Goal: Information Seeking & Learning: Check status

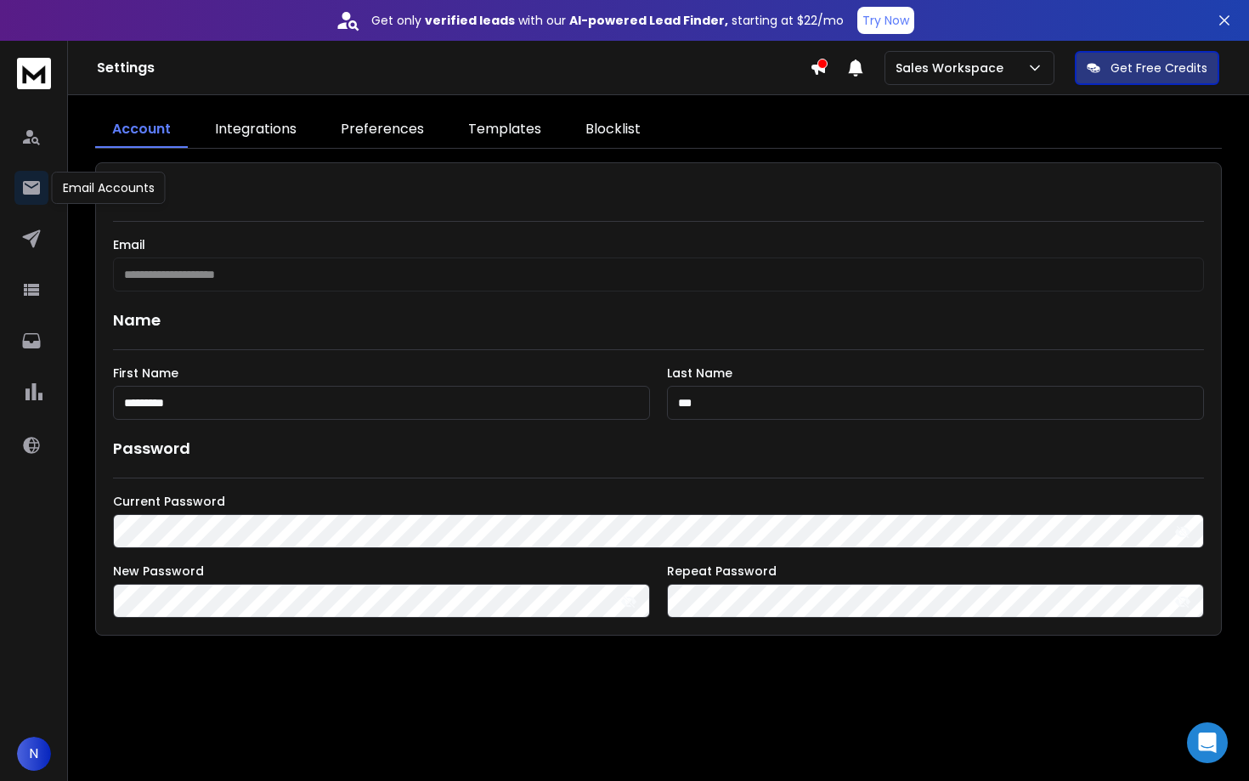
click at [30, 191] on icon at bounding box center [31, 188] width 17 height 14
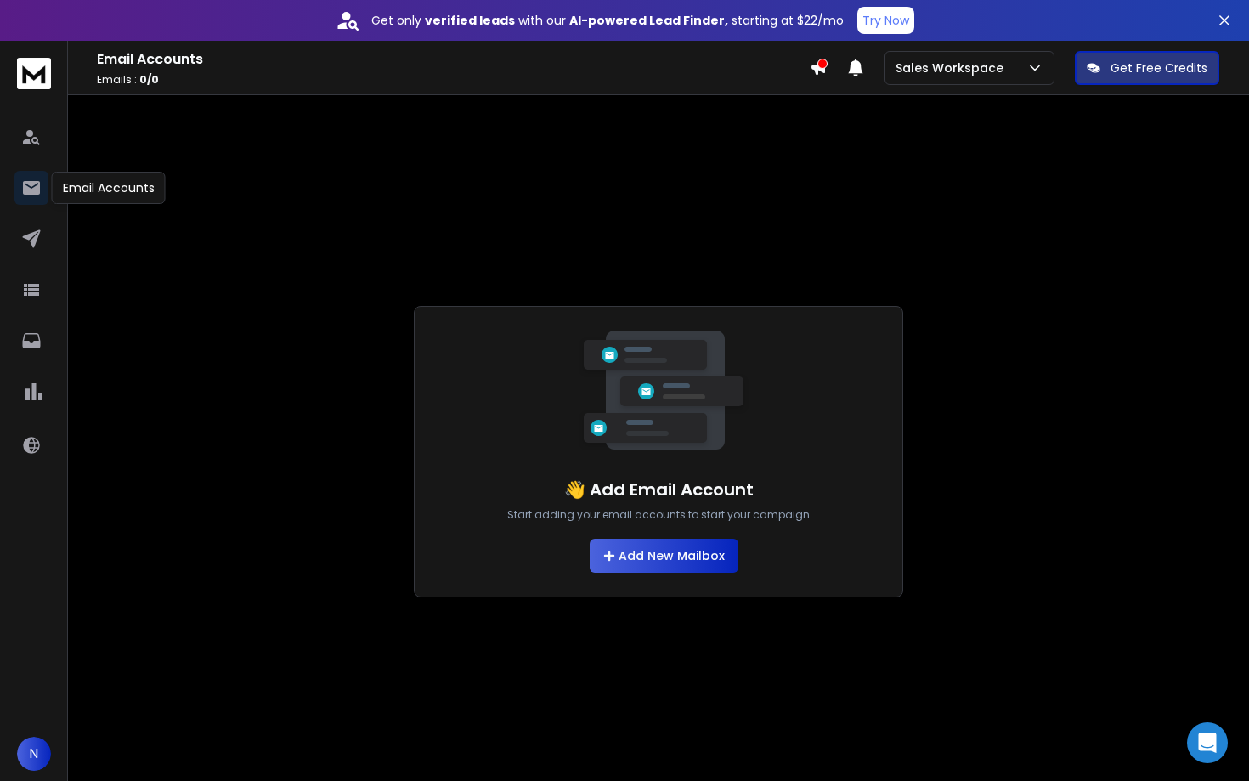
scroll to position [27, 0]
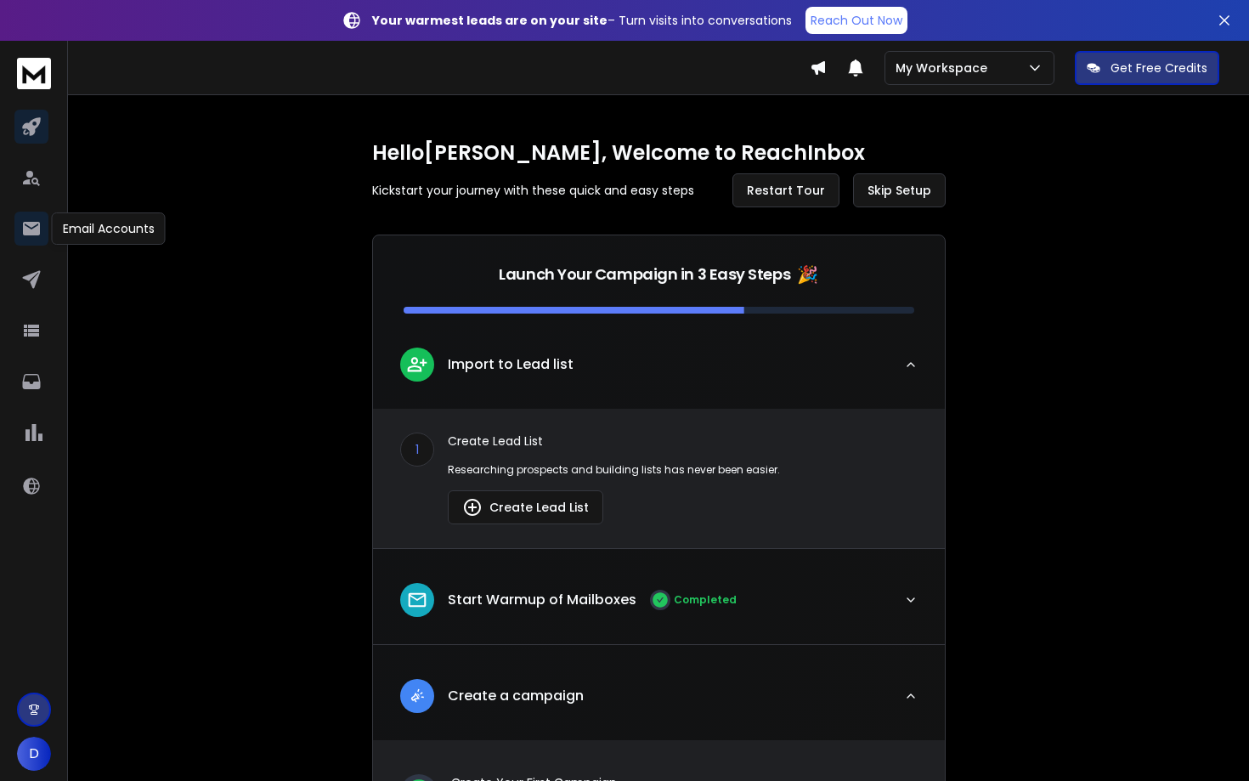
click at [20, 240] on link at bounding box center [31, 229] width 34 height 34
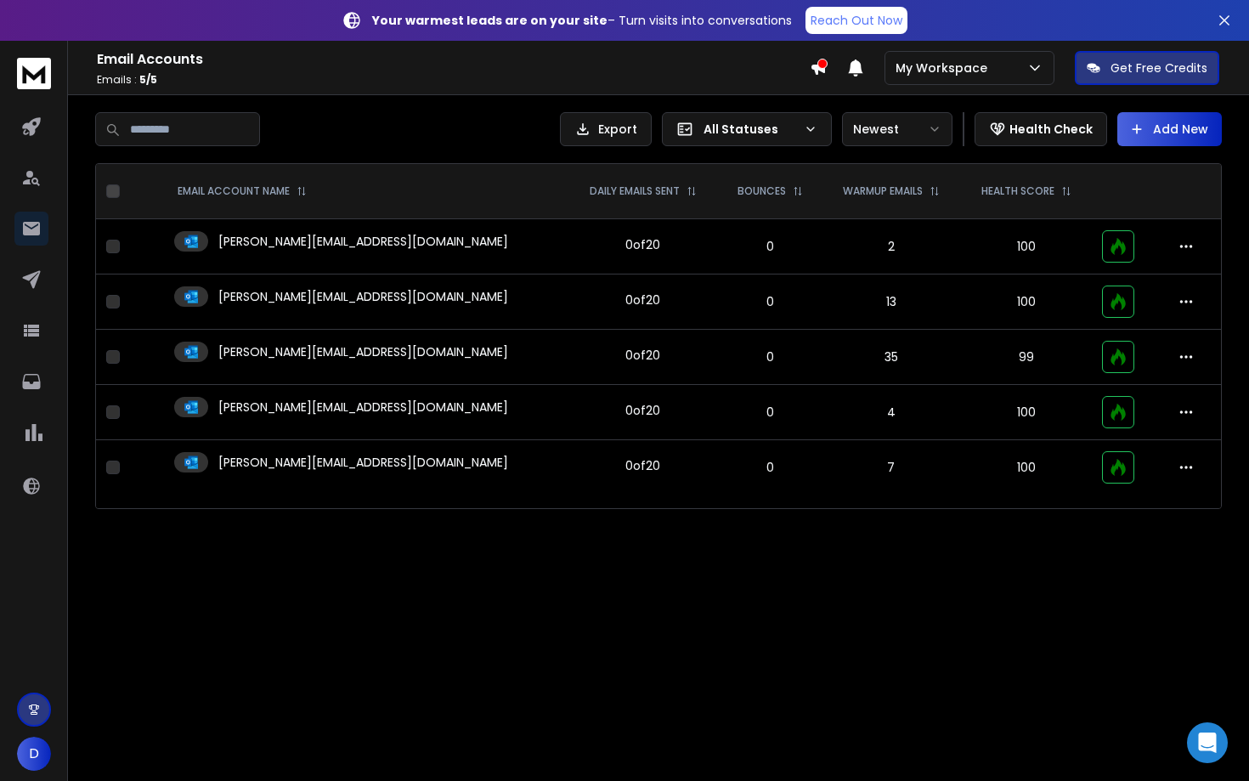
click at [349, 301] on p "dan@konektdigital.com" at bounding box center [363, 296] width 290 height 17
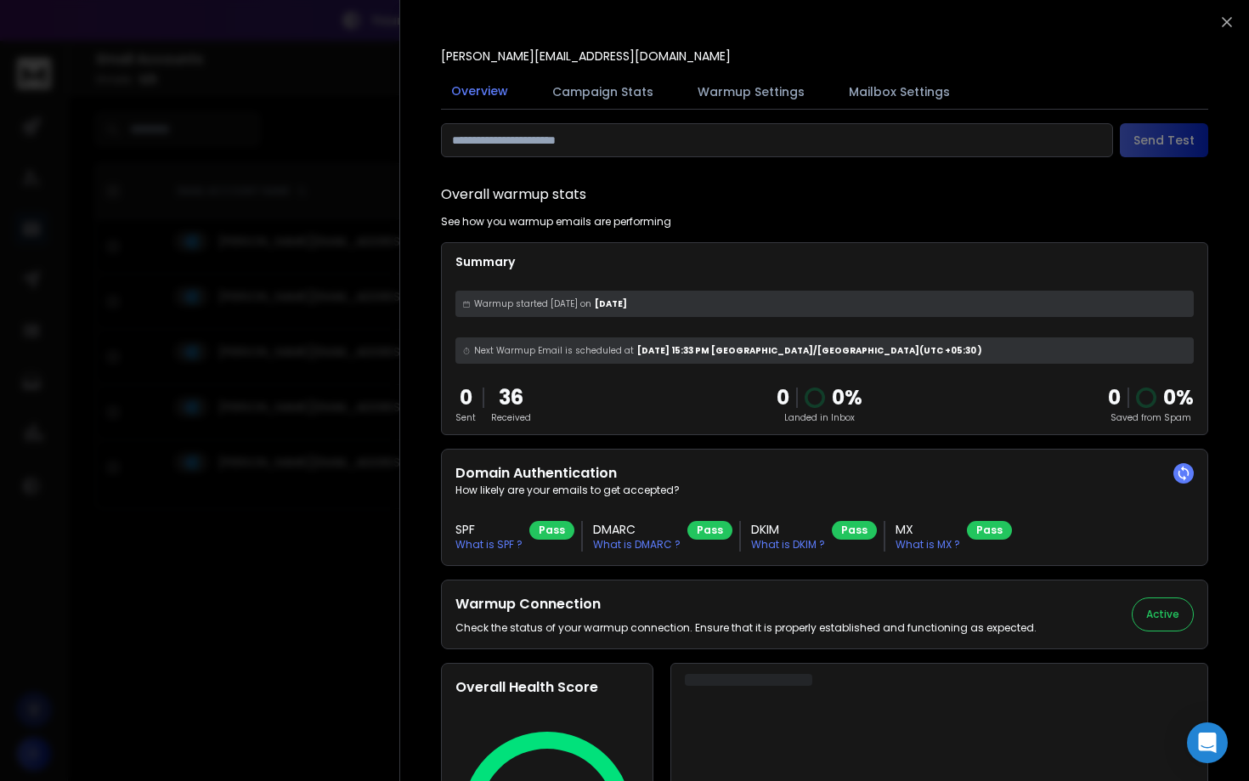
click at [281, 252] on div at bounding box center [624, 390] width 1249 height 781
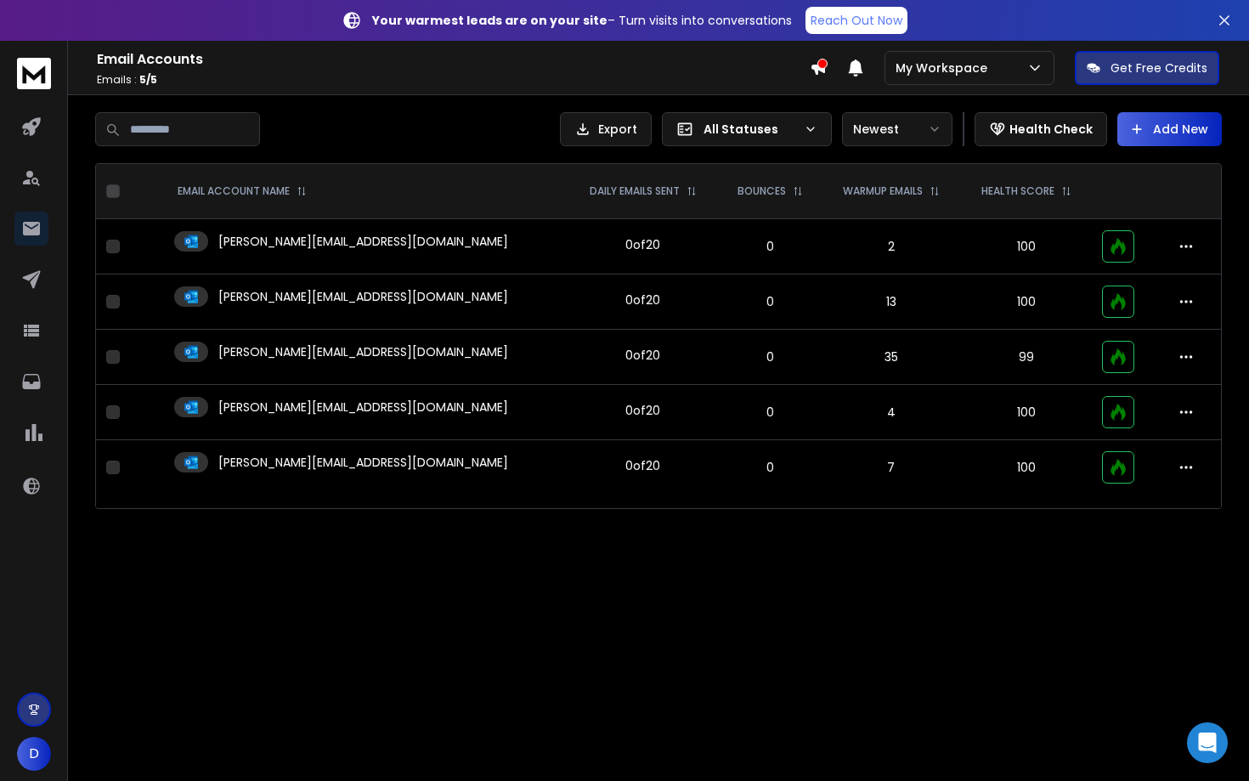
click at [414, 288] on div "dan@konektdigital.com" at bounding box center [365, 296] width 383 height 20
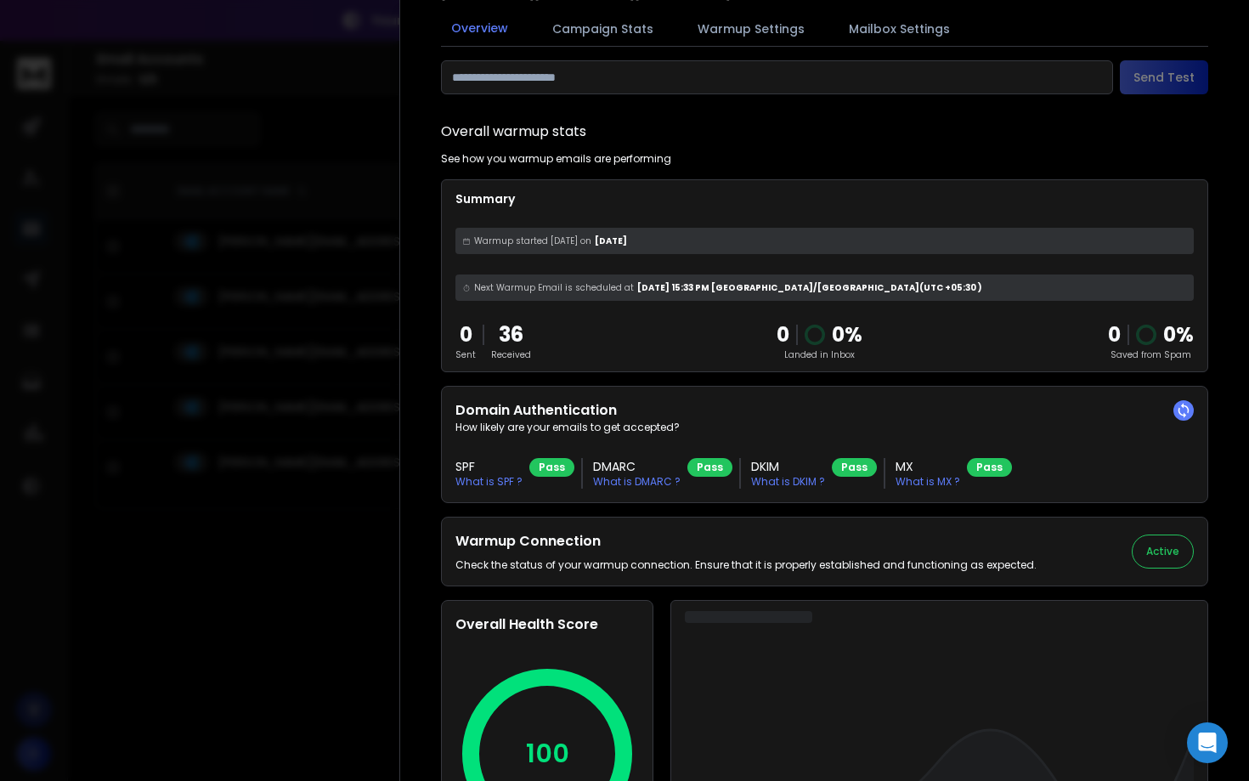
scroll to position [10, 0]
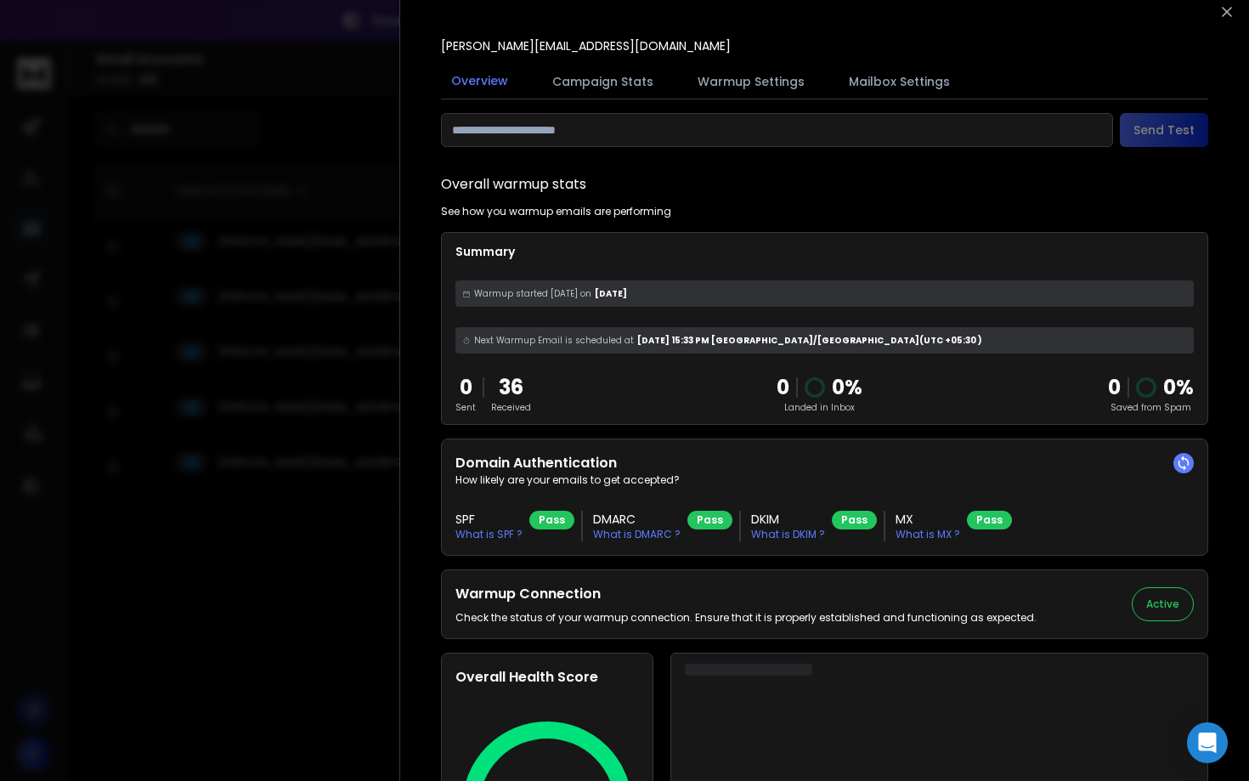
click at [327, 186] on div at bounding box center [624, 390] width 1249 height 781
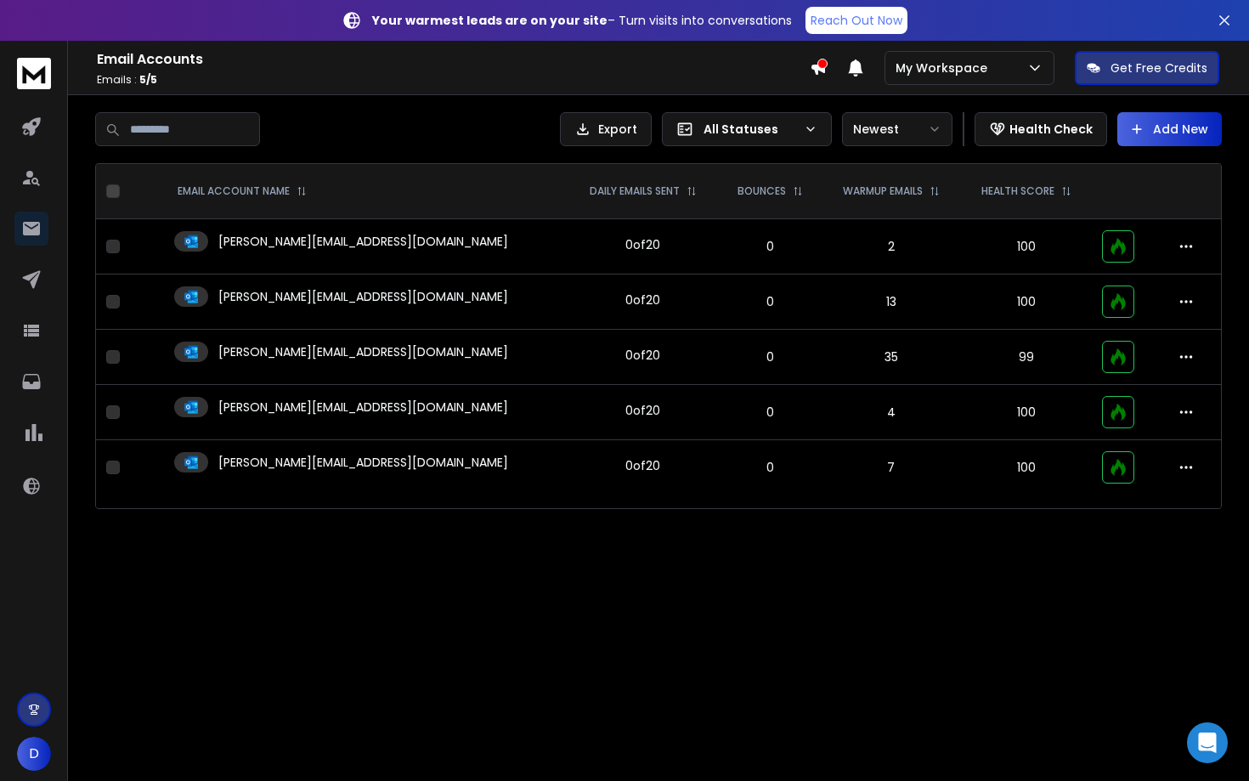
click at [366, 243] on div "dan@launchkonekt.com" at bounding box center [365, 241] width 383 height 20
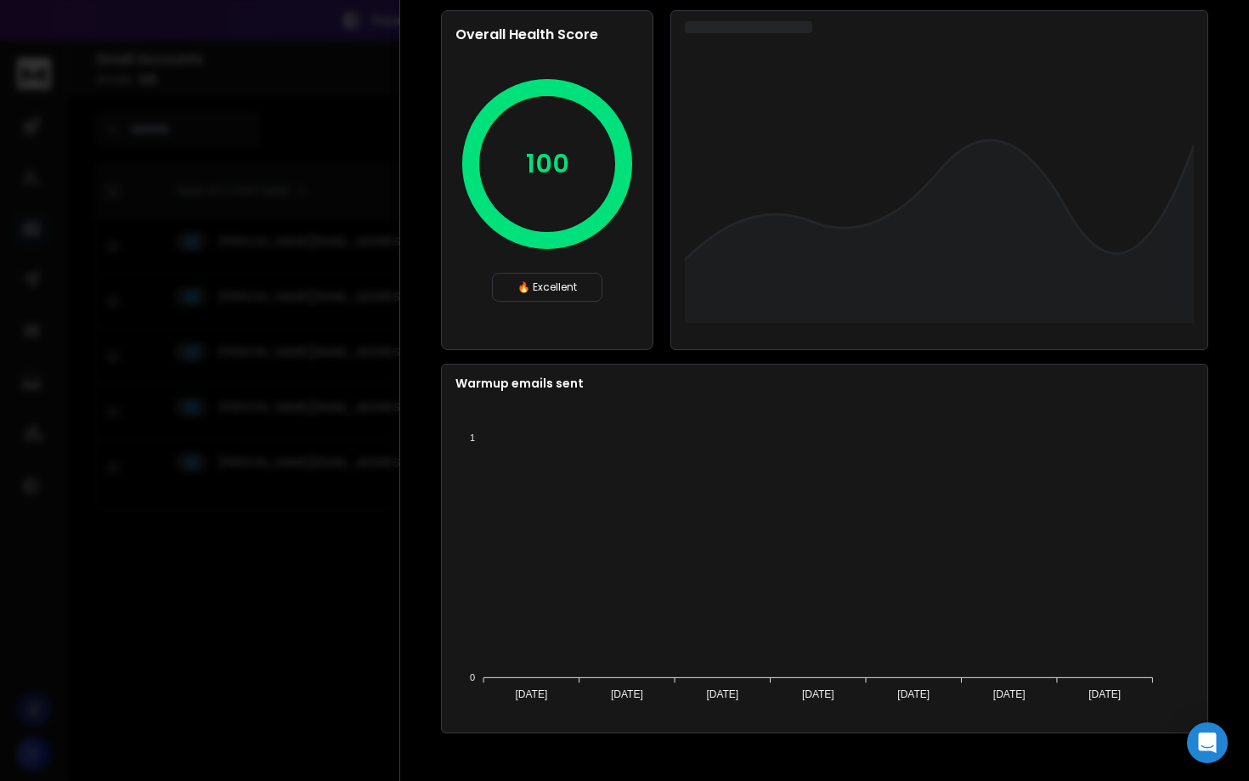
scroll to position [0, 0]
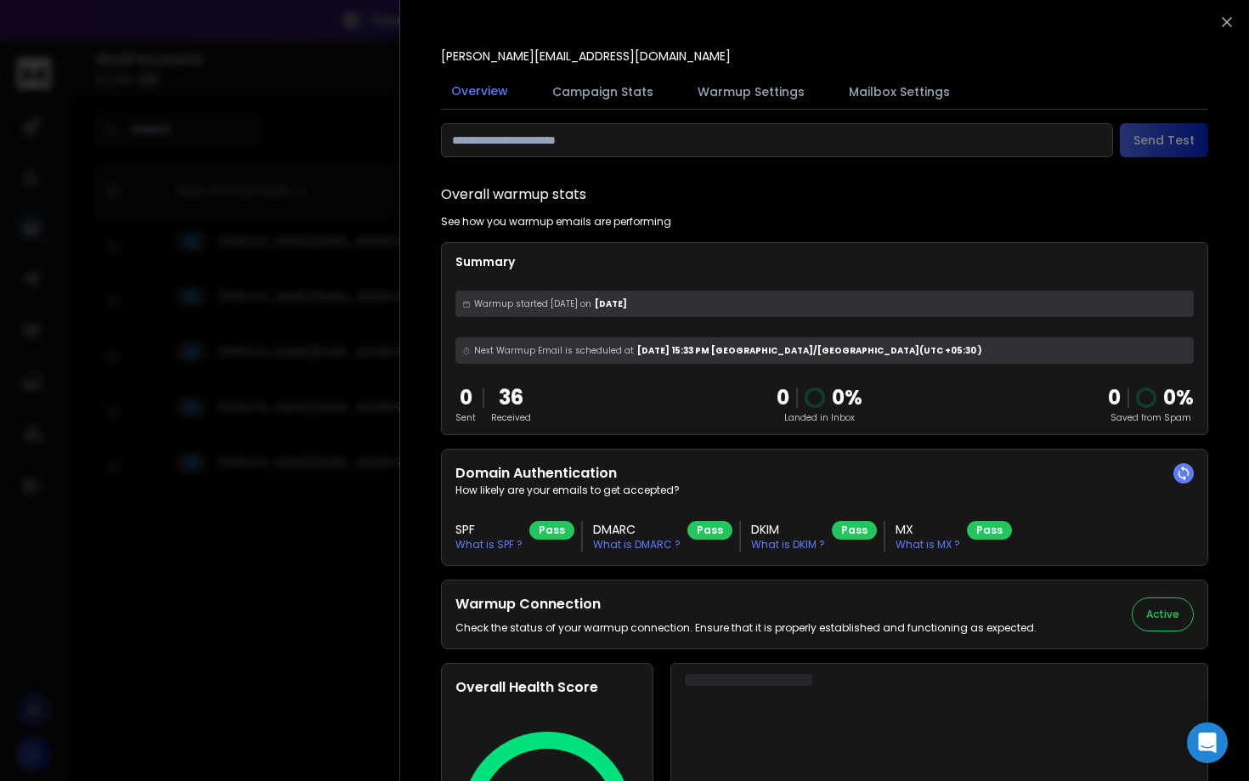
click at [260, 372] on div at bounding box center [624, 390] width 1249 height 781
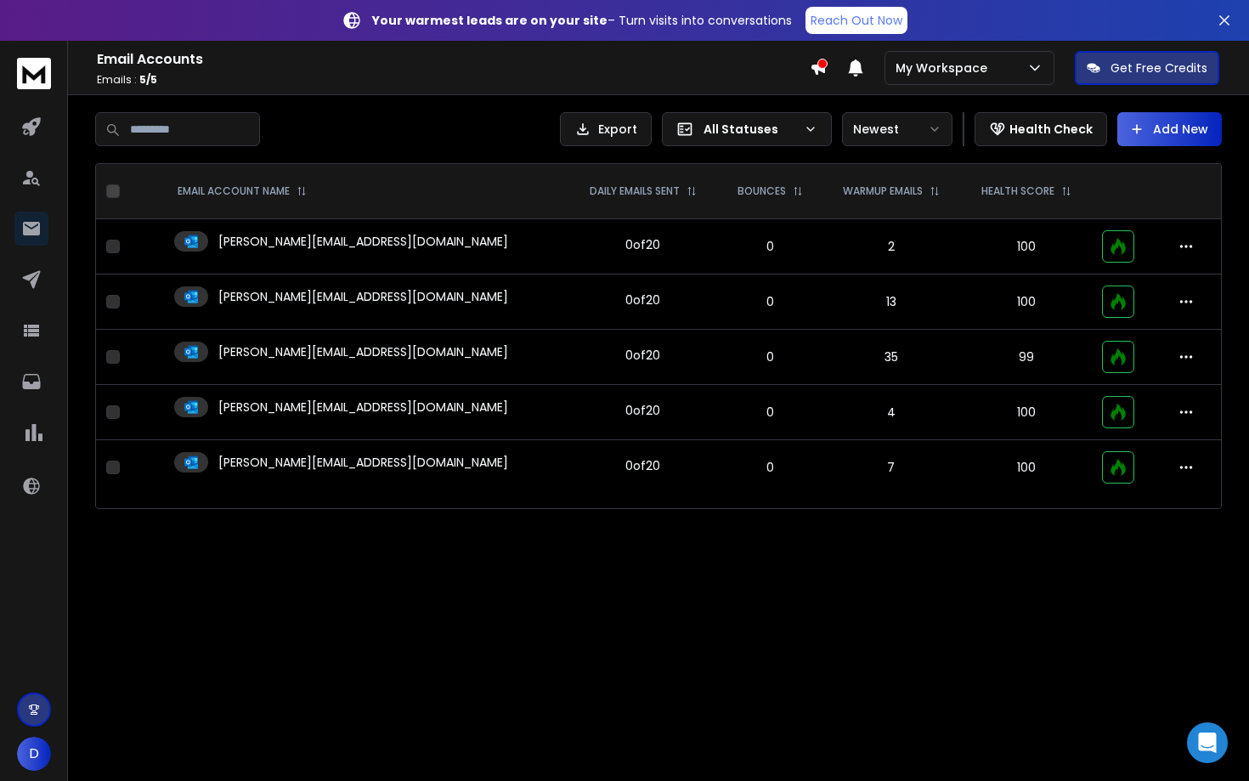
click at [350, 334] on td "dan@explorekonekt.com" at bounding box center [366, 357] width 404 height 55
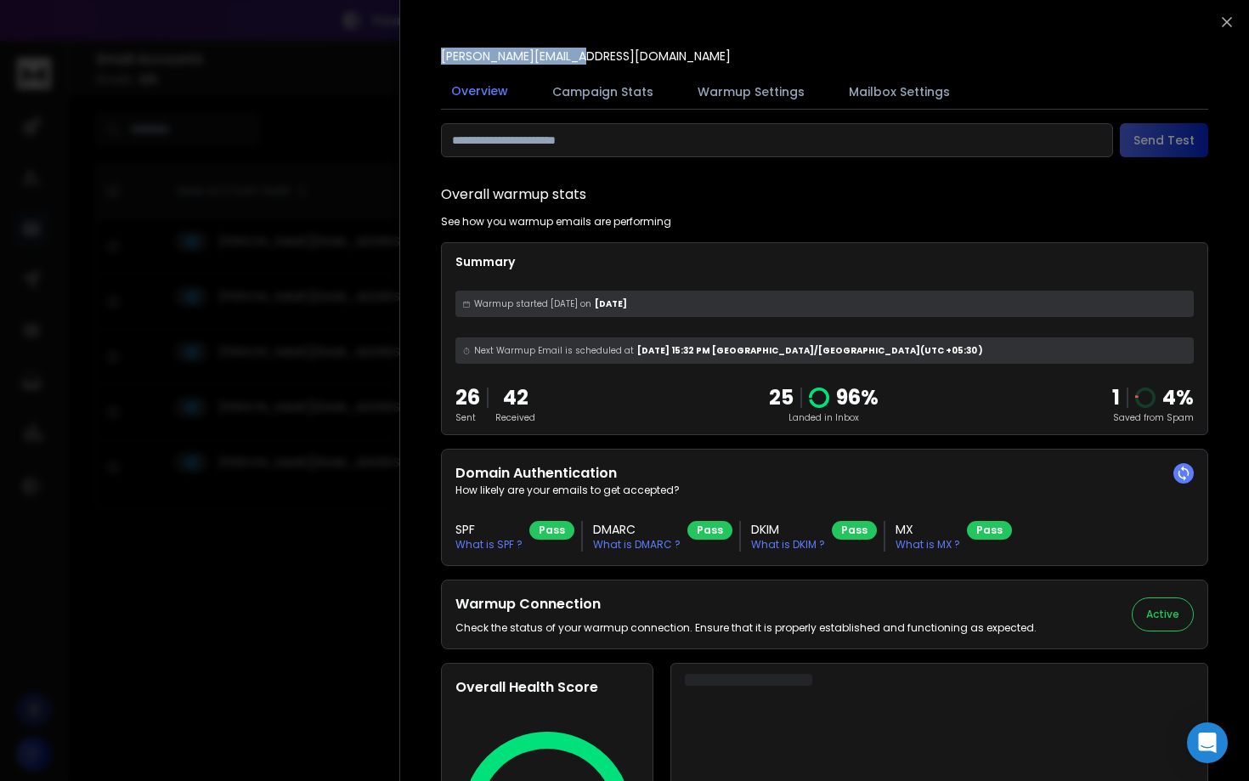
drag, startPoint x: 593, startPoint y: 63, endPoint x: 442, endPoint y: 62, distance: 151.2
click at [442, 62] on div "dan@explorekonekt.com" at bounding box center [824, 56] width 767 height 17
copy p "dan@explorekonekt.com"
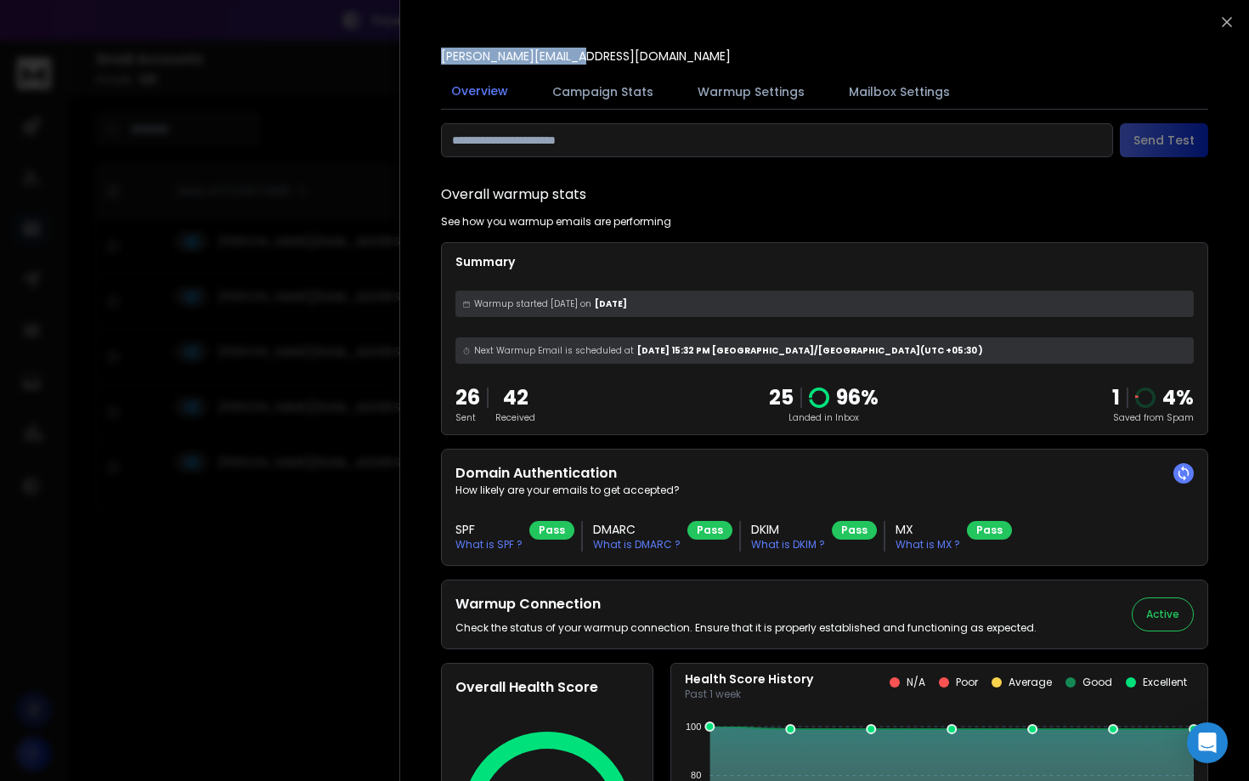
click at [261, 376] on div at bounding box center [624, 390] width 1249 height 781
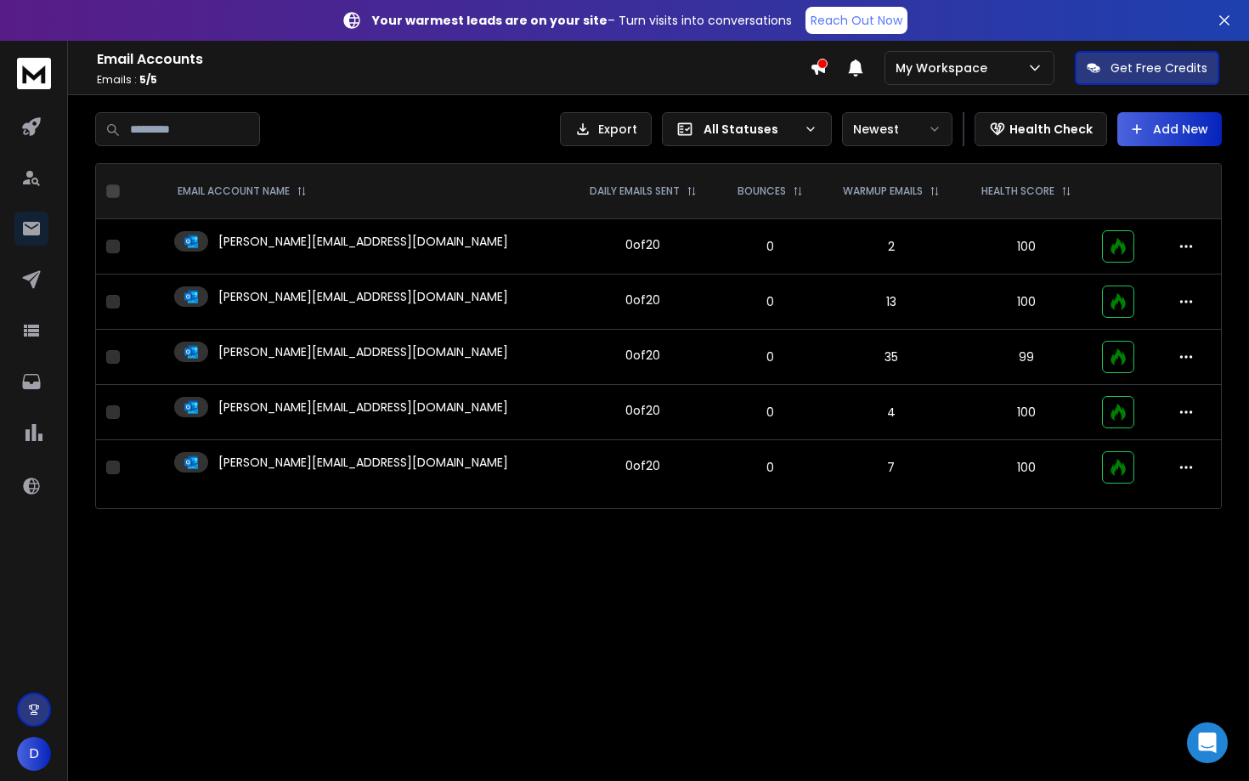
click at [336, 364] on td "dan@explorekonekt.com" at bounding box center [366, 357] width 404 height 55
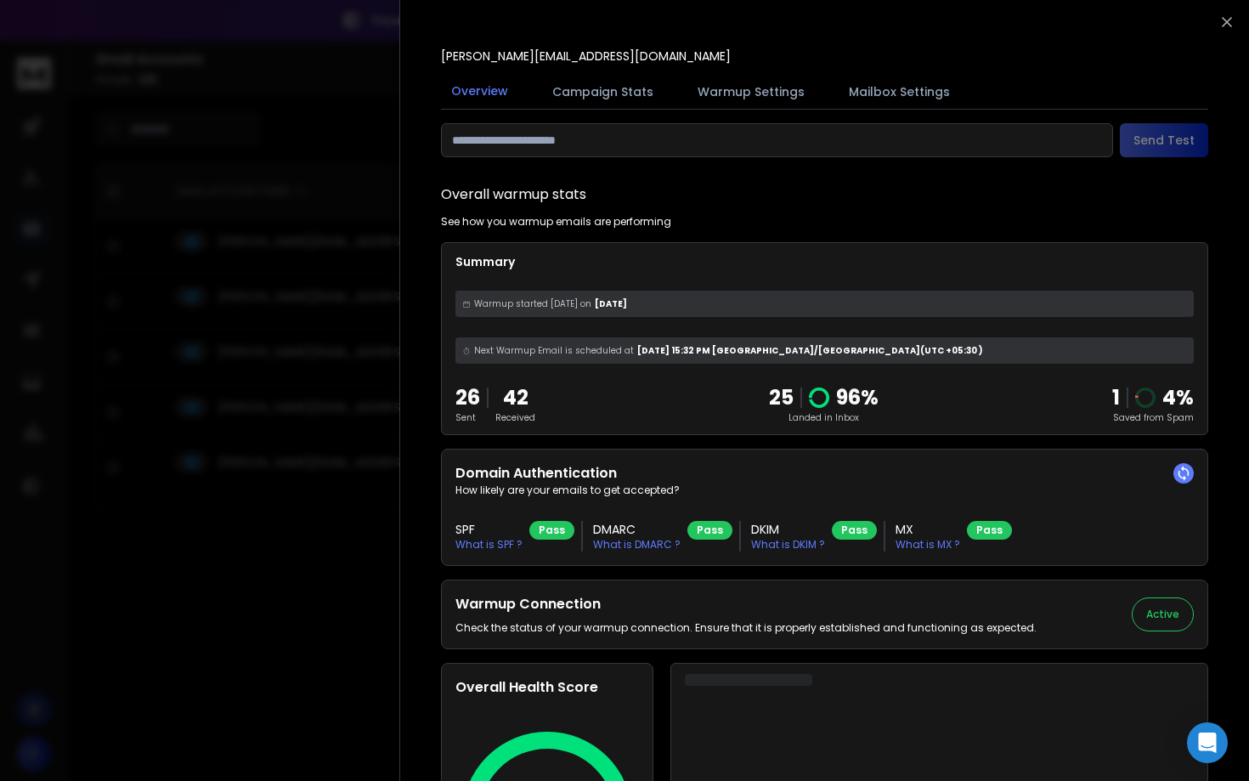
click at [232, 291] on div at bounding box center [624, 390] width 1249 height 781
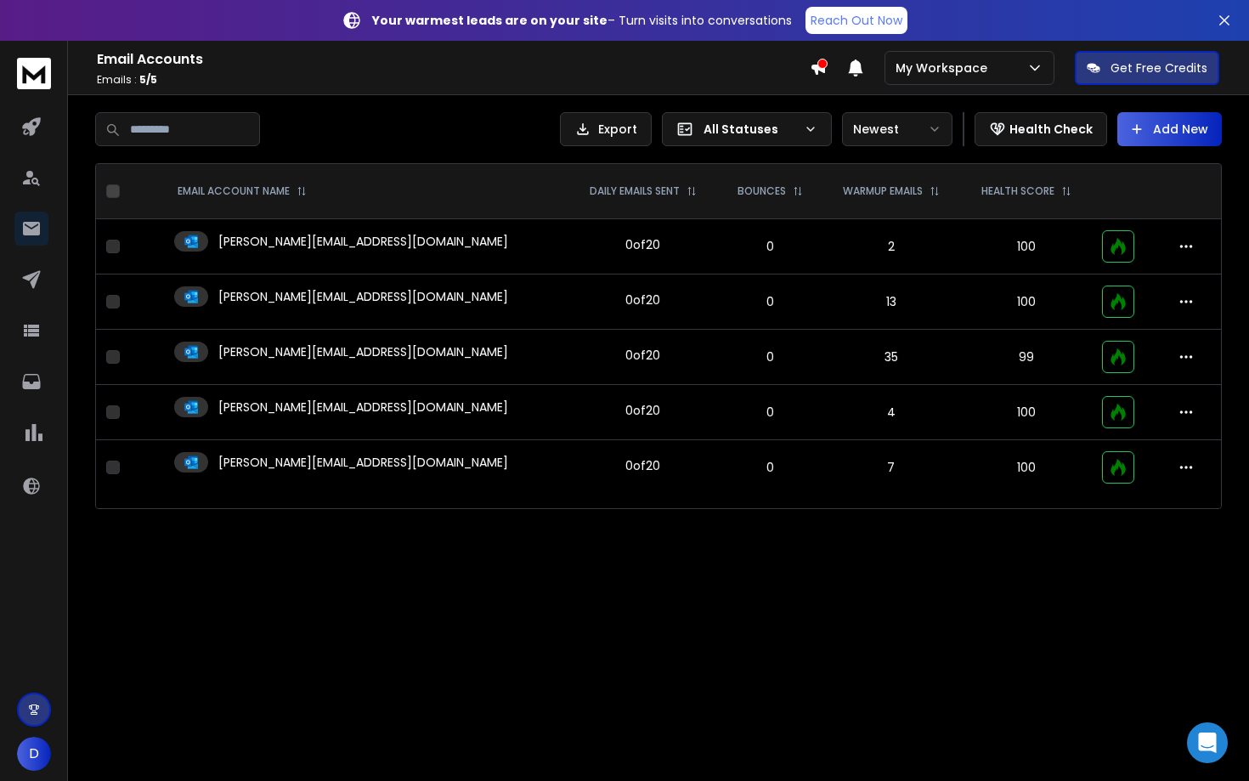
click at [275, 415] on p "dan@trykonekt.com" at bounding box center [363, 406] width 290 height 17
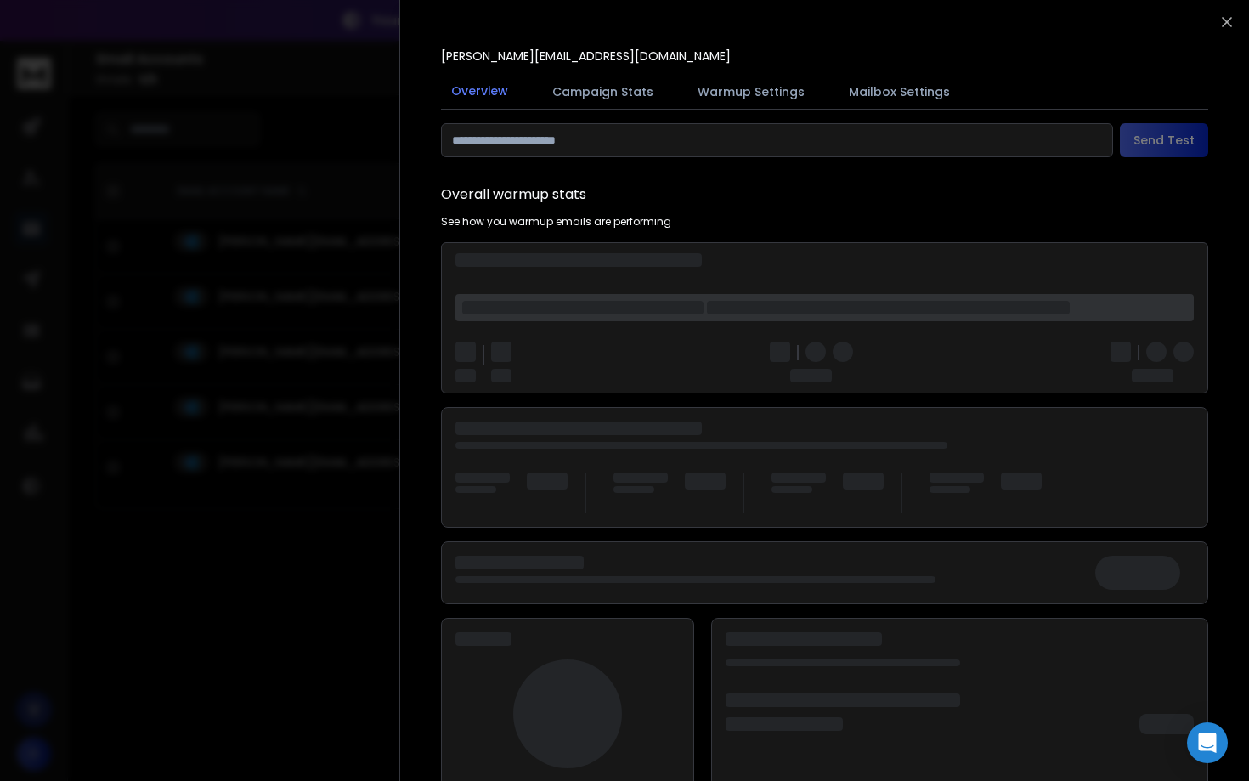
click at [586, 93] on button "Campaign Stats" at bounding box center [602, 91] width 121 height 37
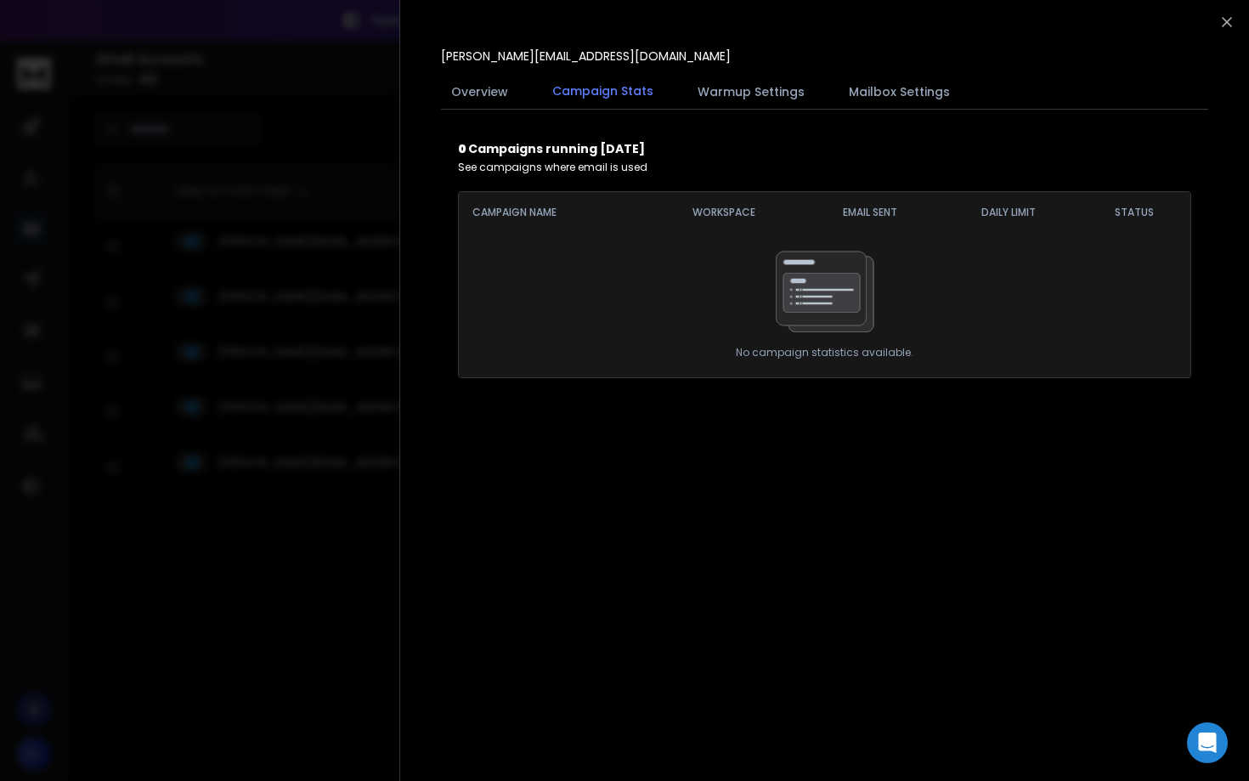
click at [324, 301] on div at bounding box center [624, 390] width 1249 height 781
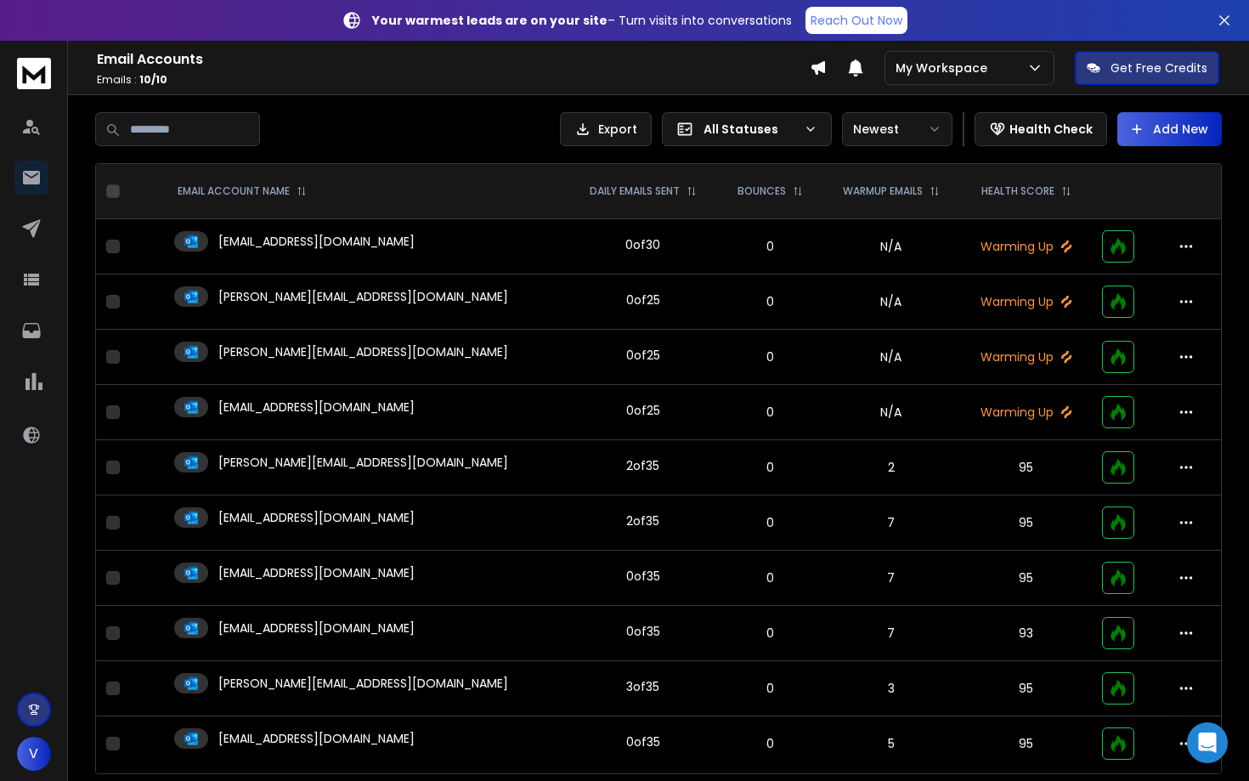
click at [500, 468] on td "[PERSON_NAME][EMAIL_ADDRESS][DOMAIN_NAME]" at bounding box center [366, 467] width 404 height 55
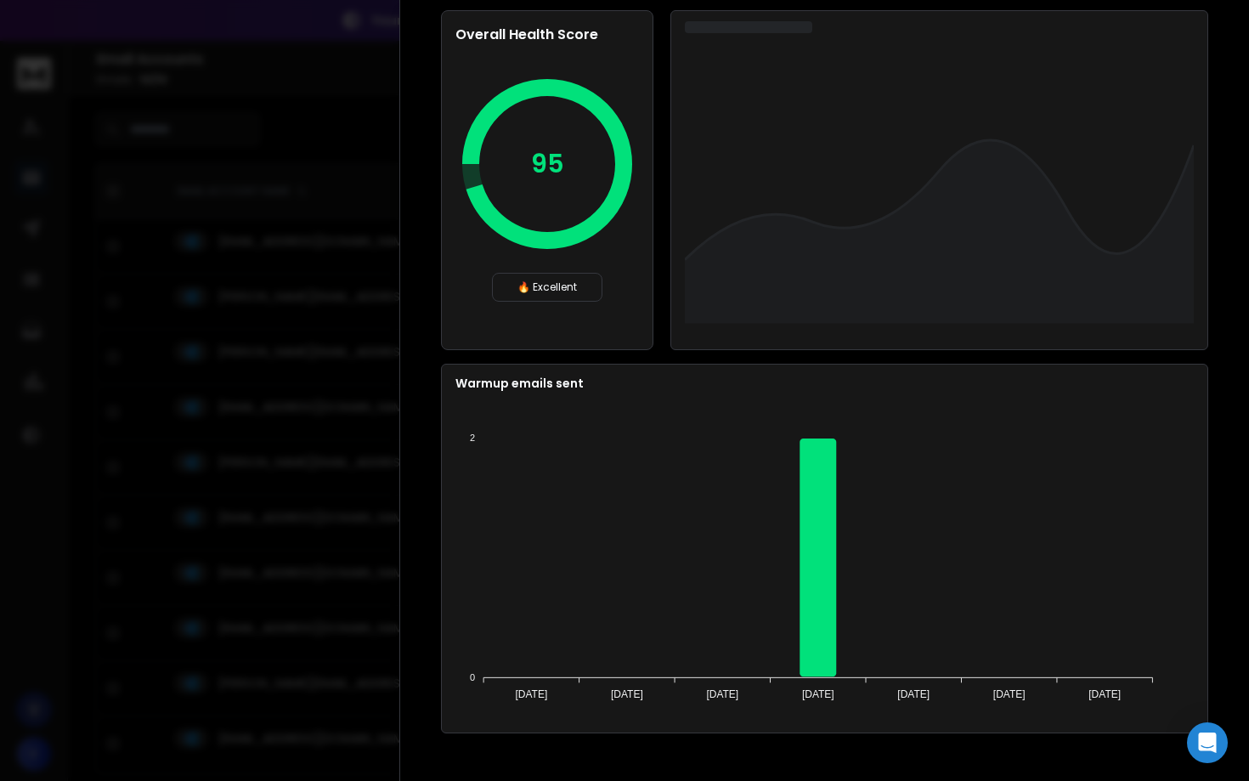
click at [240, 532] on div at bounding box center [624, 390] width 1249 height 781
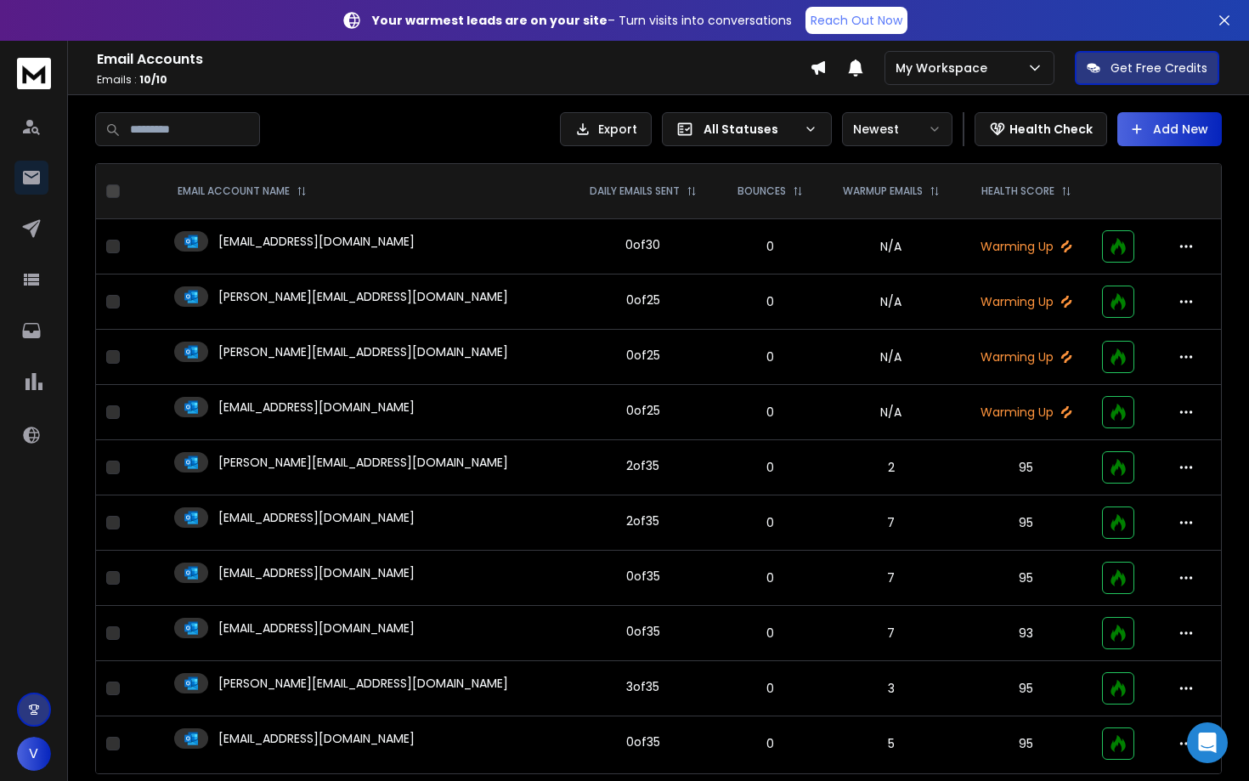
scroll to position [11, 0]
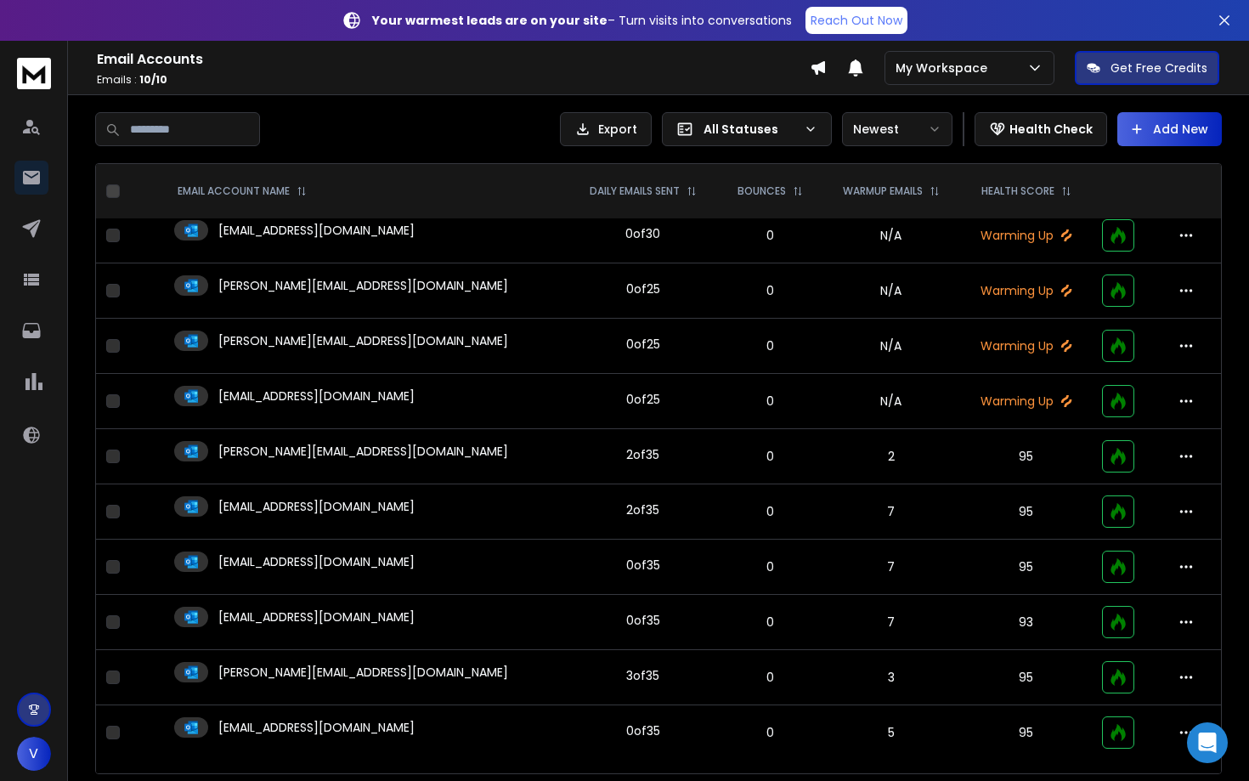
click at [568, 511] on td "2 of 35" at bounding box center [643, 506] width 150 height 44
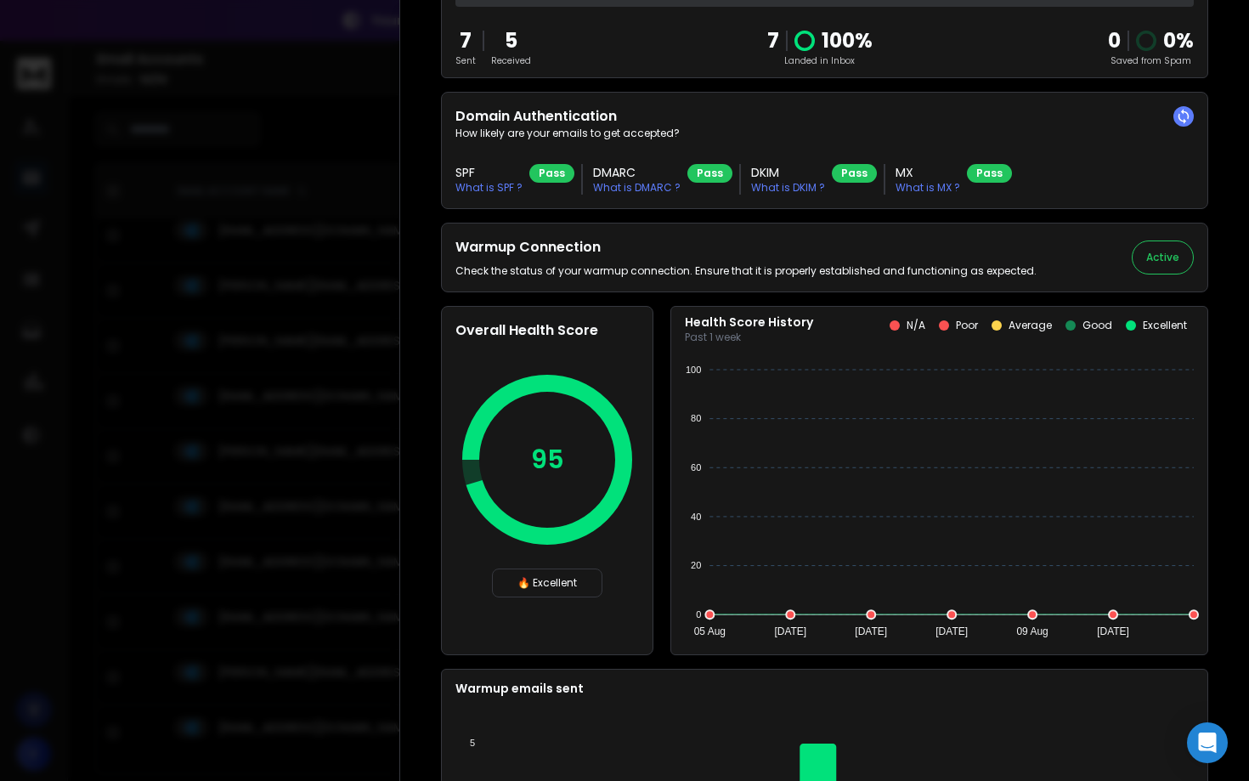
scroll to position [0, 0]
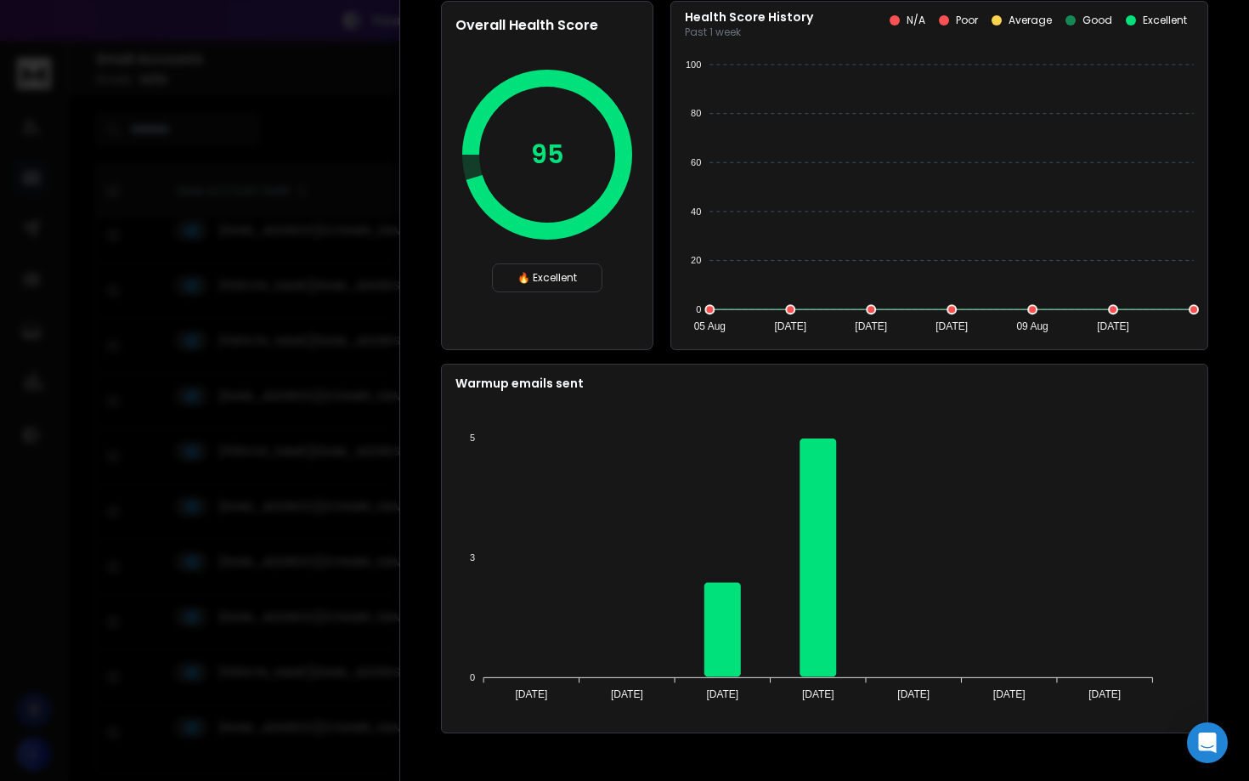
click at [223, 501] on div at bounding box center [624, 390] width 1249 height 781
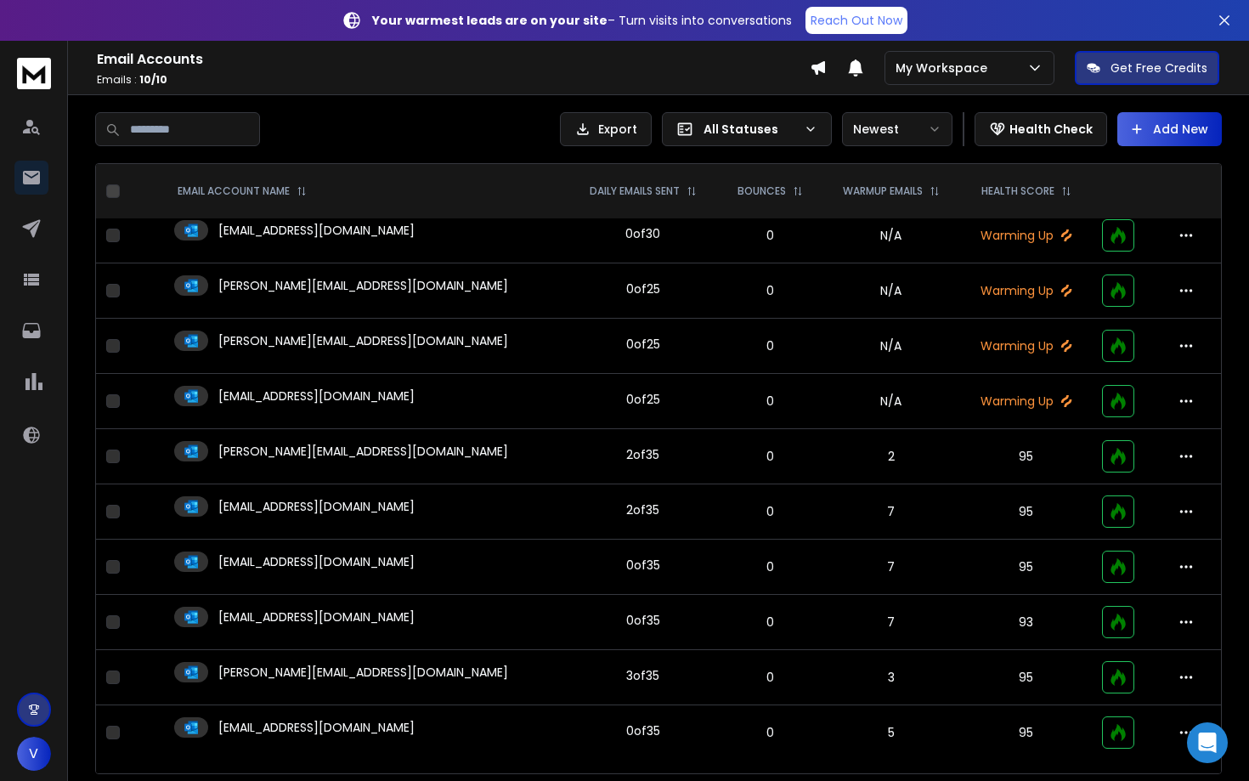
click at [426, 547] on td "kishore.t@gmapconsultants.com" at bounding box center [366, 566] width 404 height 55
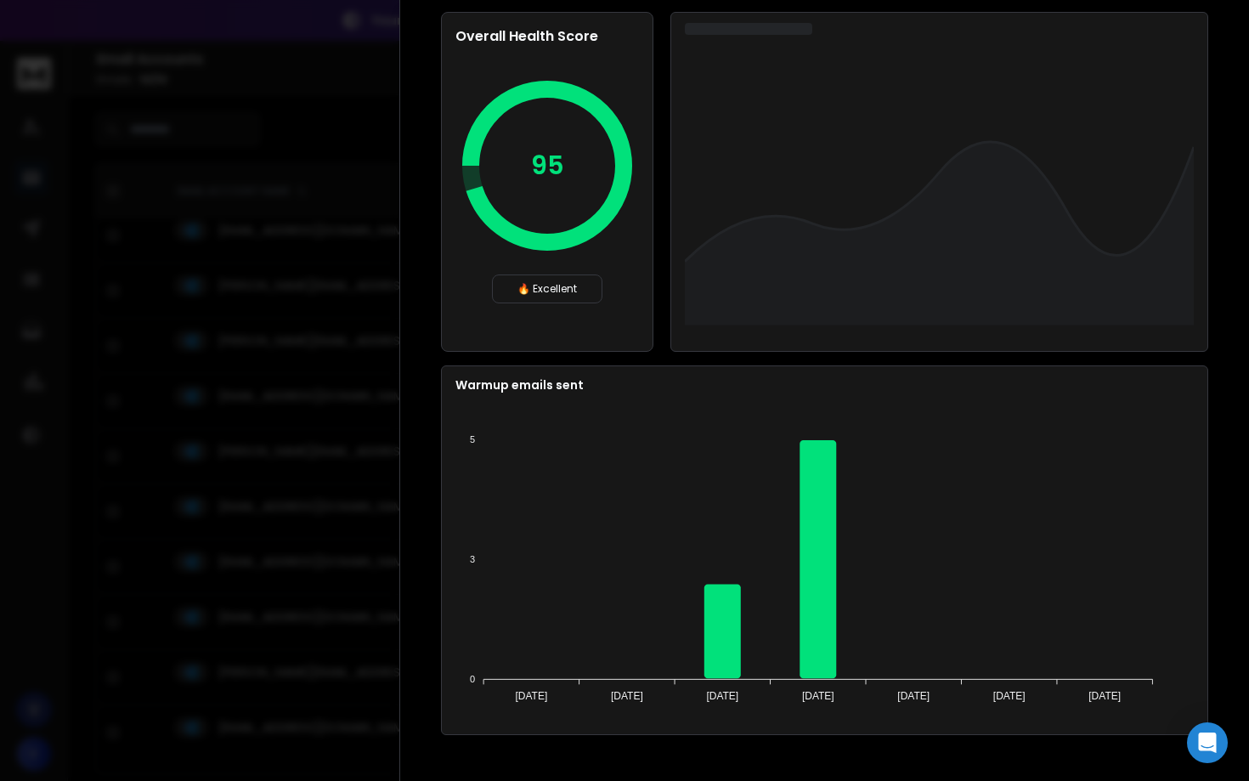
scroll to position [0, 0]
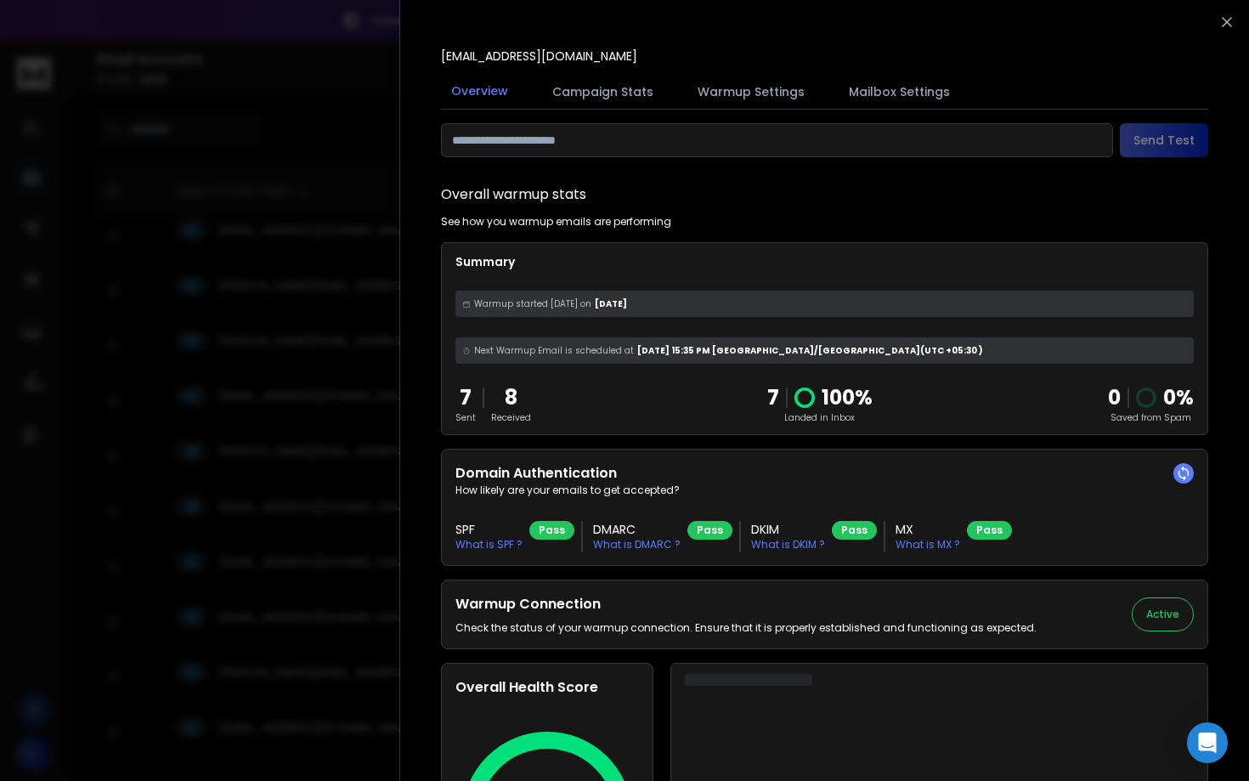
click at [326, 448] on div at bounding box center [624, 390] width 1249 height 781
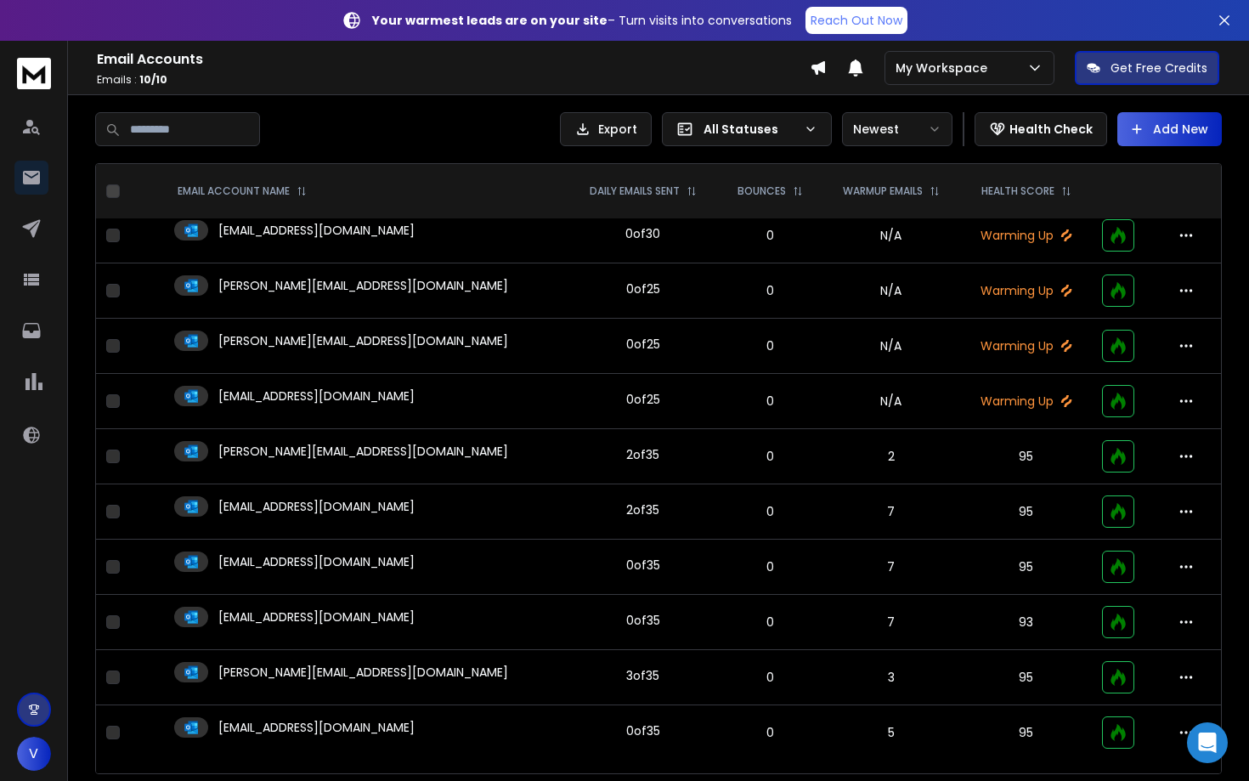
click at [425, 522] on td "jebb.jacob@gmapconsultants.com" at bounding box center [366, 511] width 404 height 55
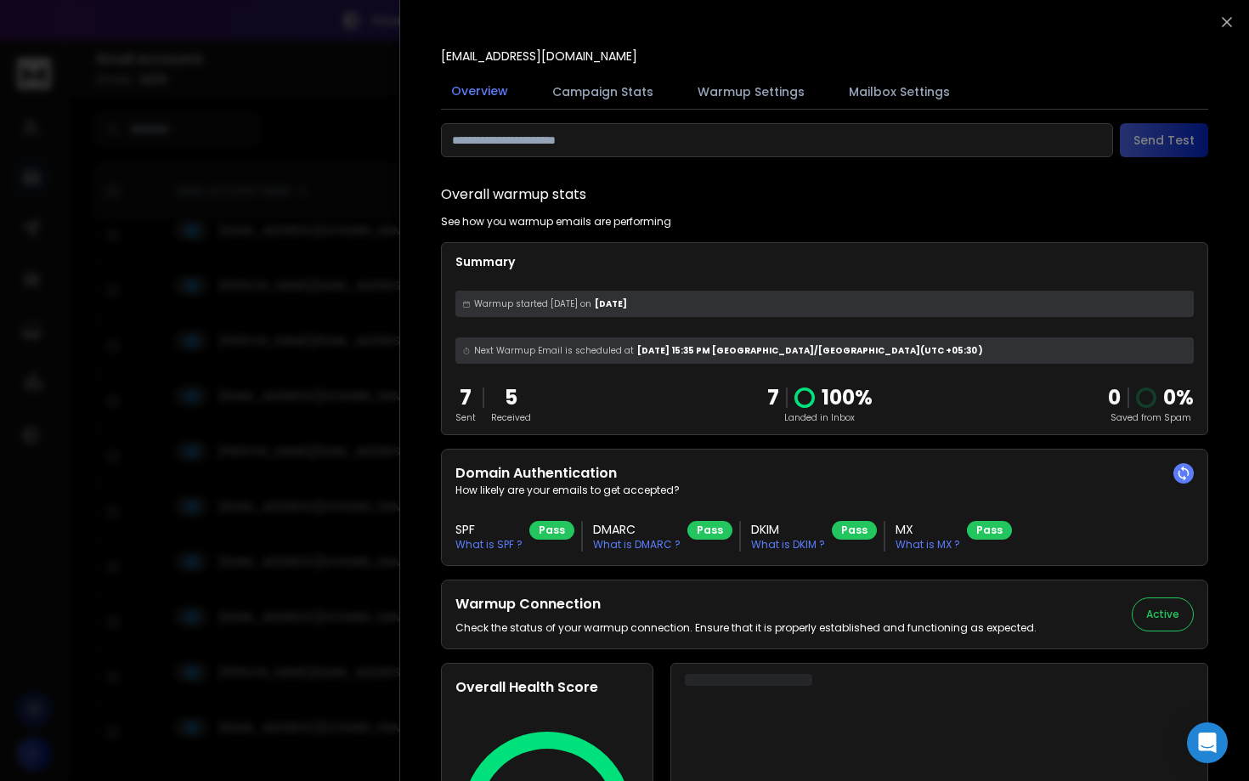
click at [339, 518] on div at bounding box center [624, 390] width 1249 height 781
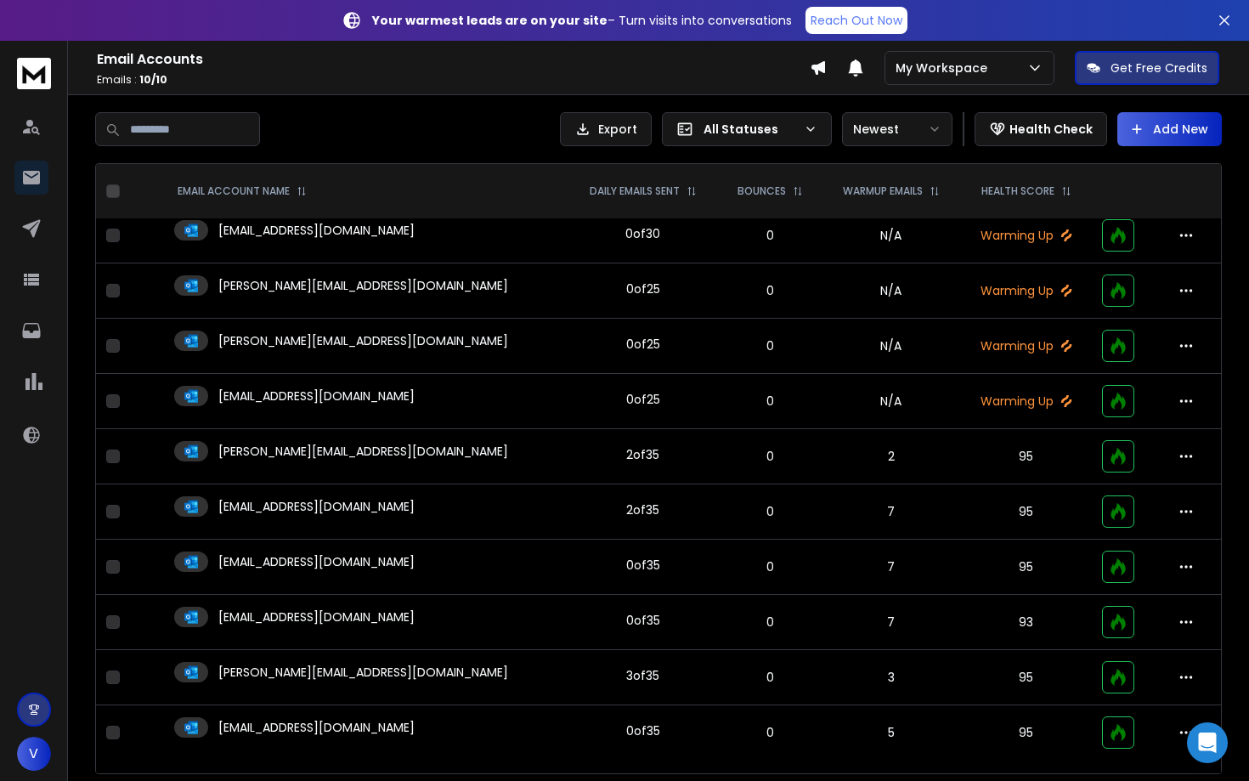
click at [472, 613] on div "jebb.jacob@gmapsurvey.com" at bounding box center [365, 617] width 383 height 20
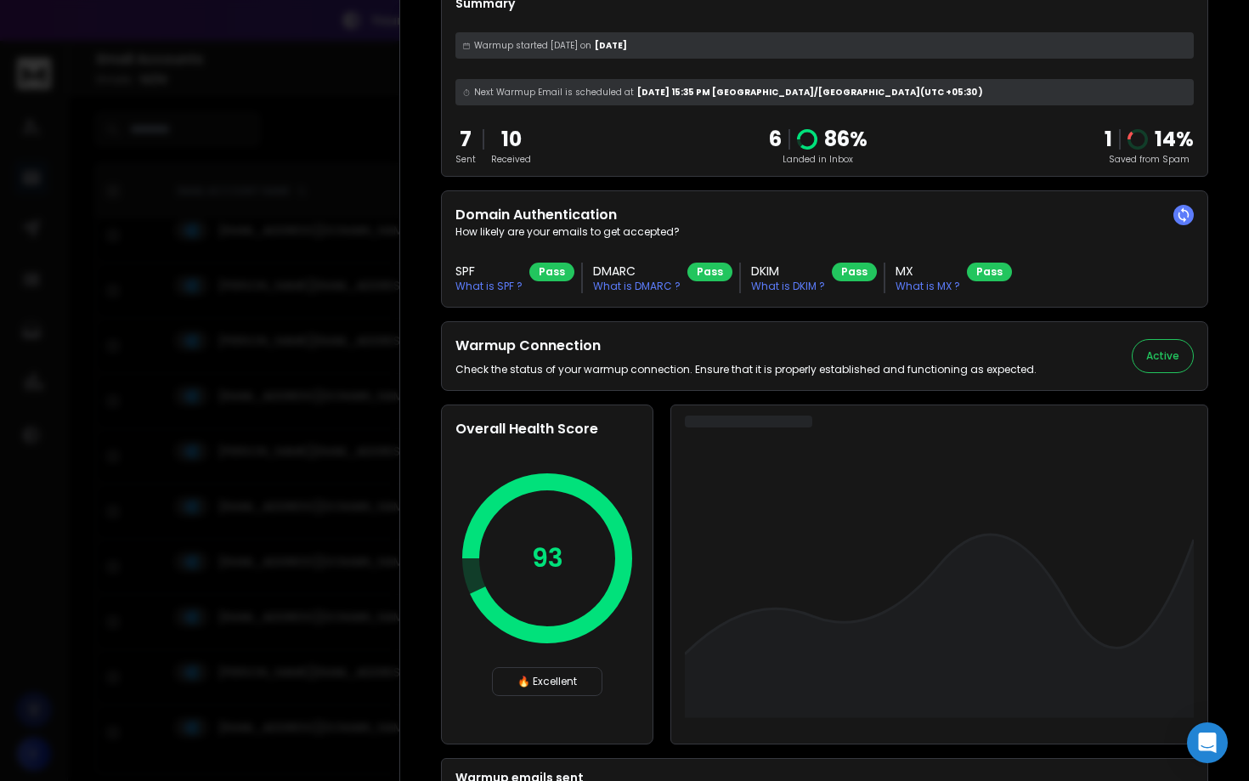
scroll to position [330, 0]
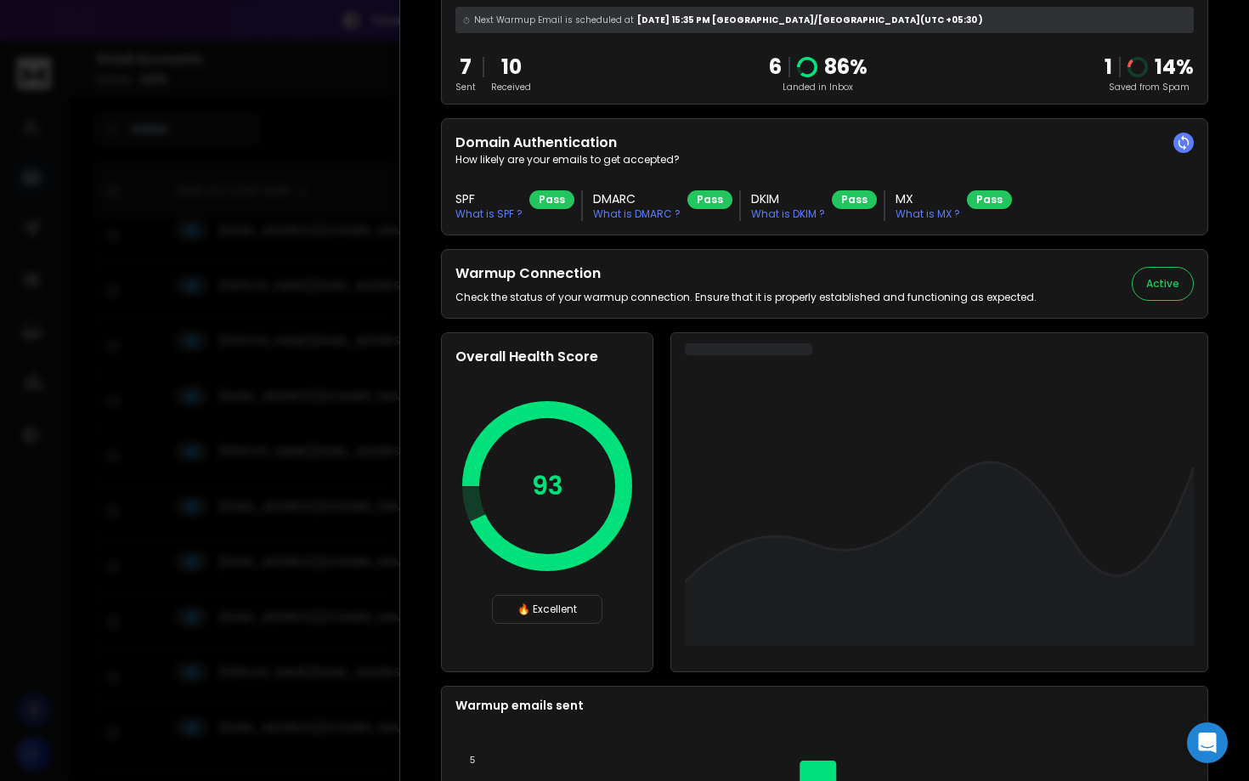
click at [420, 586] on div "Multi Select Table Sheet jebb.jacob@gmapsurvey.com Overview Campaign Stats Warm…" at bounding box center [824, 390] width 850 height 781
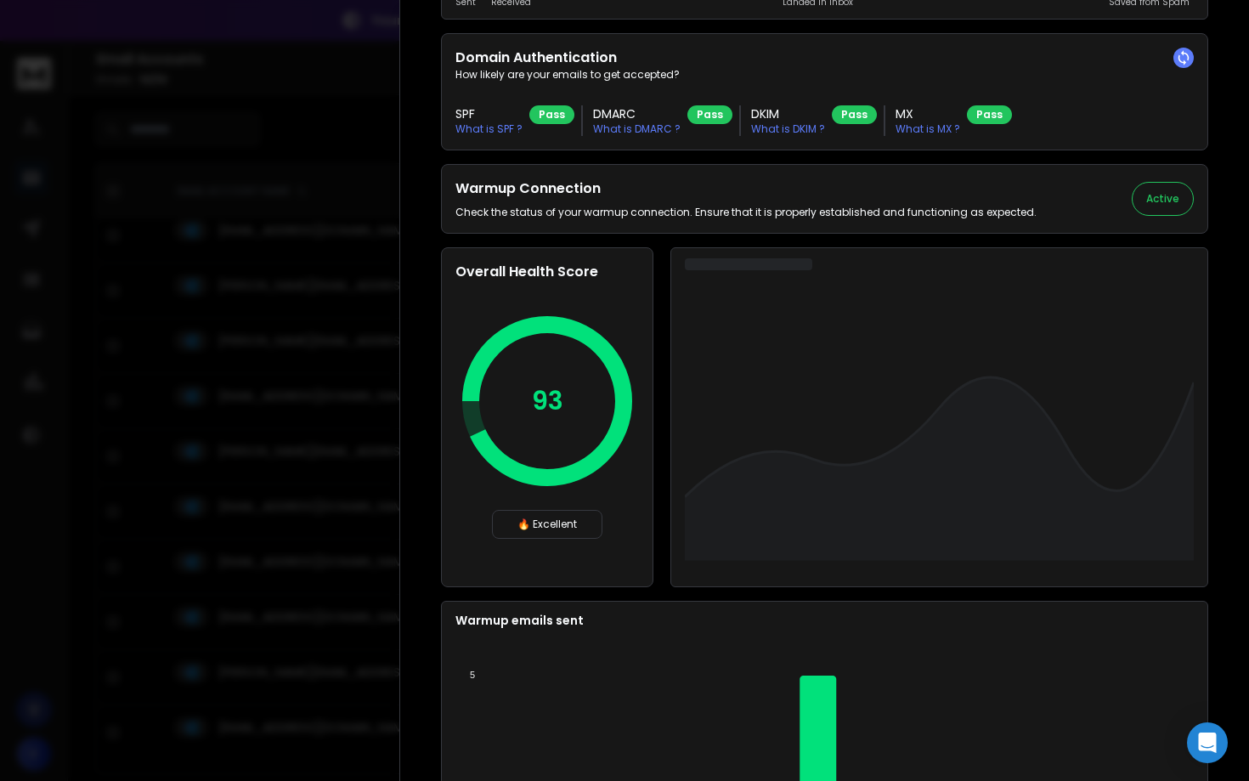
scroll to position [0, 0]
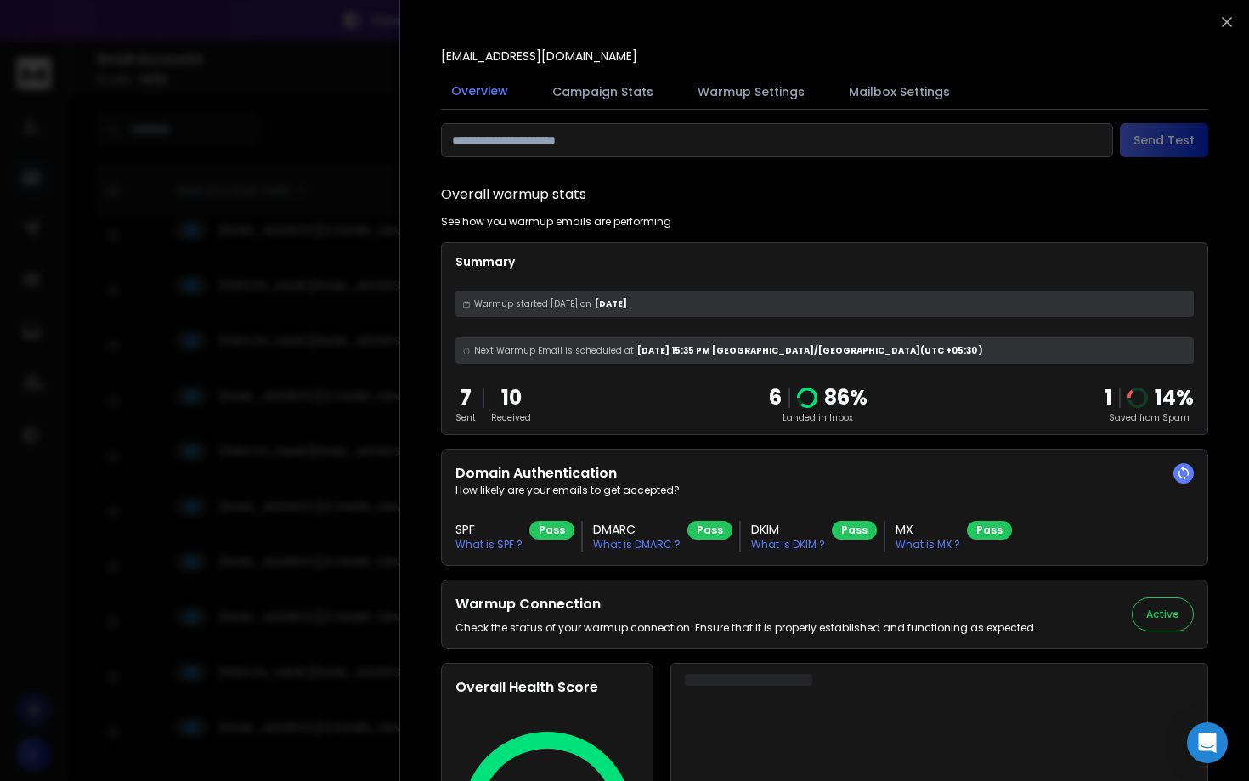
click at [355, 596] on div at bounding box center [624, 390] width 1249 height 781
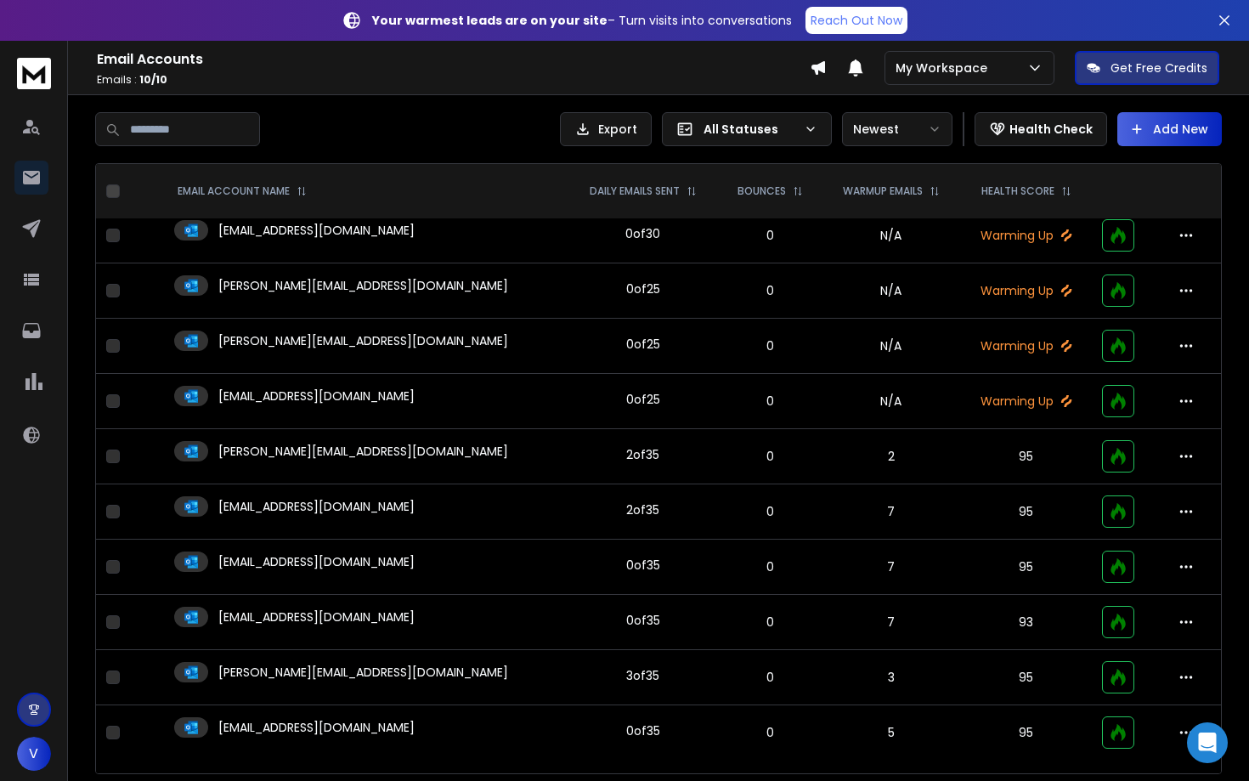
click at [410, 709] on td "kishore.t@gmapsurvey.com" at bounding box center [366, 732] width 404 height 55
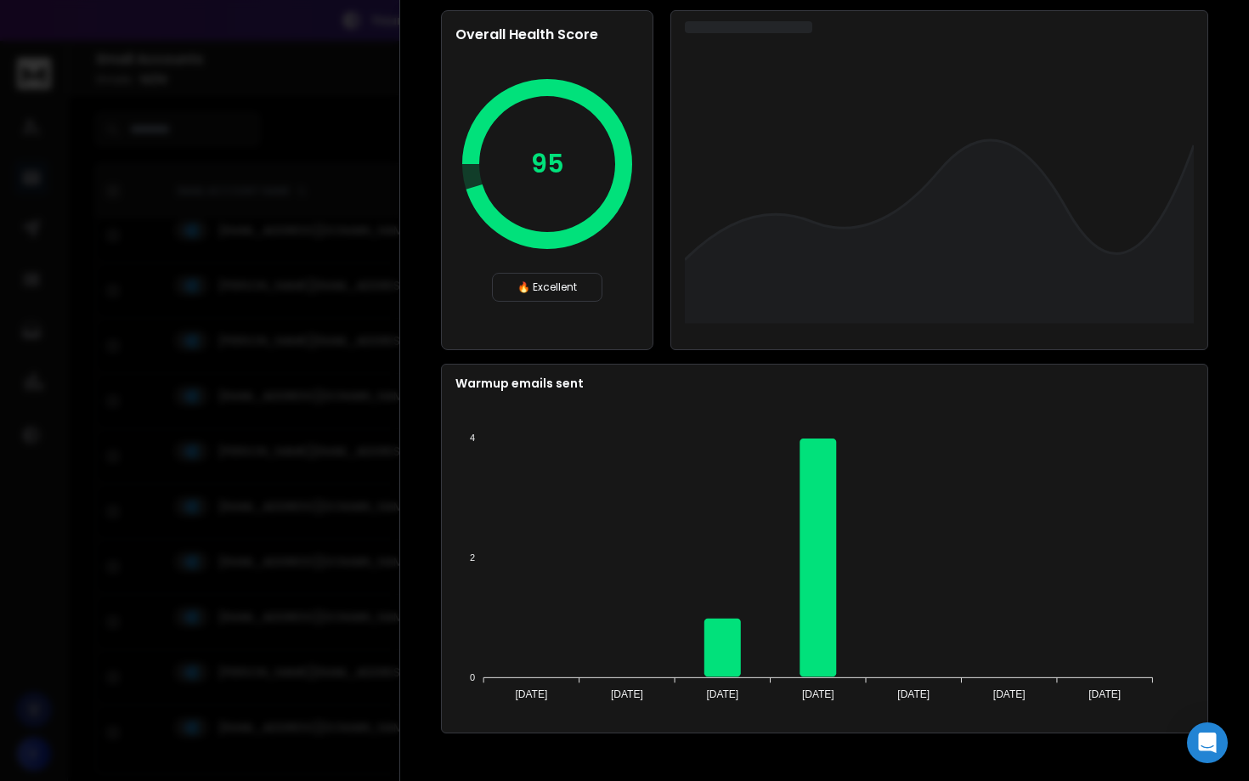
click at [287, 545] on div at bounding box center [624, 390] width 1249 height 781
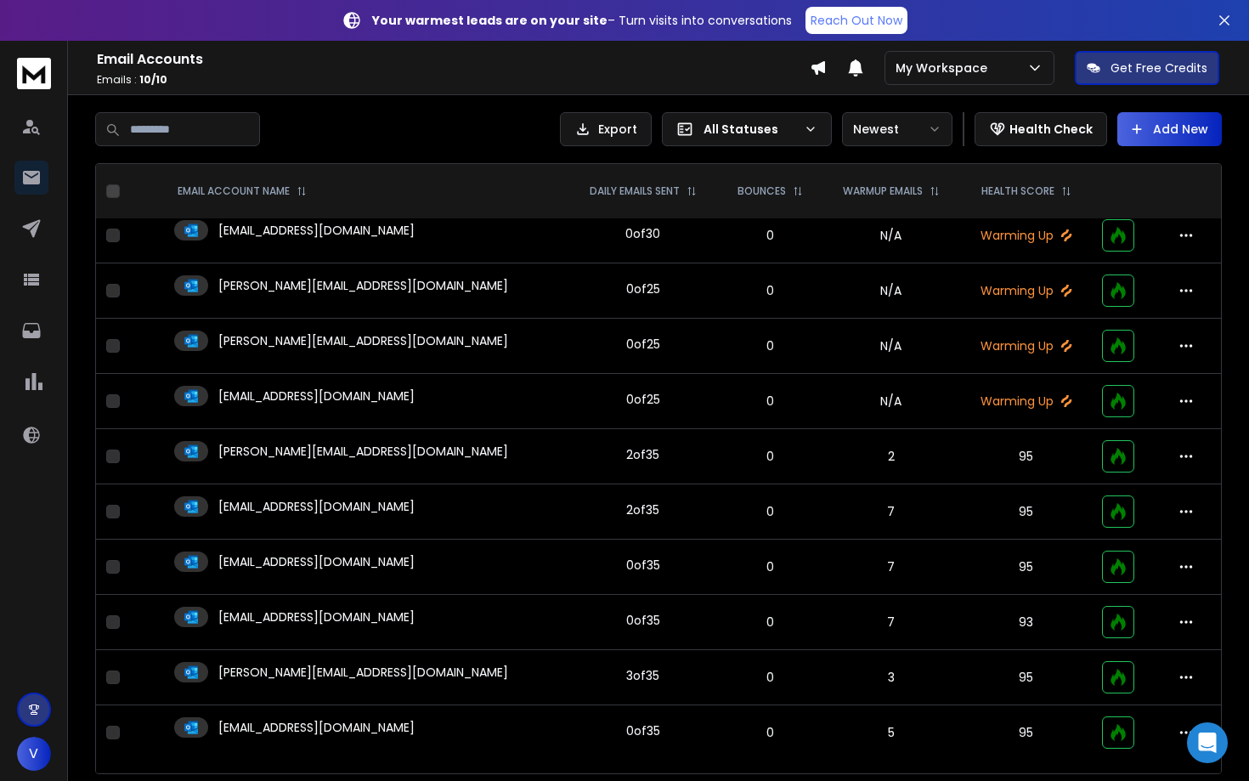
click at [347, 749] on td "kishore.t@gmapsurvey.com" at bounding box center [366, 732] width 404 height 55
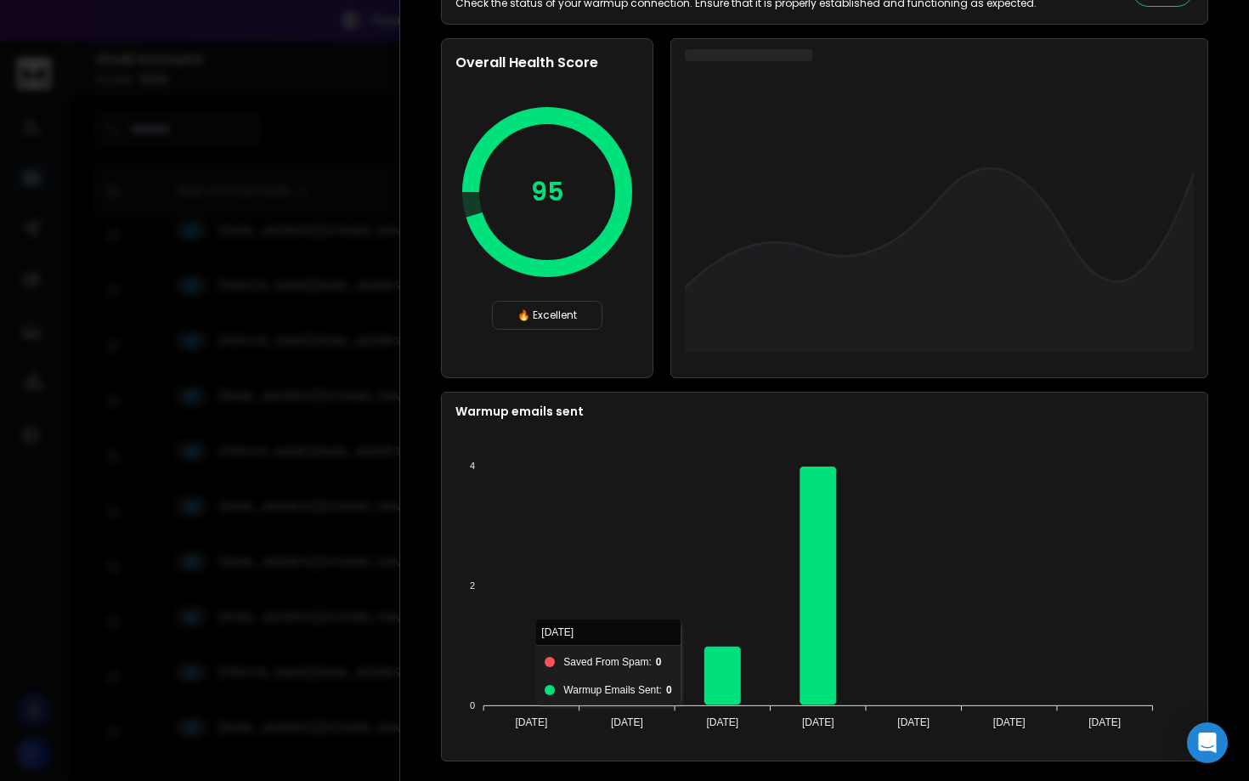
scroll to position [0, 0]
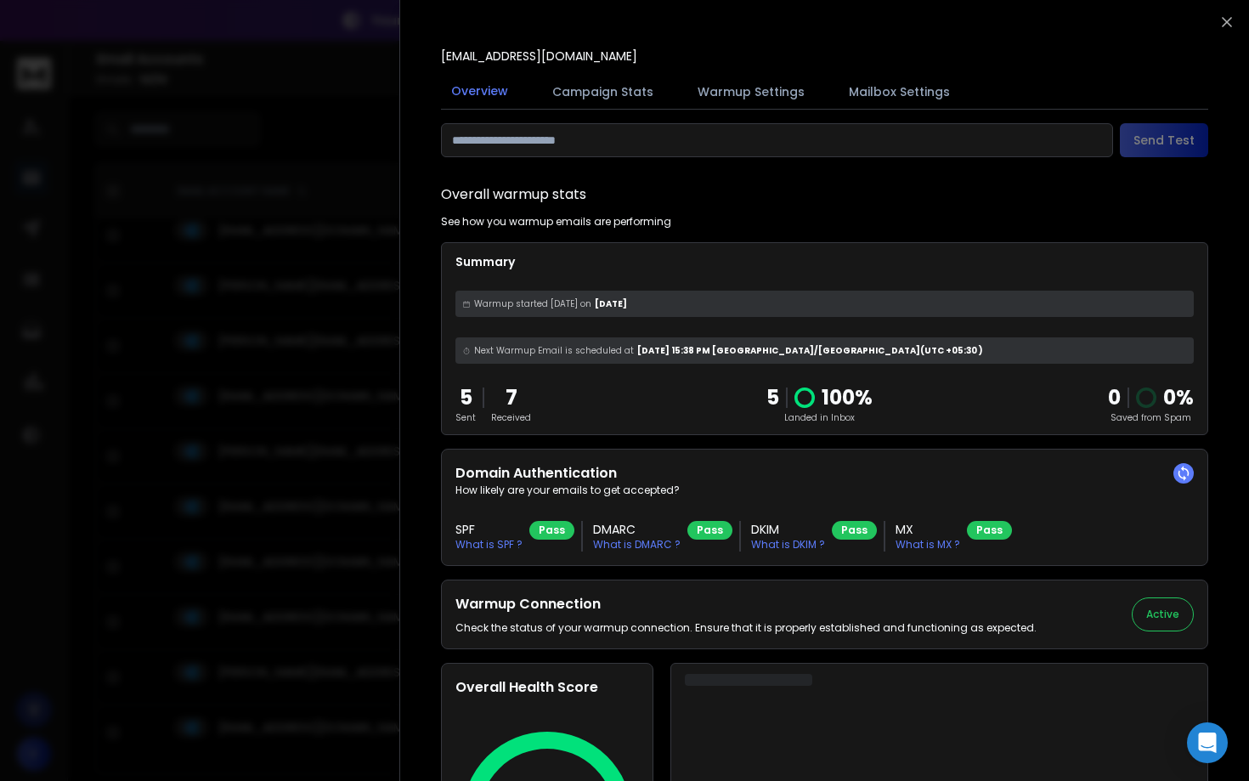
click at [283, 331] on div at bounding box center [624, 390] width 1249 height 781
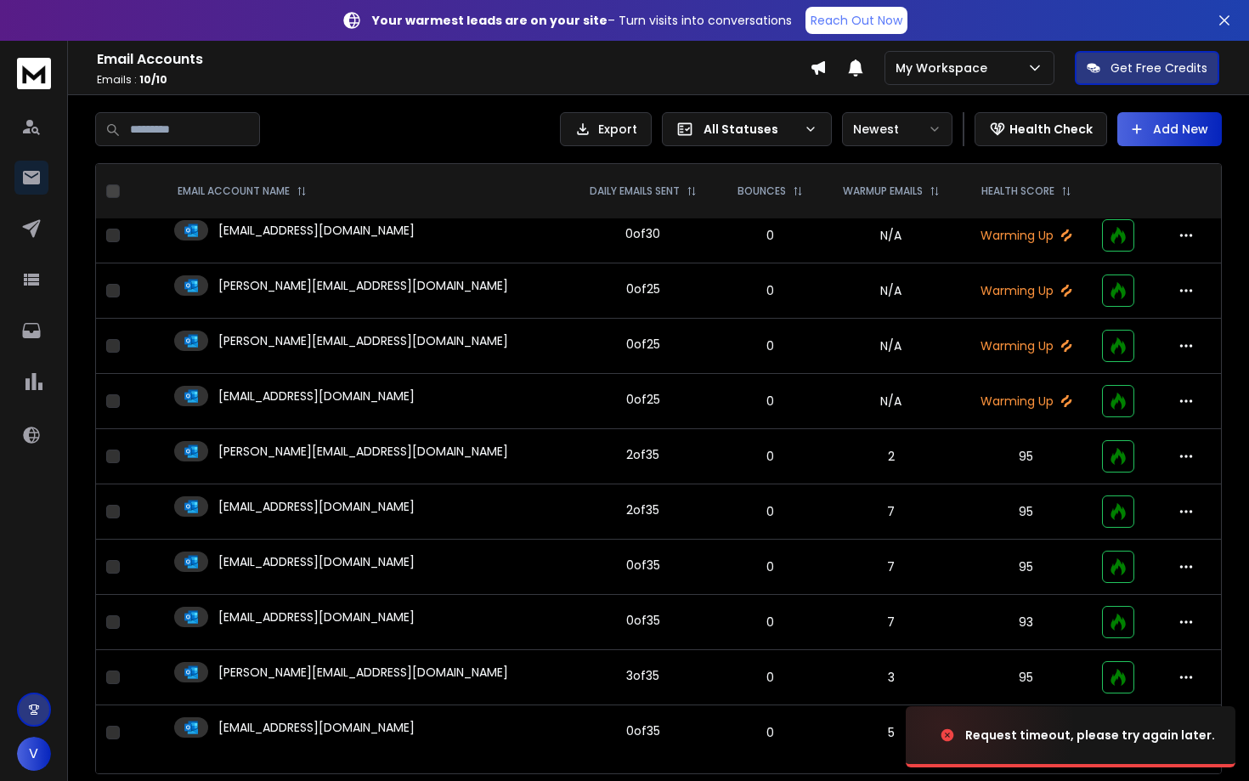
click at [718, 357] on td "0" at bounding box center [770, 346] width 104 height 55
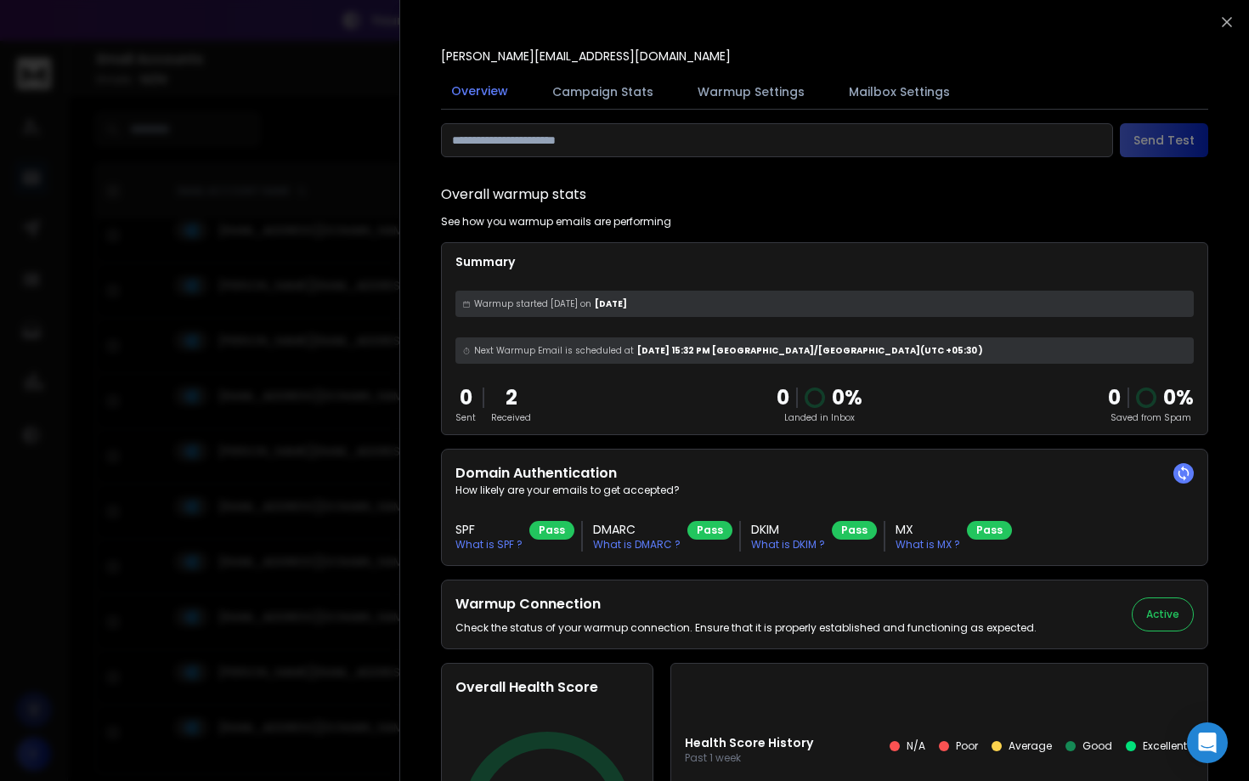
click at [182, 292] on div at bounding box center [624, 390] width 1249 height 781
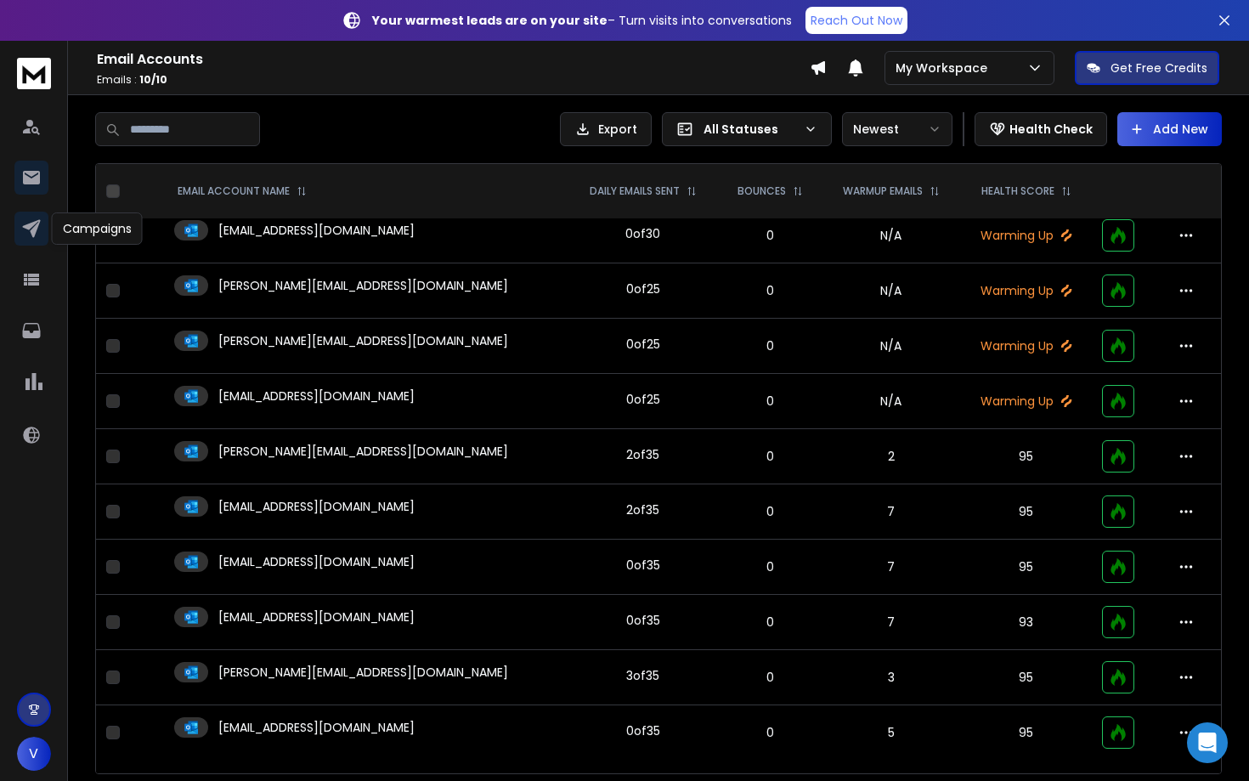
click at [27, 234] on icon at bounding box center [31, 228] width 20 height 20
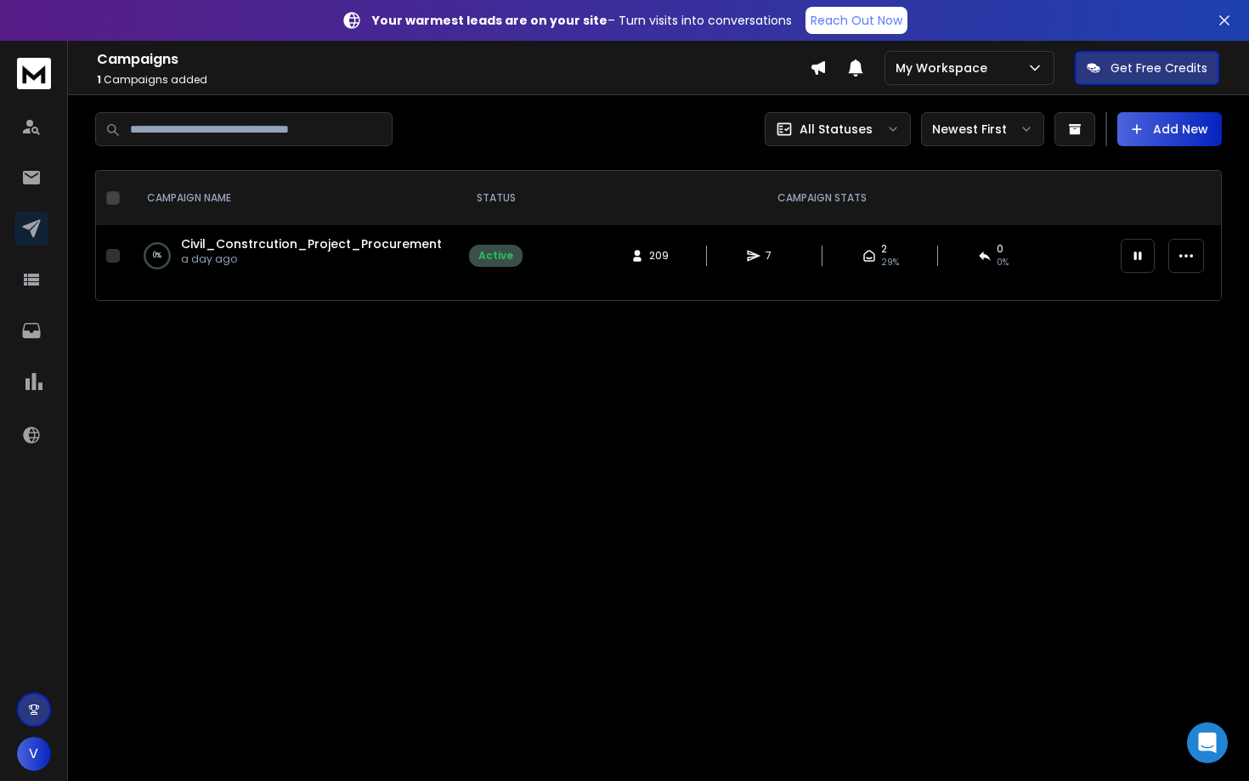
click at [262, 237] on span "Civil_Constrcution_Project_Procurement" at bounding box center [311, 243] width 261 height 17
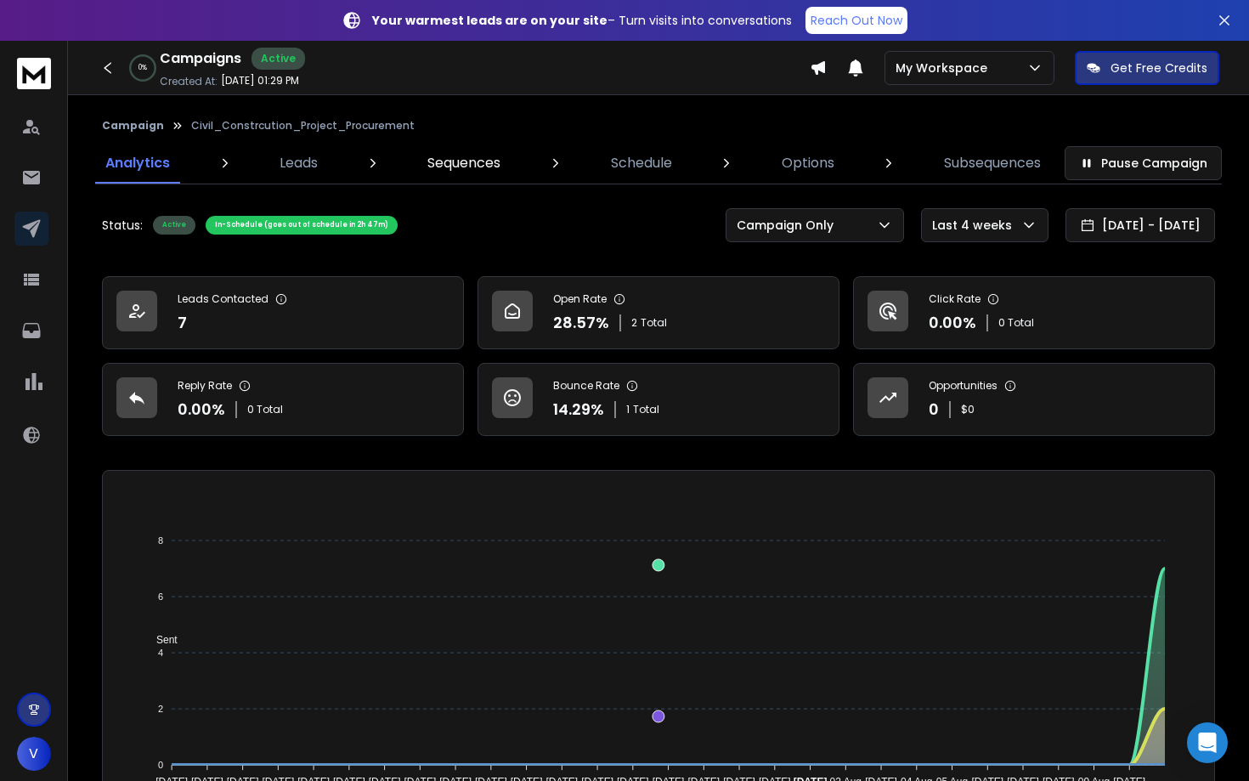
click at [498, 161] on p "Sequences" at bounding box center [463, 163] width 73 height 20
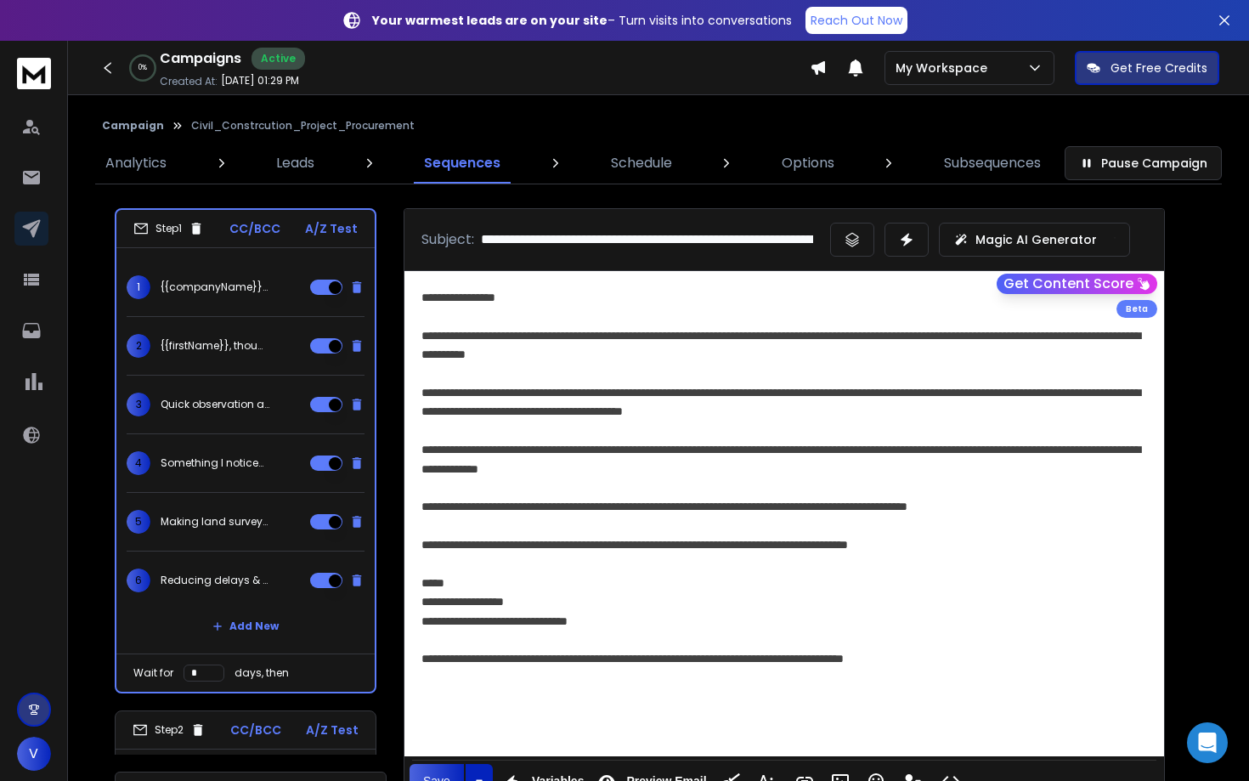
click at [463, 410] on div "**********" at bounding box center [784, 402] width 726 height 38
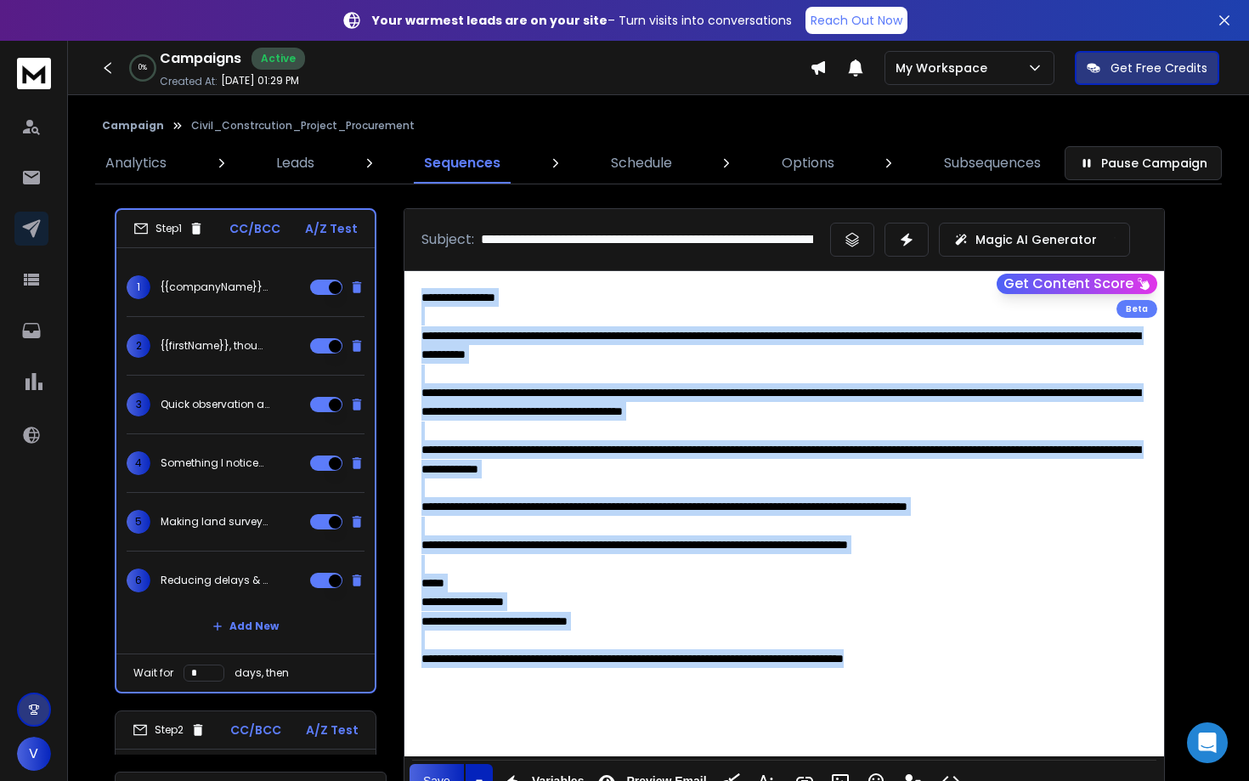
copy div "**********"
click at [537, 409] on div "**********" at bounding box center [784, 402] width 726 height 38
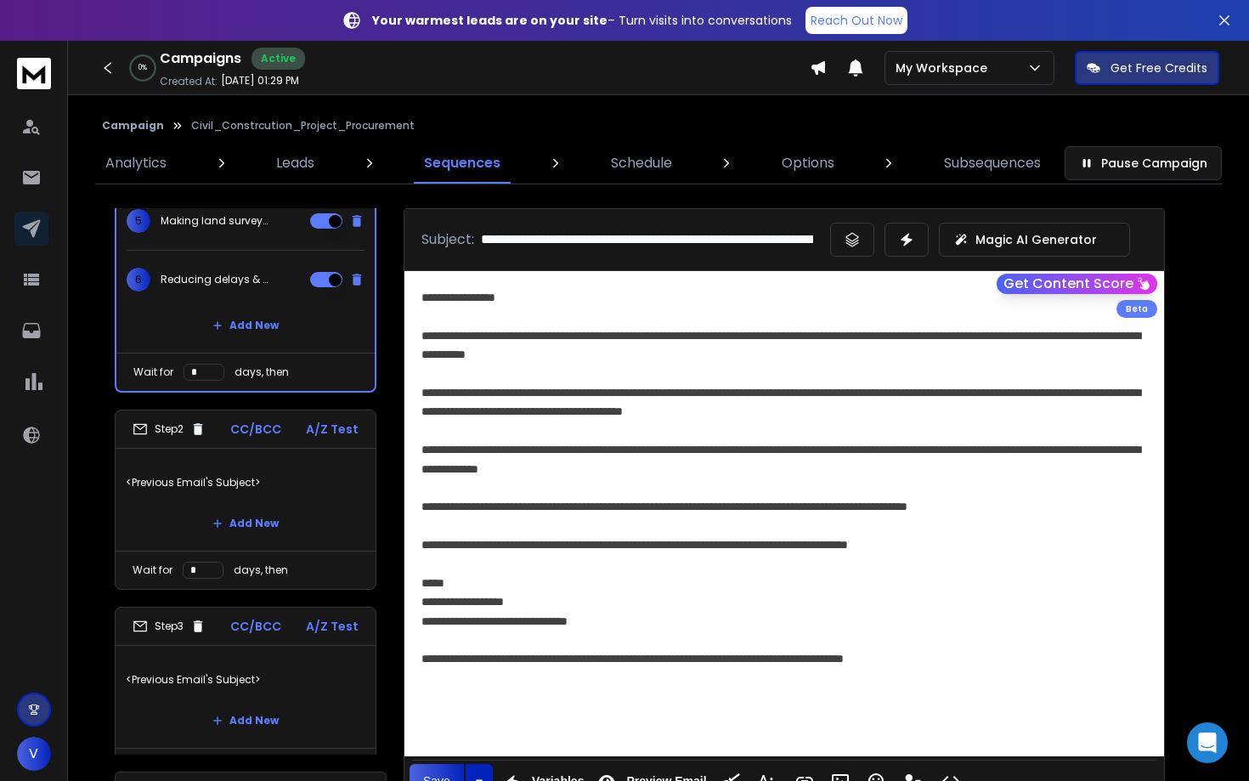
scroll to position [491, 0]
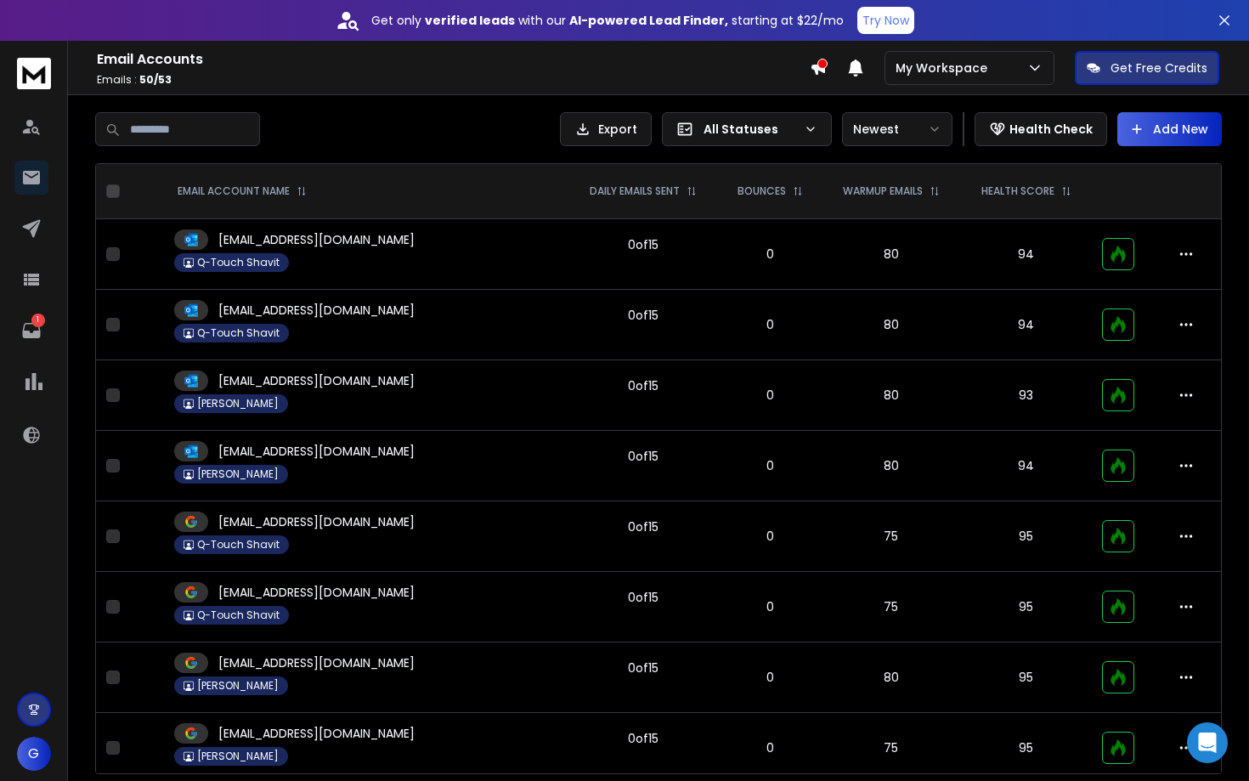
click at [794, 105] on div "Export All Statuses Newest Health Check Add New EMAIL ACCOUNT NAME DAILY EMAILS…" at bounding box center [658, 443] width 1181 height 696
click at [35, 770] on span "G" at bounding box center [34, 754] width 34 height 34
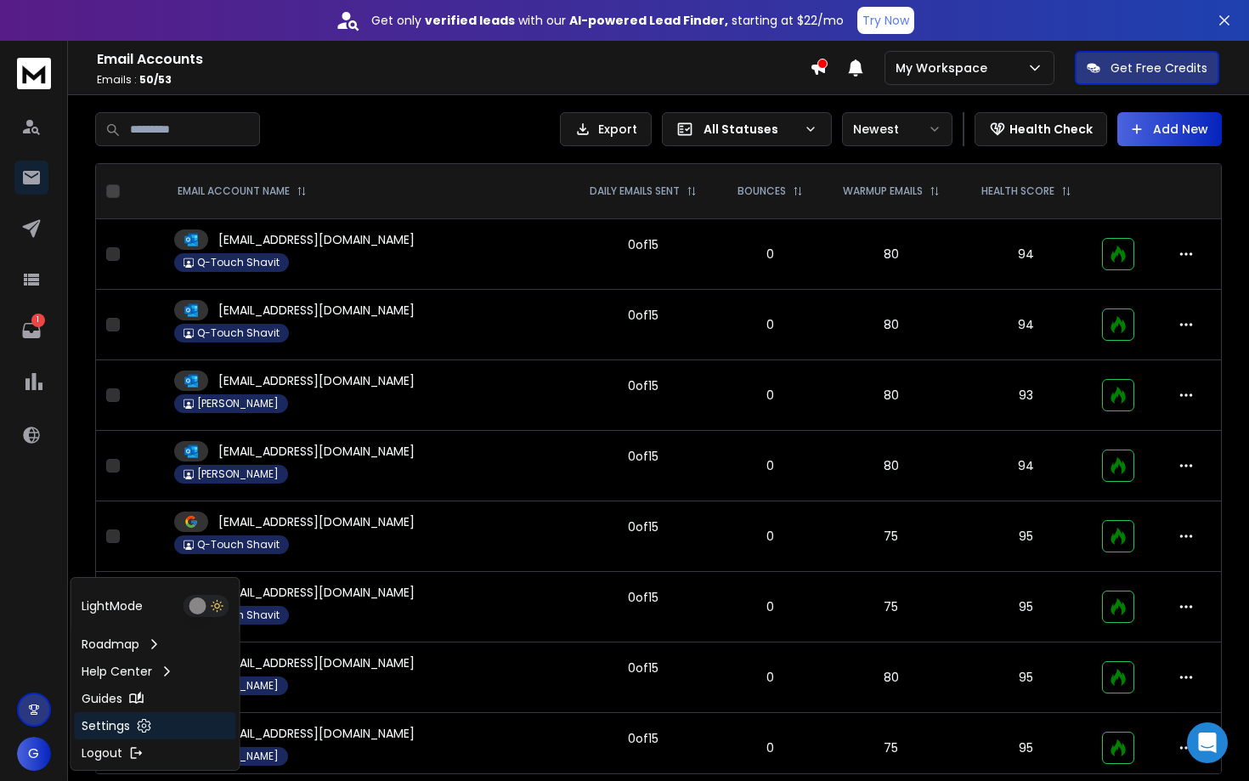
click at [110, 727] on p "Settings" at bounding box center [106, 725] width 48 height 17
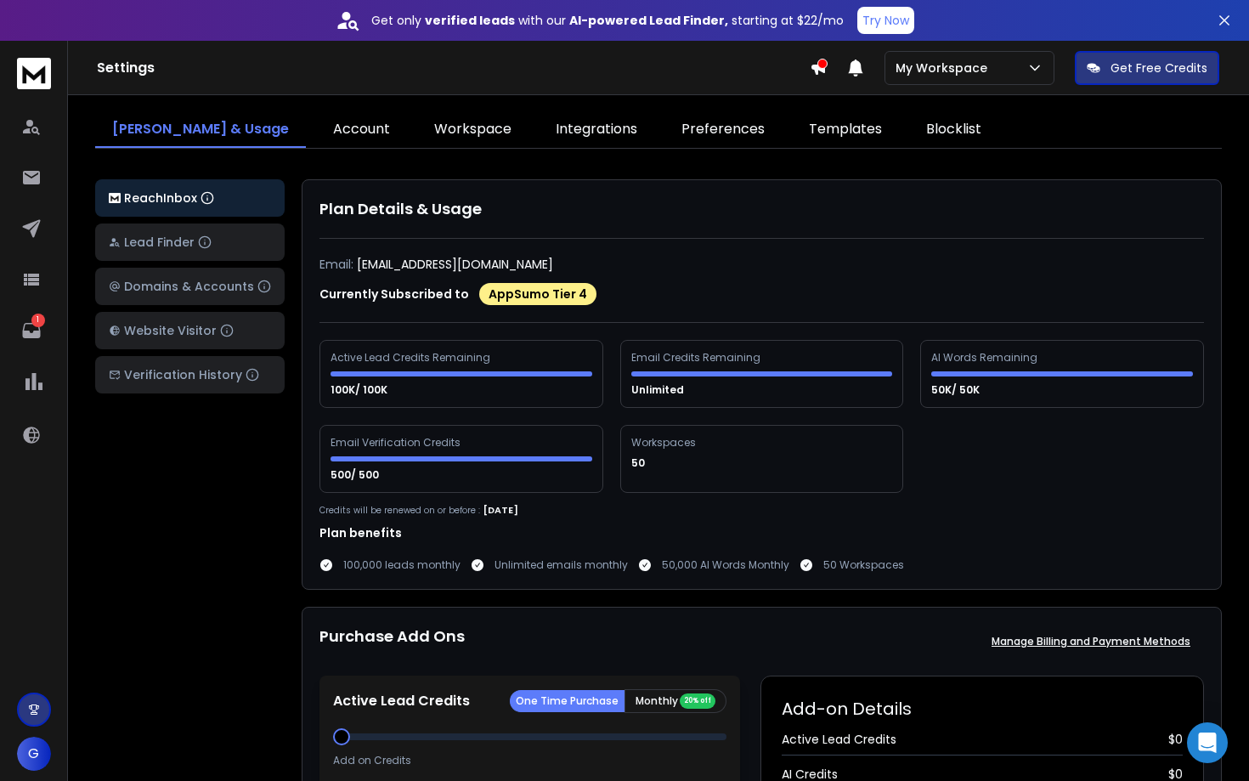
click at [166, 336] on button "Website Visitor" at bounding box center [189, 330] width 189 height 37
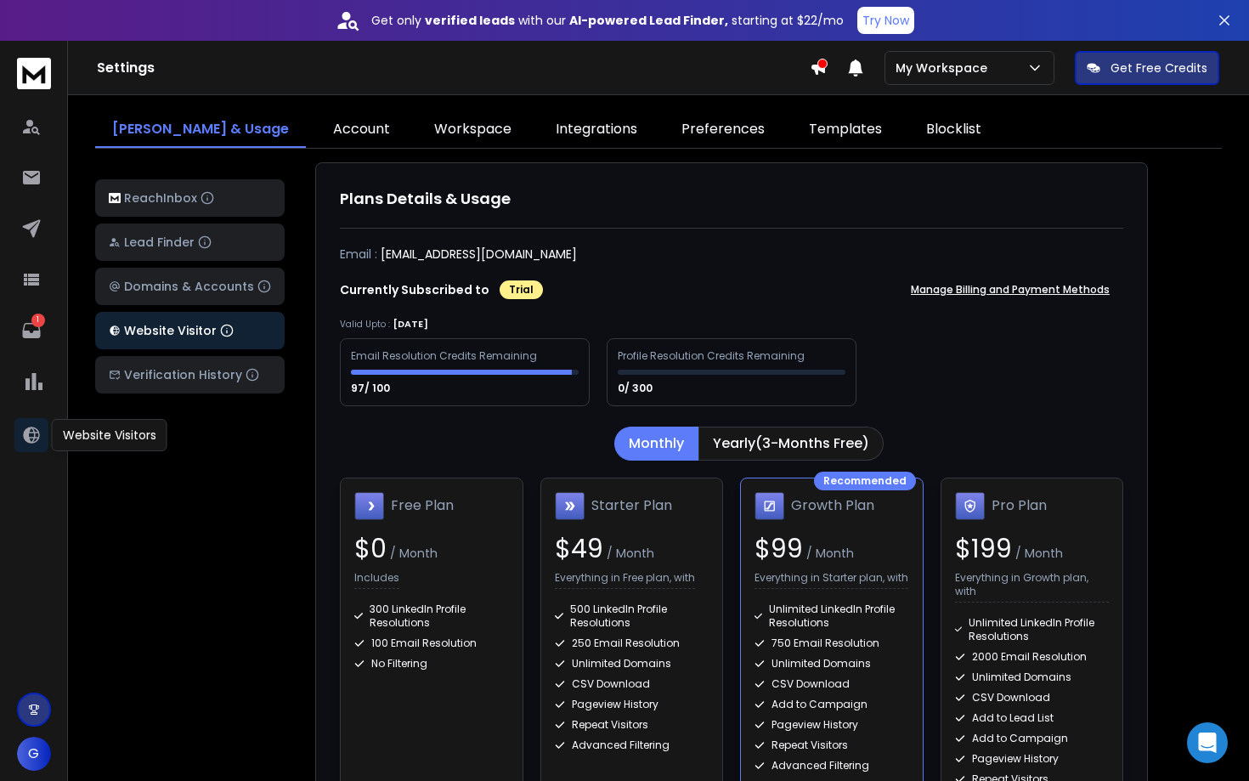
click at [29, 437] on icon at bounding box center [31, 434] width 17 height 17
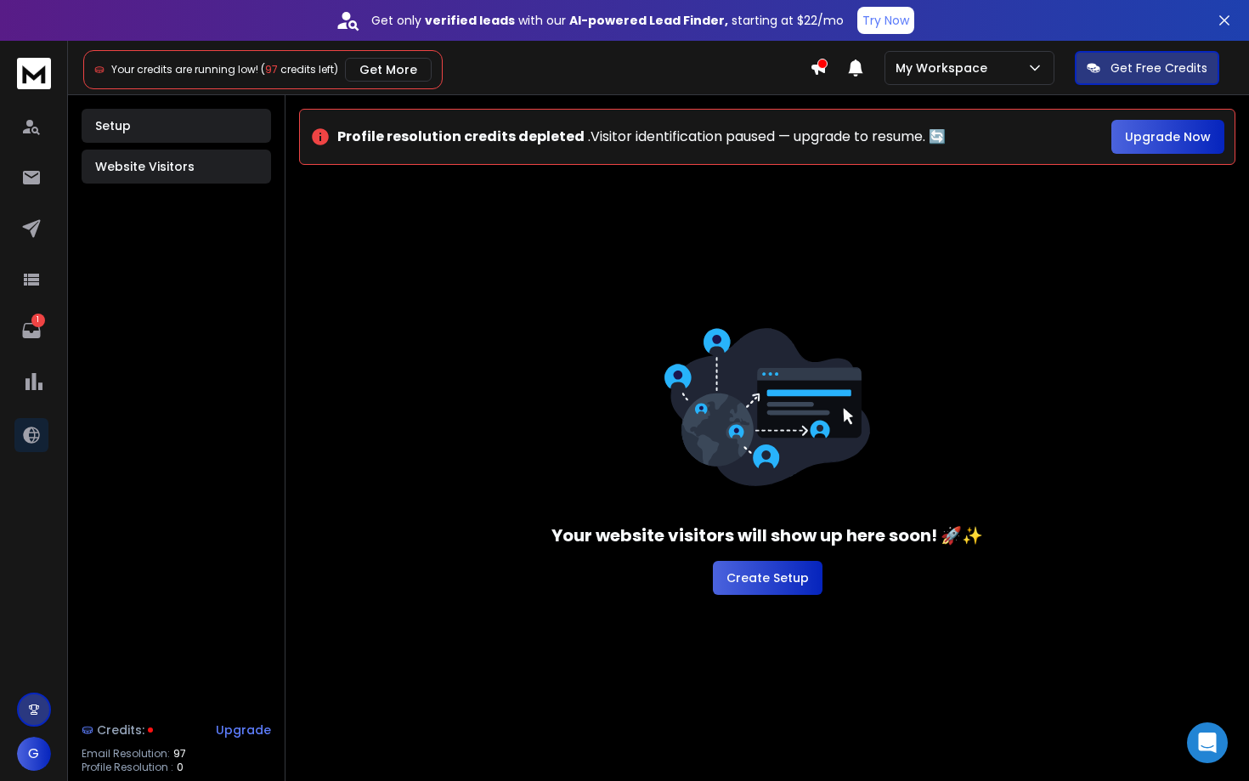
click at [168, 136] on button "Setup" at bounding box center [176, 126] width 189 height 34
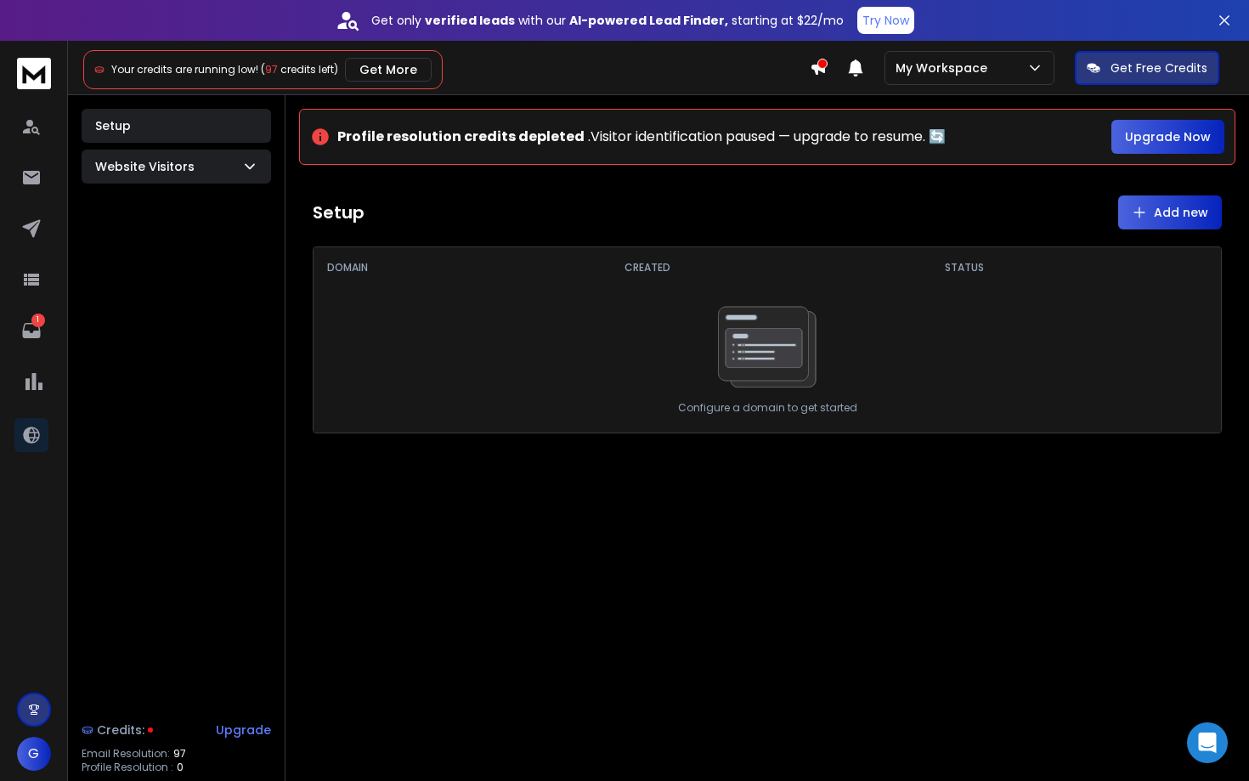
click at [161, 170] on button "Website Visitors" at bounding box center [176, 167] width 189 height 34
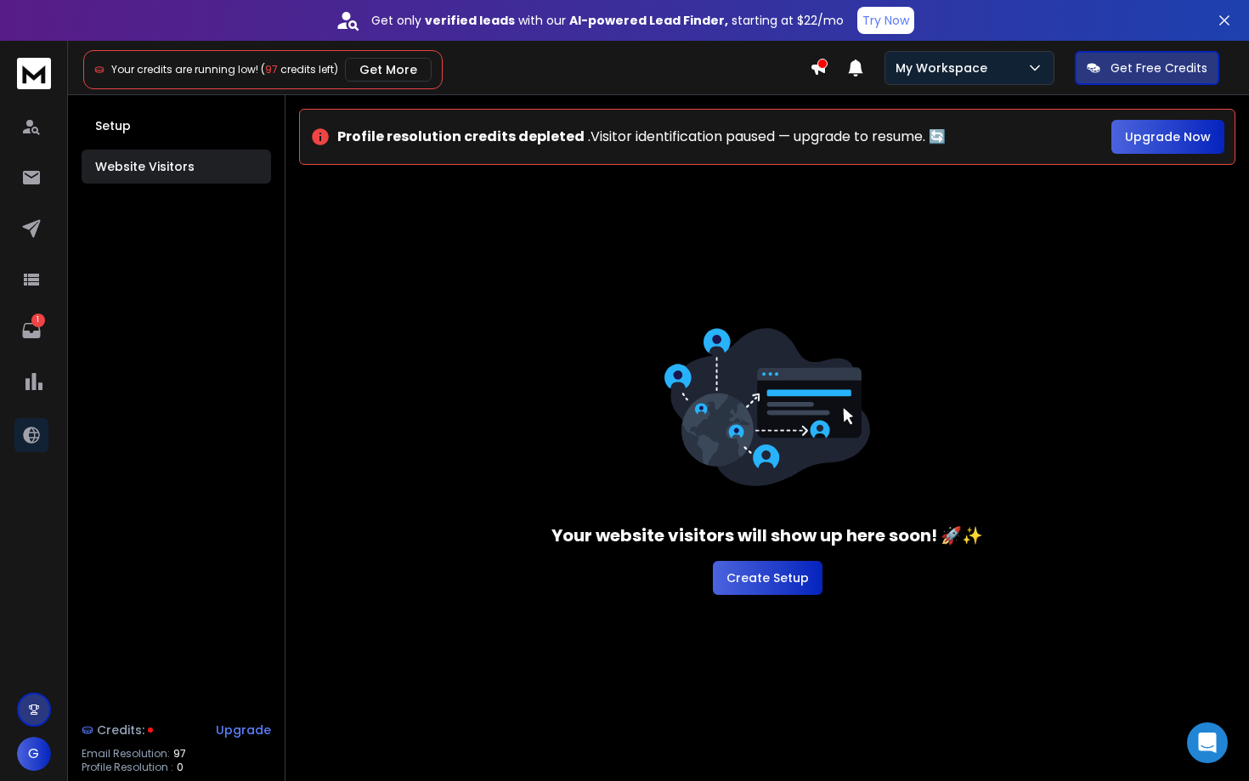
click at [915, 54] on button "My Workspace" at bounding box center [969, 68] width 170 height 34
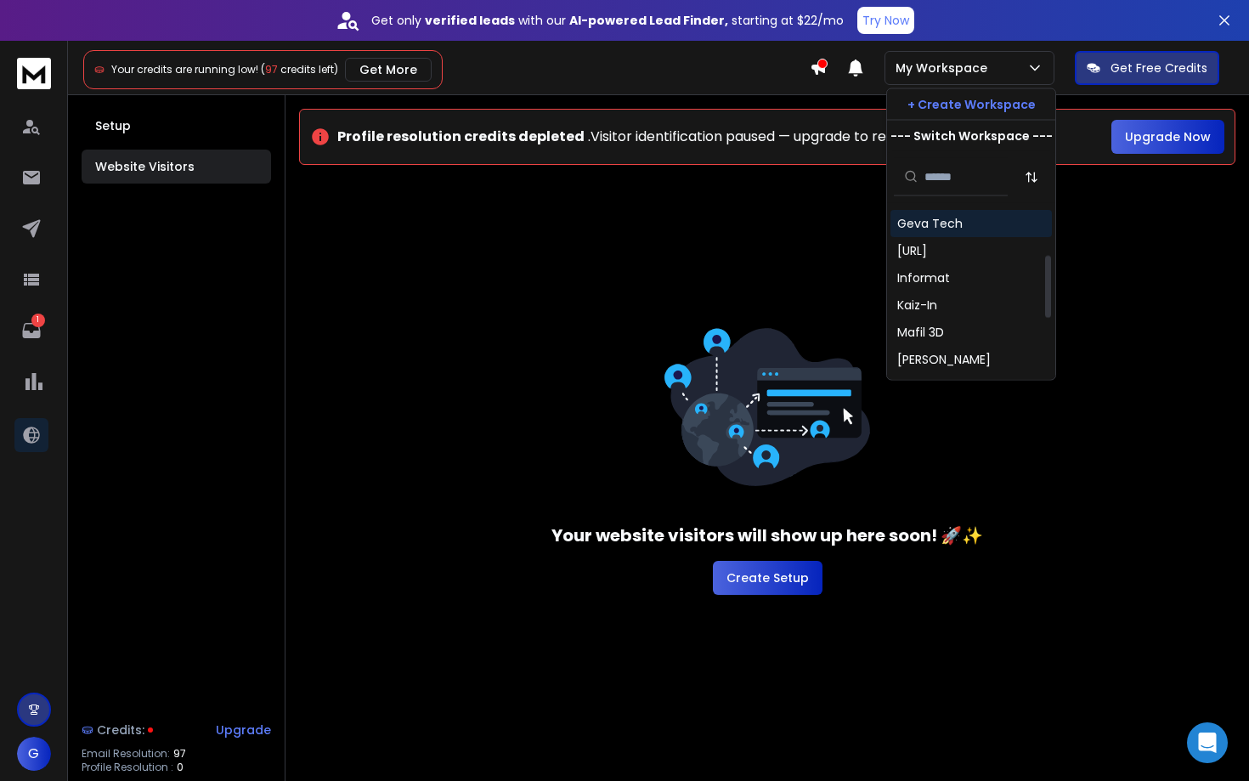
scroll to position [135, 0]
click at [927, 246] on div "[URL]" at bounding box center [912, 248] width 30 height 17
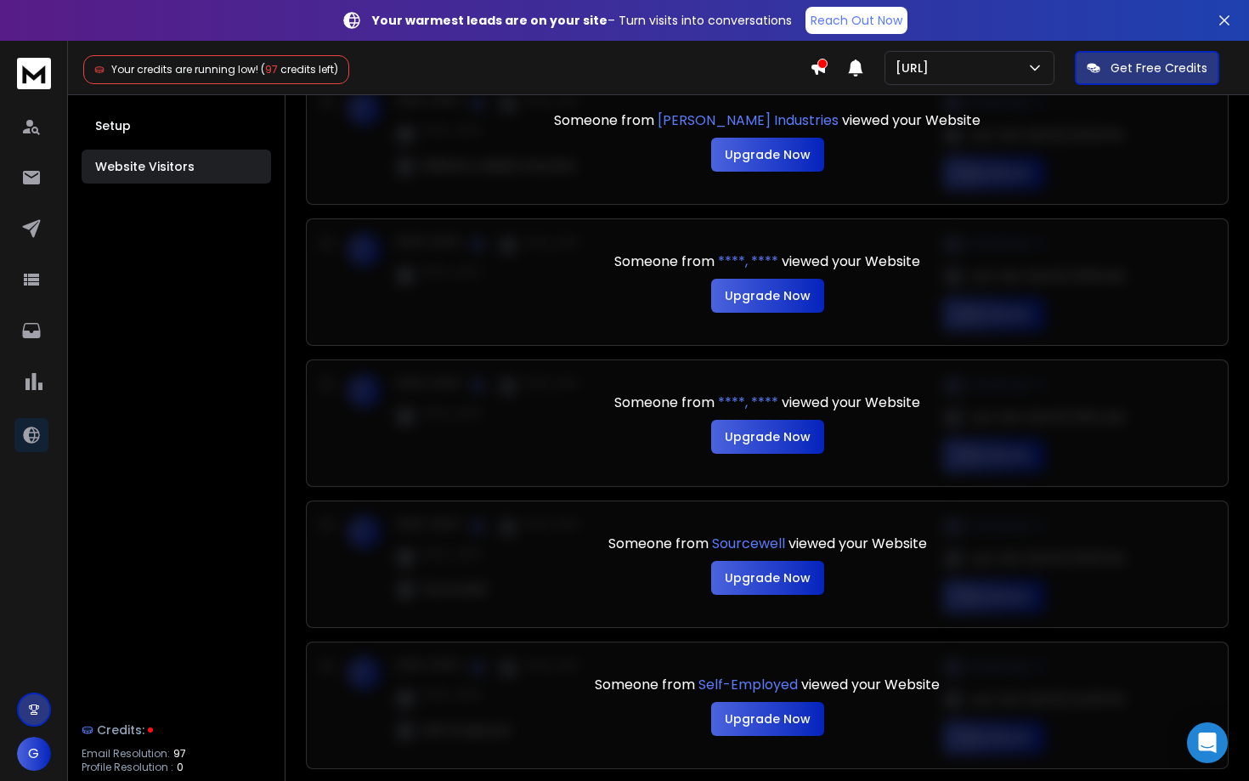
scroll to position [610, 0]
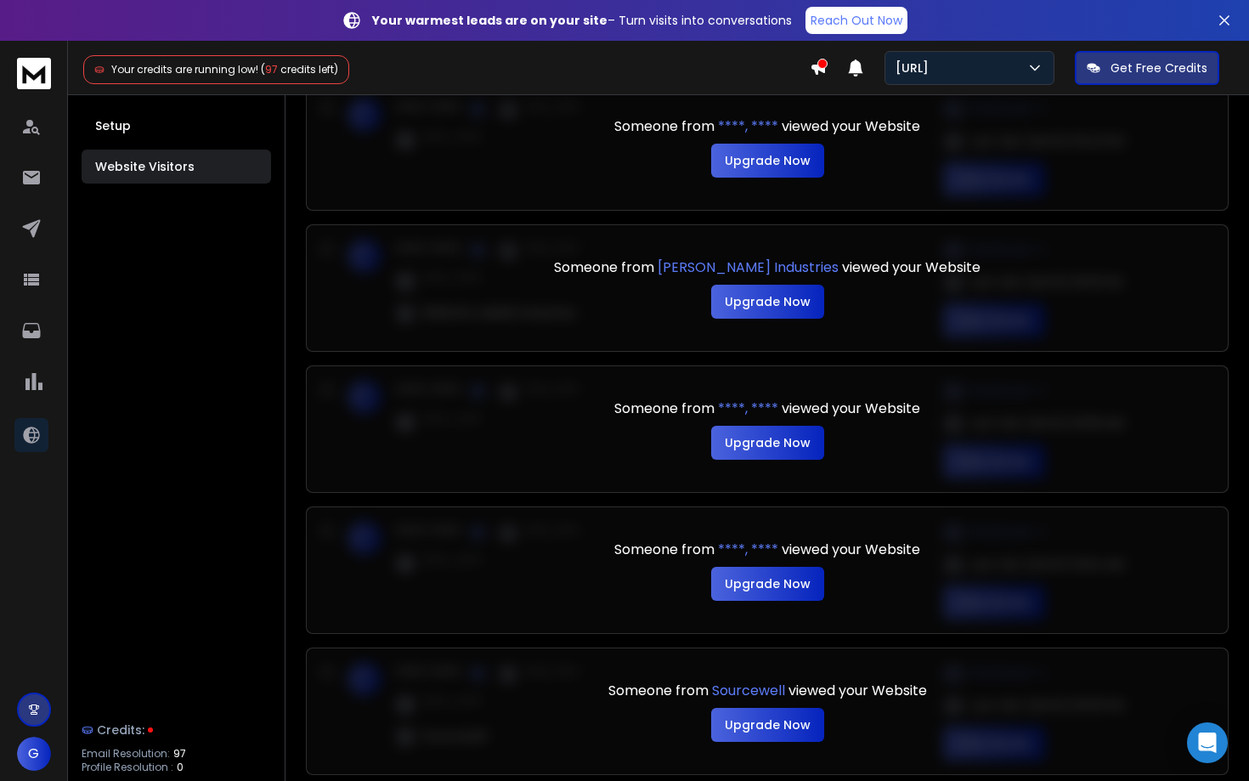
click at [911, 80] on button "[URL]" at bounding box center [969, 68] width 170 height 34
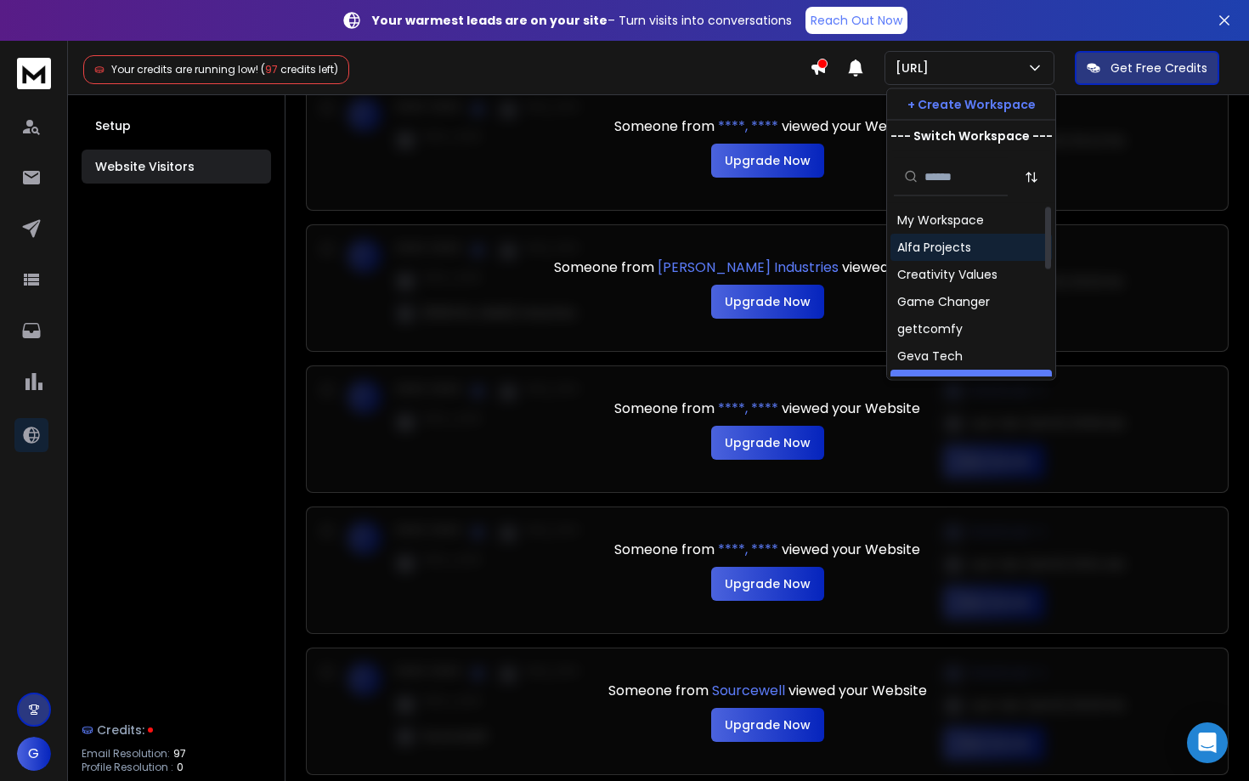
click at [932, 241] on div "Alfa Projects" at bounding box center [934, 247] width 74 height 17
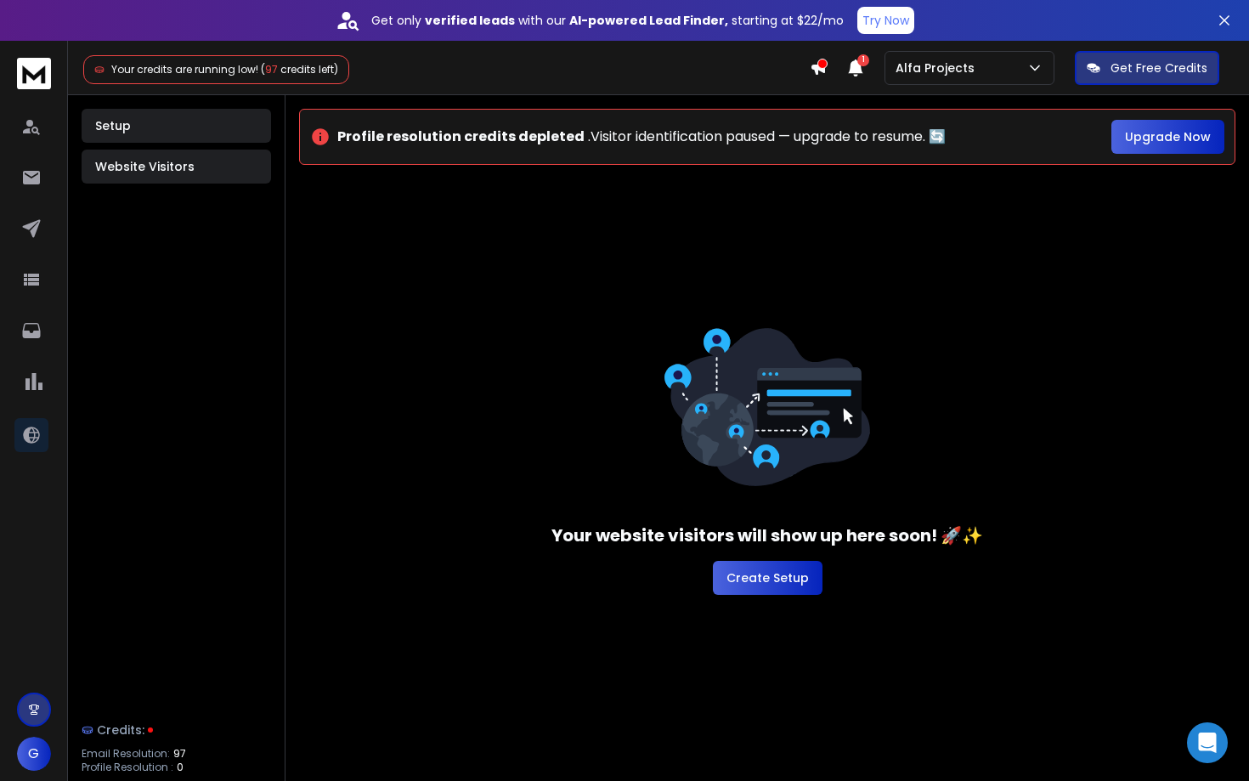
click at [156, 134] on button "Setup" at bounding box center [176, 126] width 189 height 34
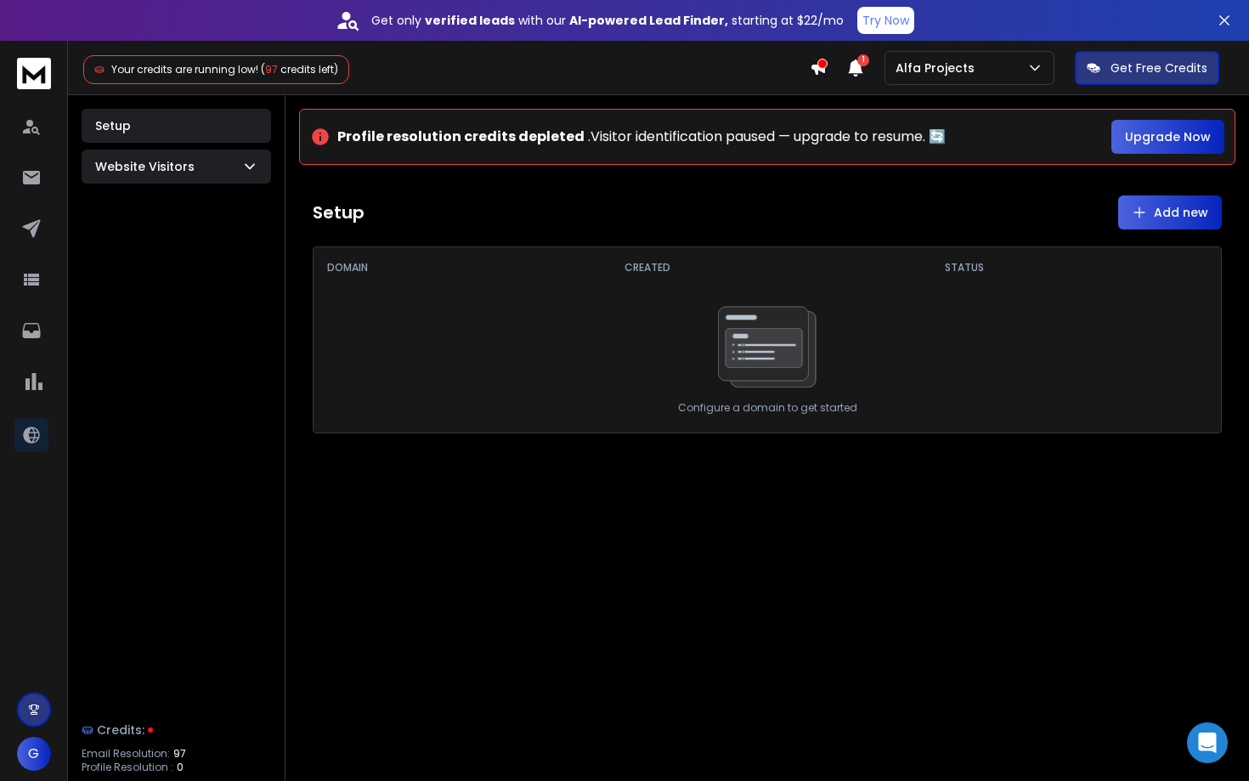
click at [160, 180] on button "Website Visitors" at bounding box center [176, 167] width 189 height 34
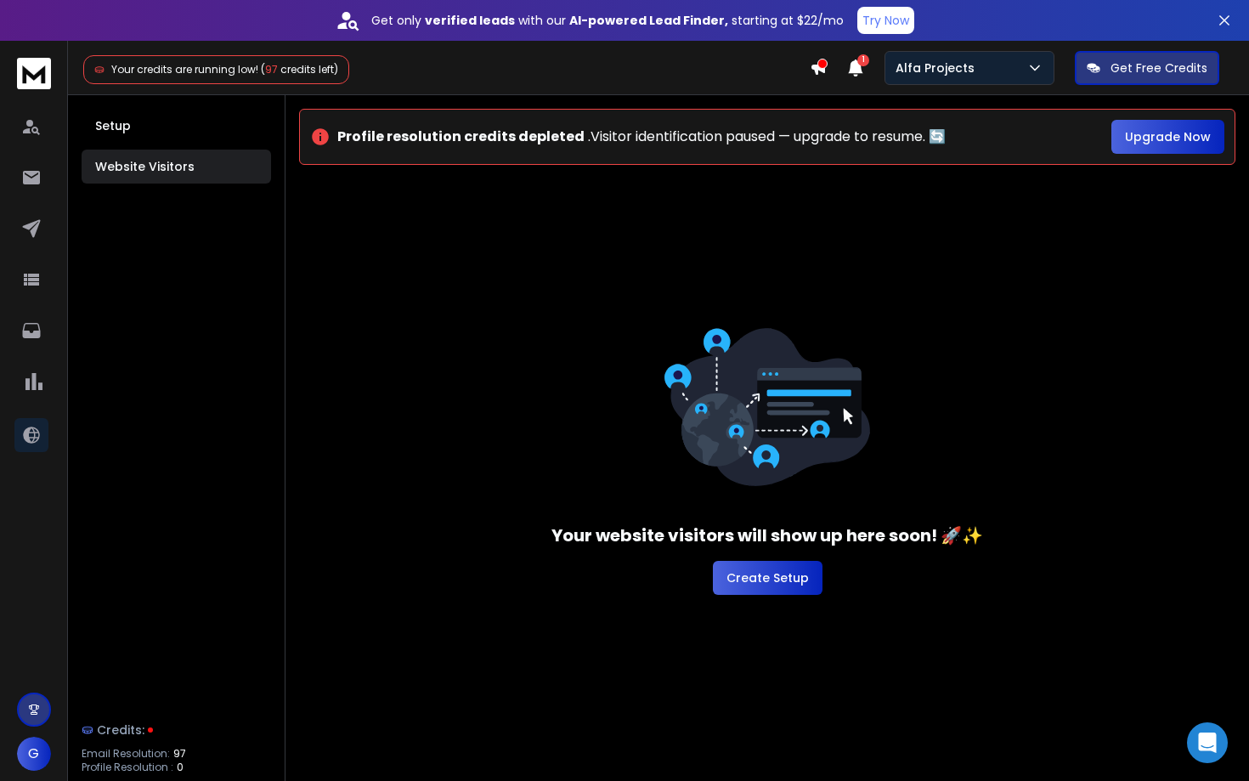
click at [947, 57] on button "Alfa Projects" at bounding box center [969, 68] width 170 height 34
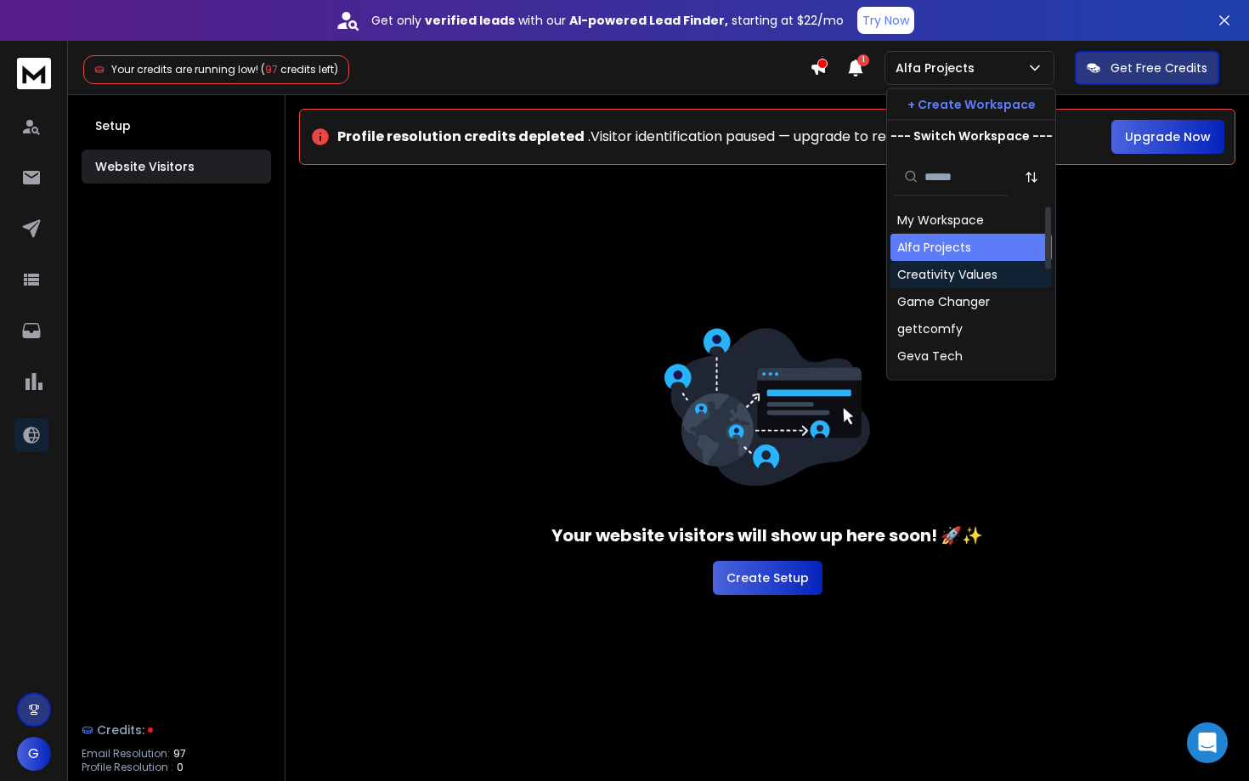
click at [921, 266] on div "Creativity Values" at bounding box center [947, 274] width 100 height 17
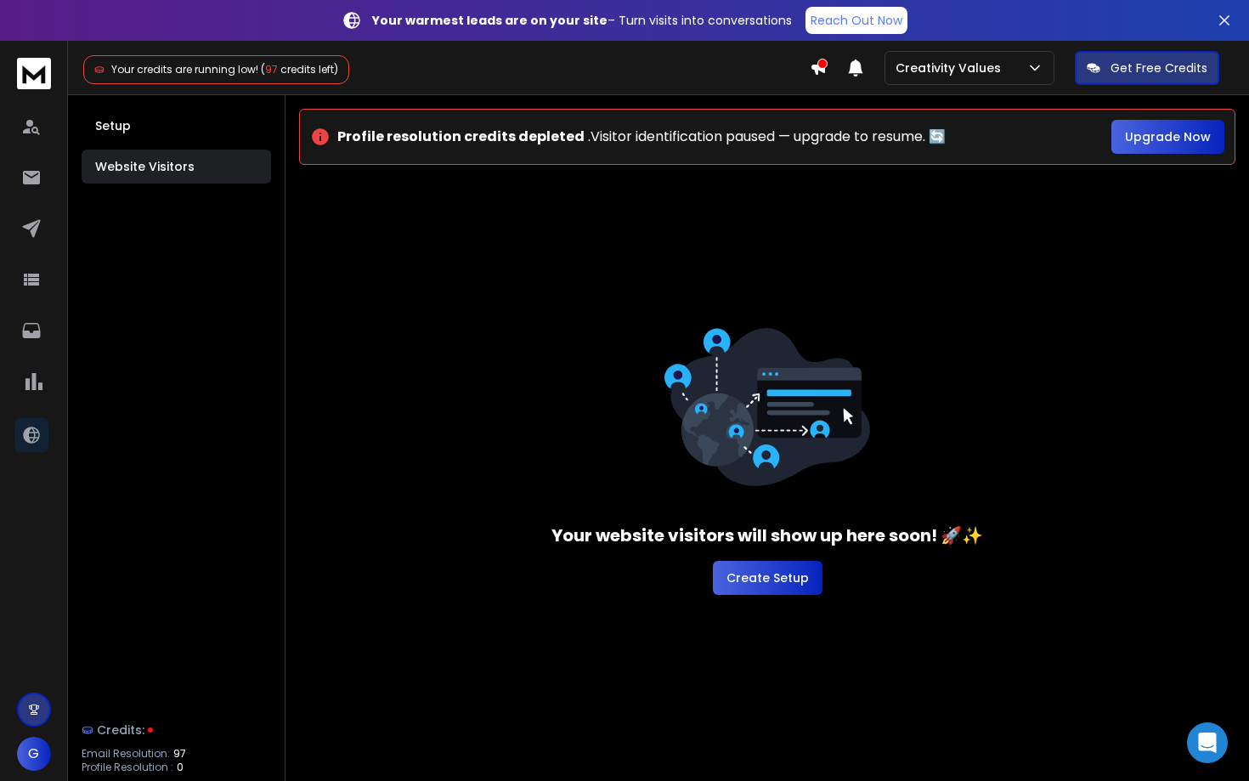
click at [934, 70] on p "Creativity Values" at bounding box center [951, 67] width 112 height 17
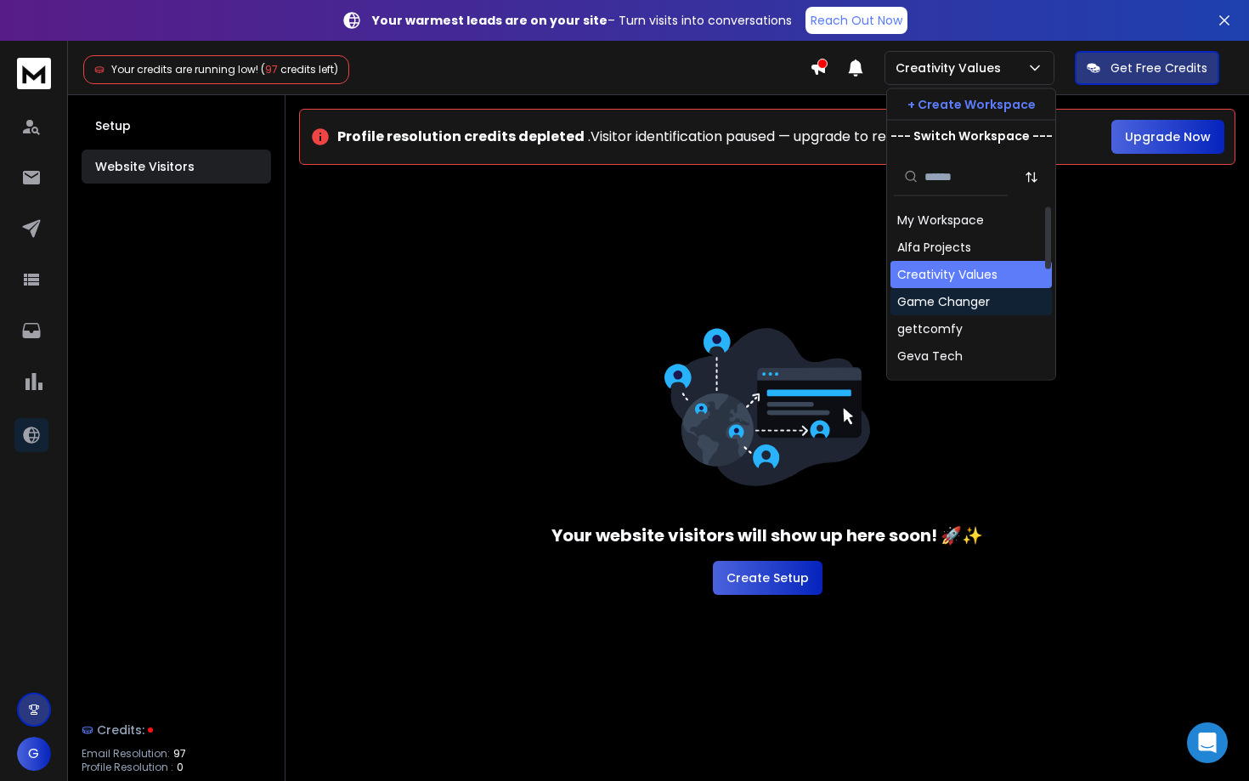
click at [929, 303] on div "Game Changer" at bounding box center [943, 301] width 93 height 17
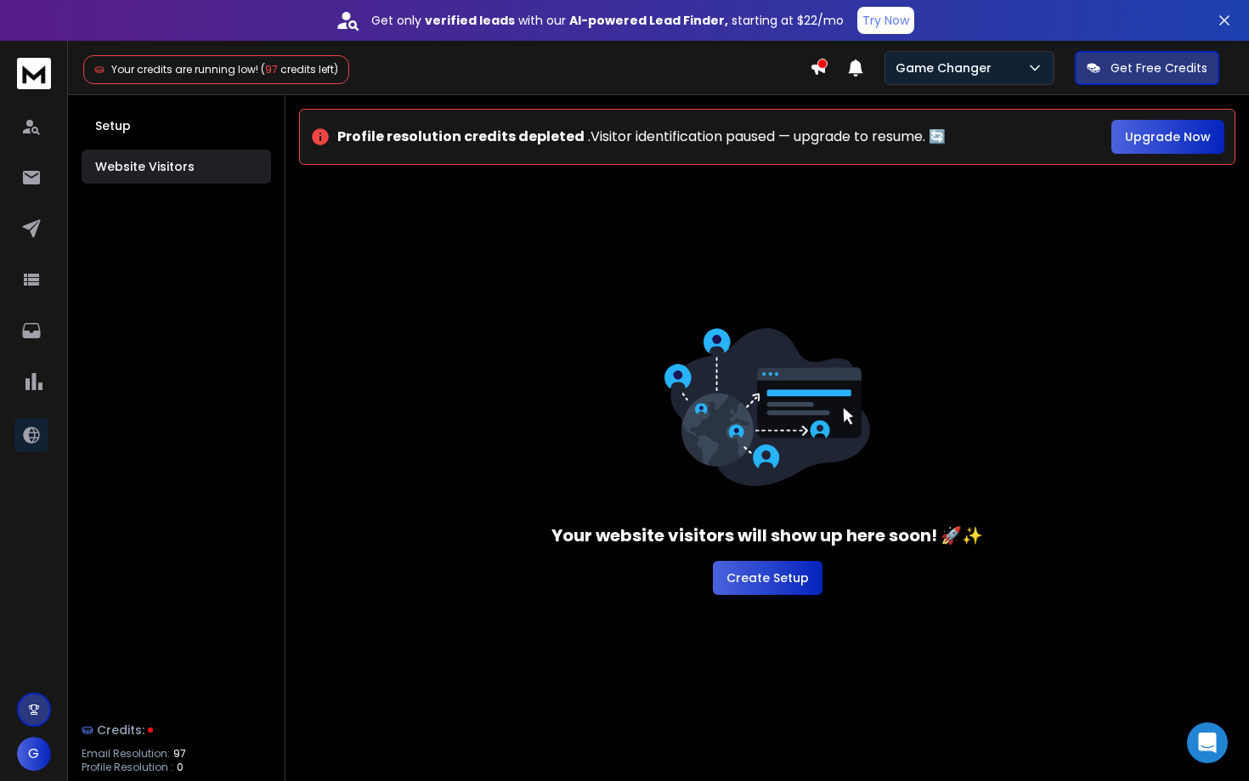
click at [939, 67] on p "Game Changer" at bounding box center [946, 67] width 103 height 17
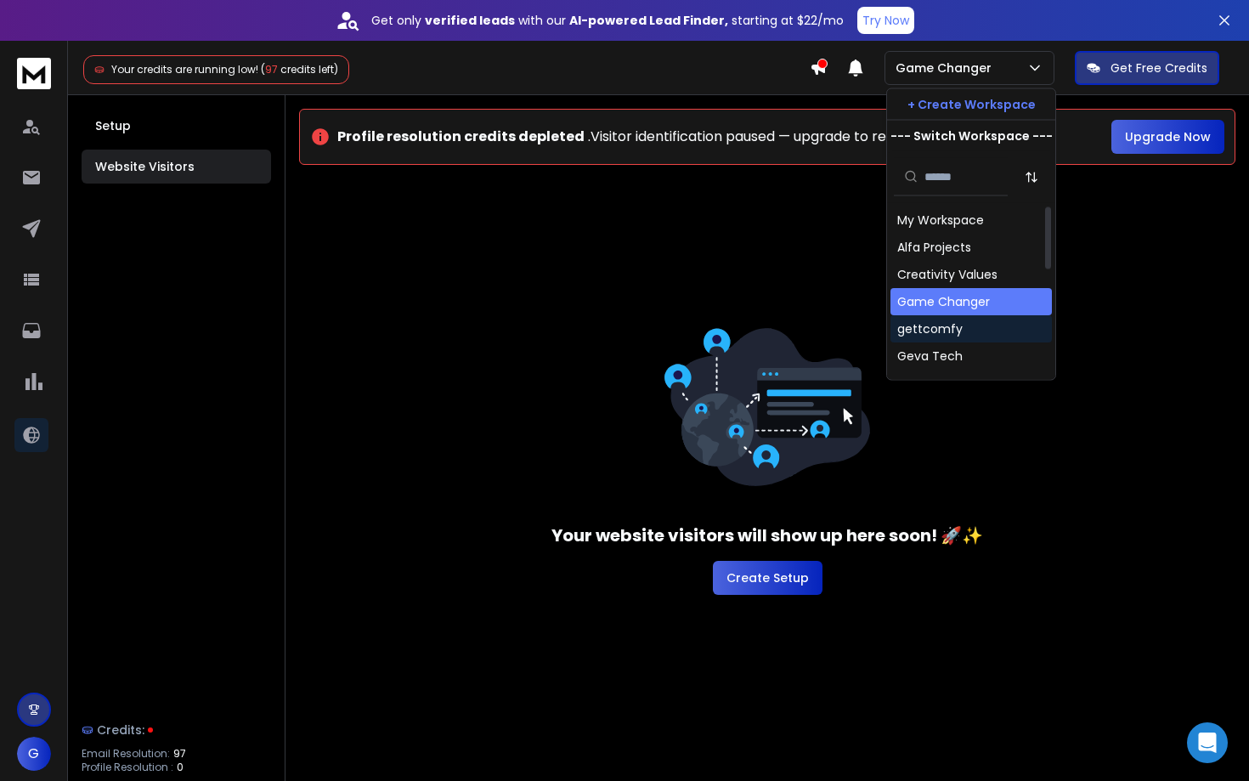
click at [910, 325] on div "gettcomfy" at bounding box center [929, 328] width 65 height 17
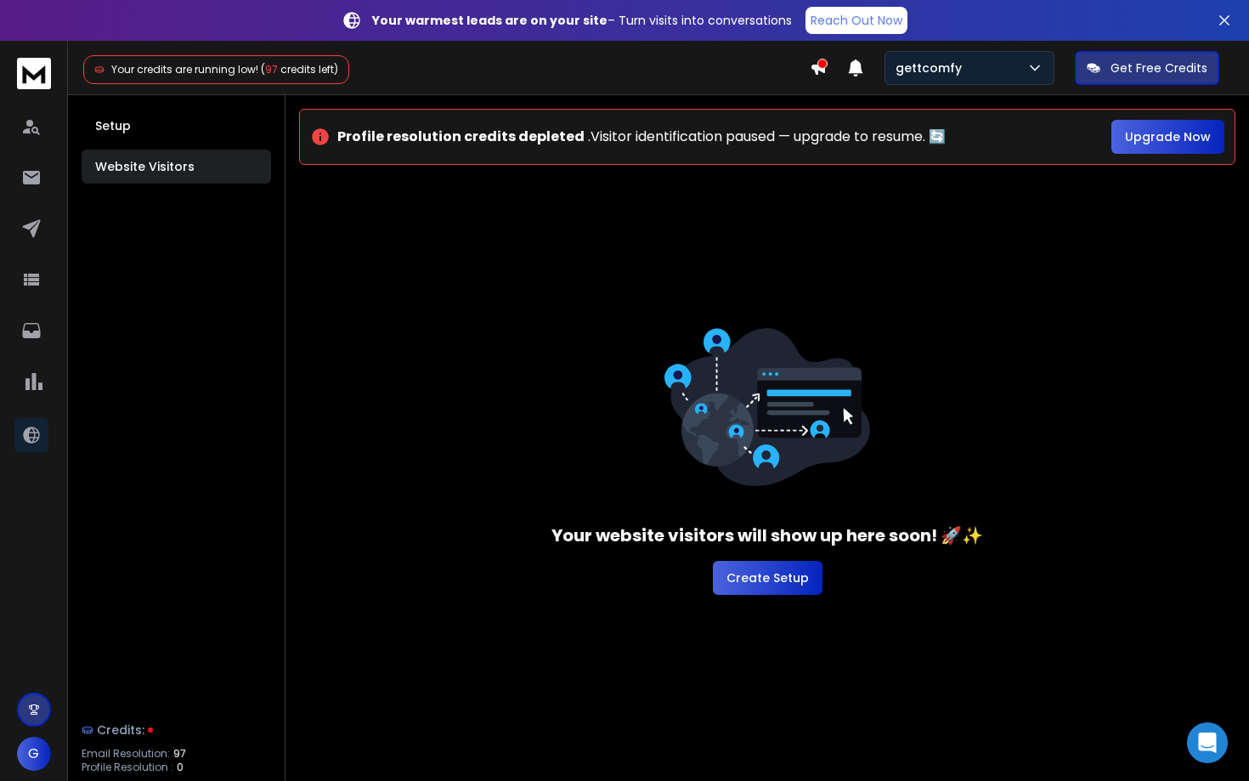
click at [929, 70] on p "gettcomfy" at bounding box center [931, 67] width 73 height 17
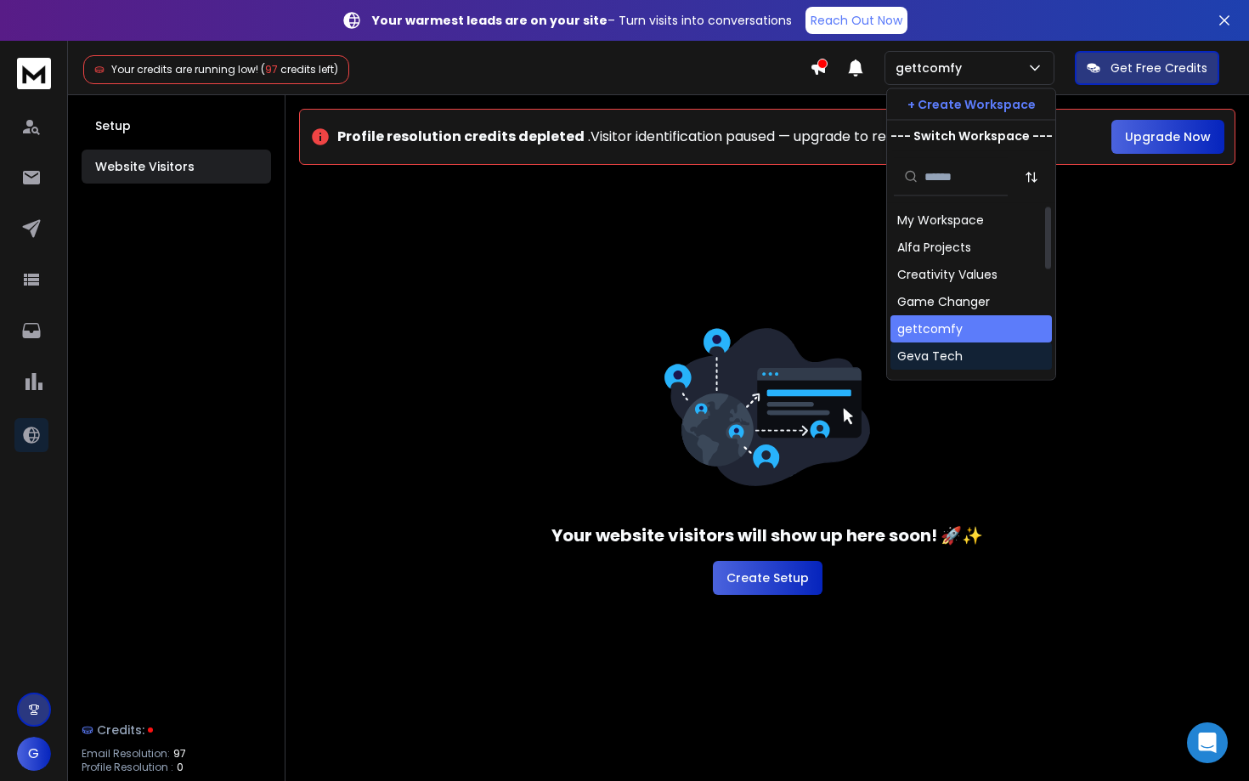
click at [921, 356] on div "Geva Tech" at bounding box center [929, 355] width 65 height 17
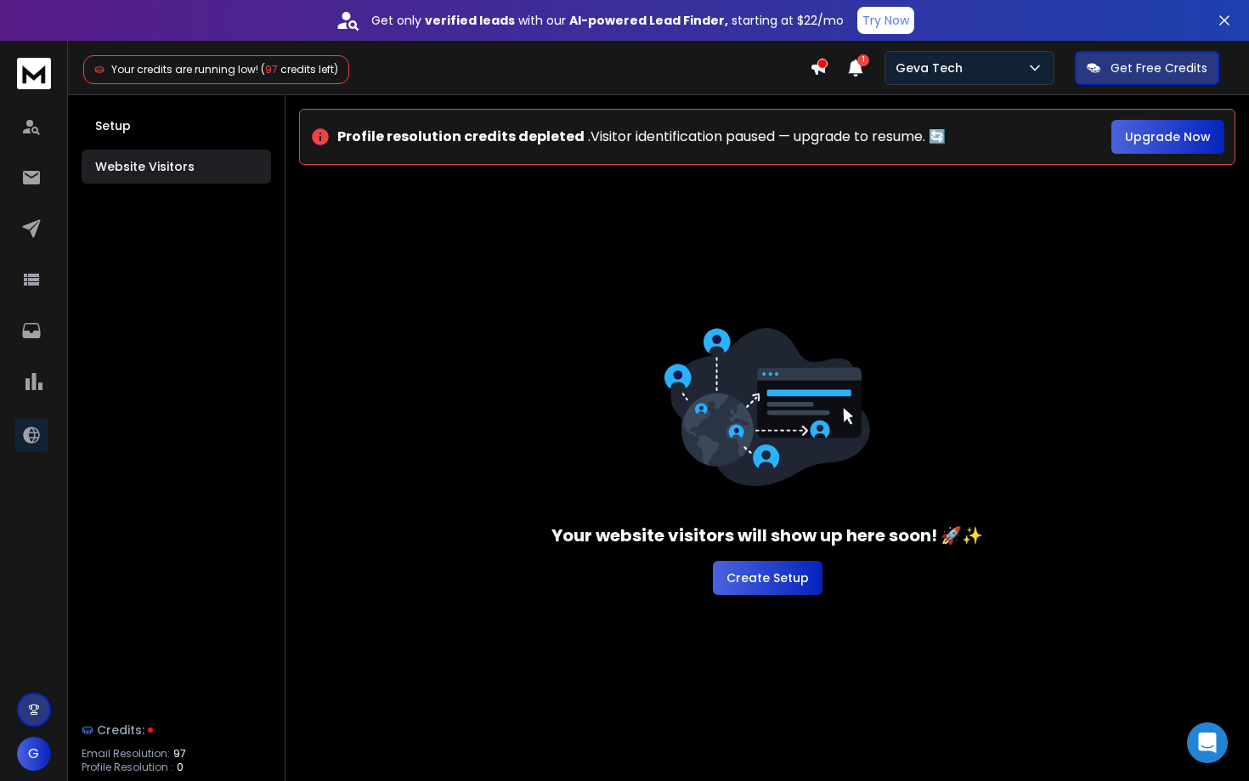
click at [954, 65] on p "Geva Tech" at bounding box center [932, 67] width 74 height 17
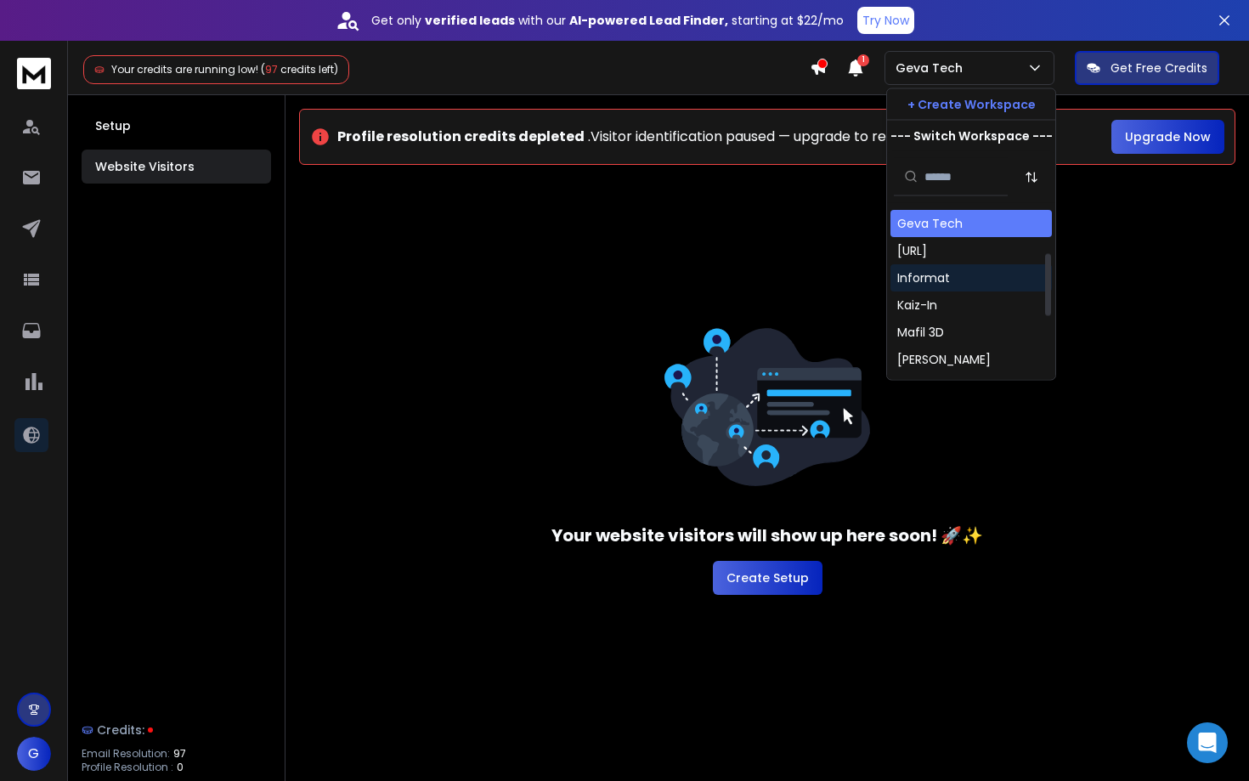
scroll to position [128, 0]
click at [920, 283] on div "Informat" at bounding box center [923, 282] width 53 height 17
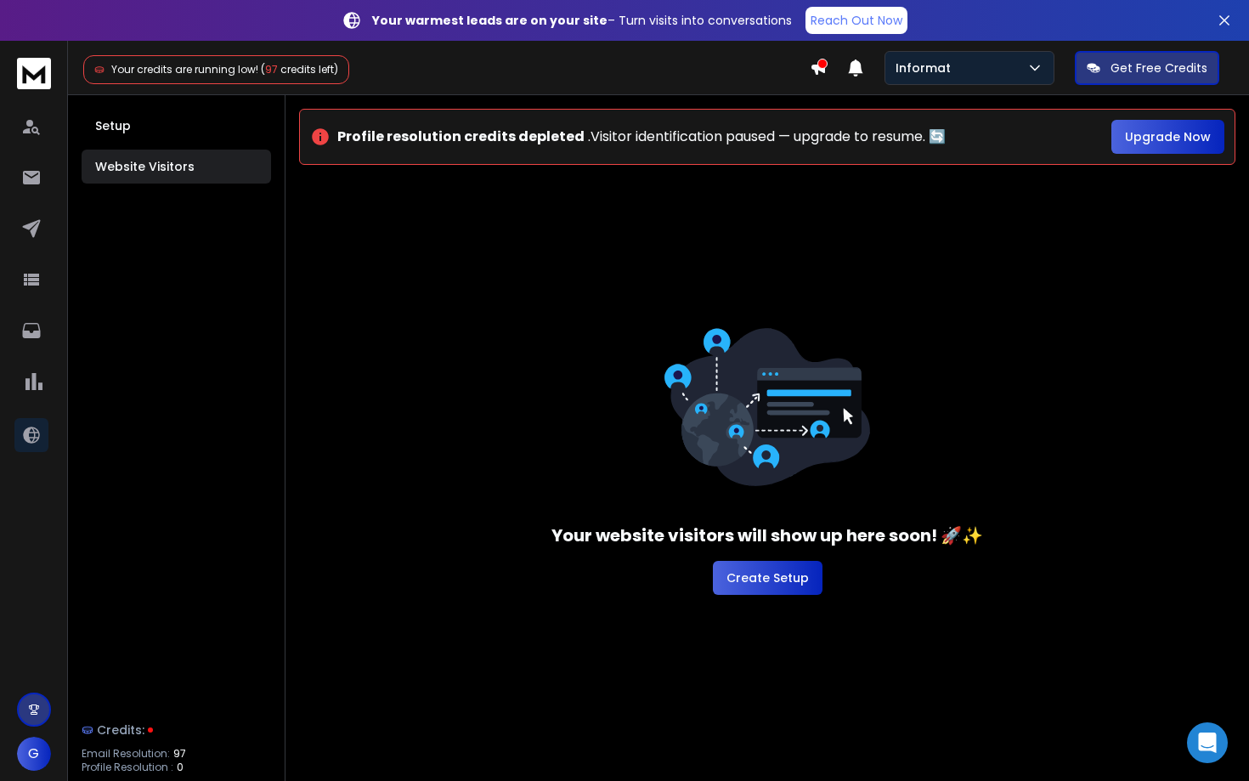
click at [947, 75] on p "Informat" at bounding box center [926, 67] width 62 height 17
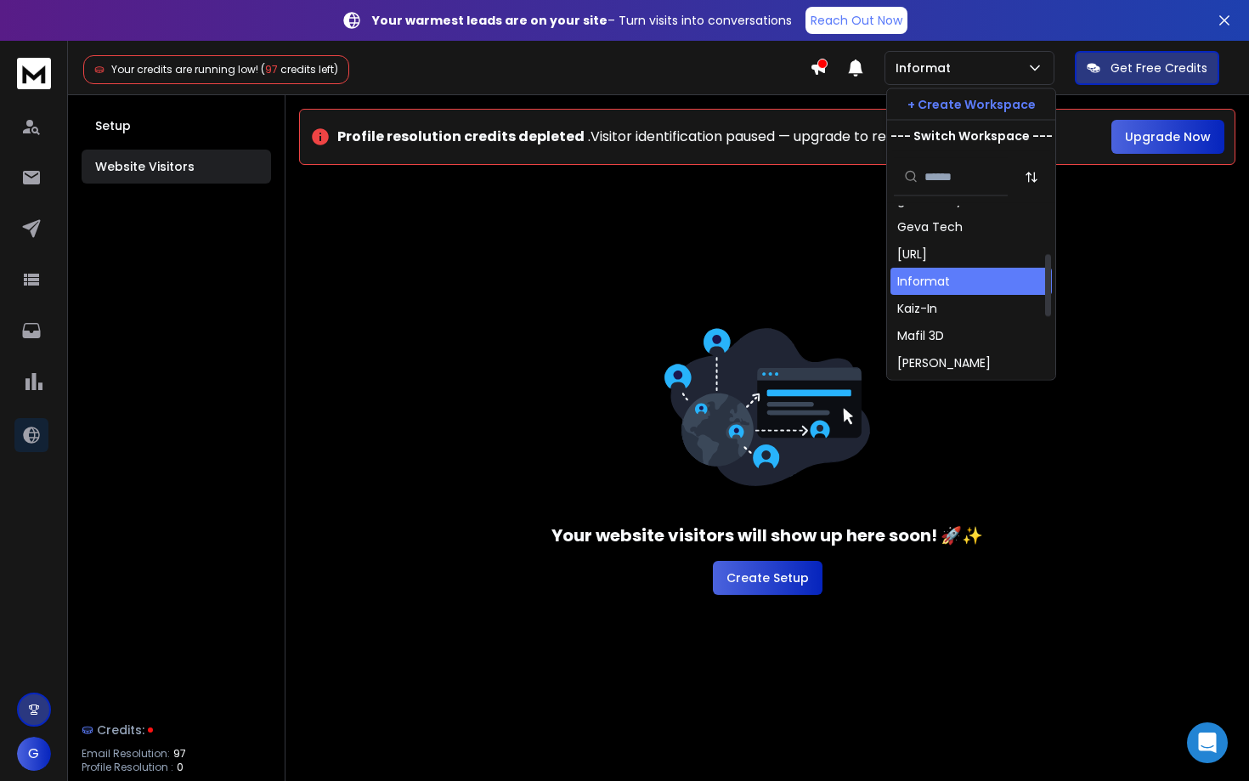
scroll to position [130, 0]
click at [946, 294] on div "Kaiz-In" at bounding box center [970, 307] width 161 height 27
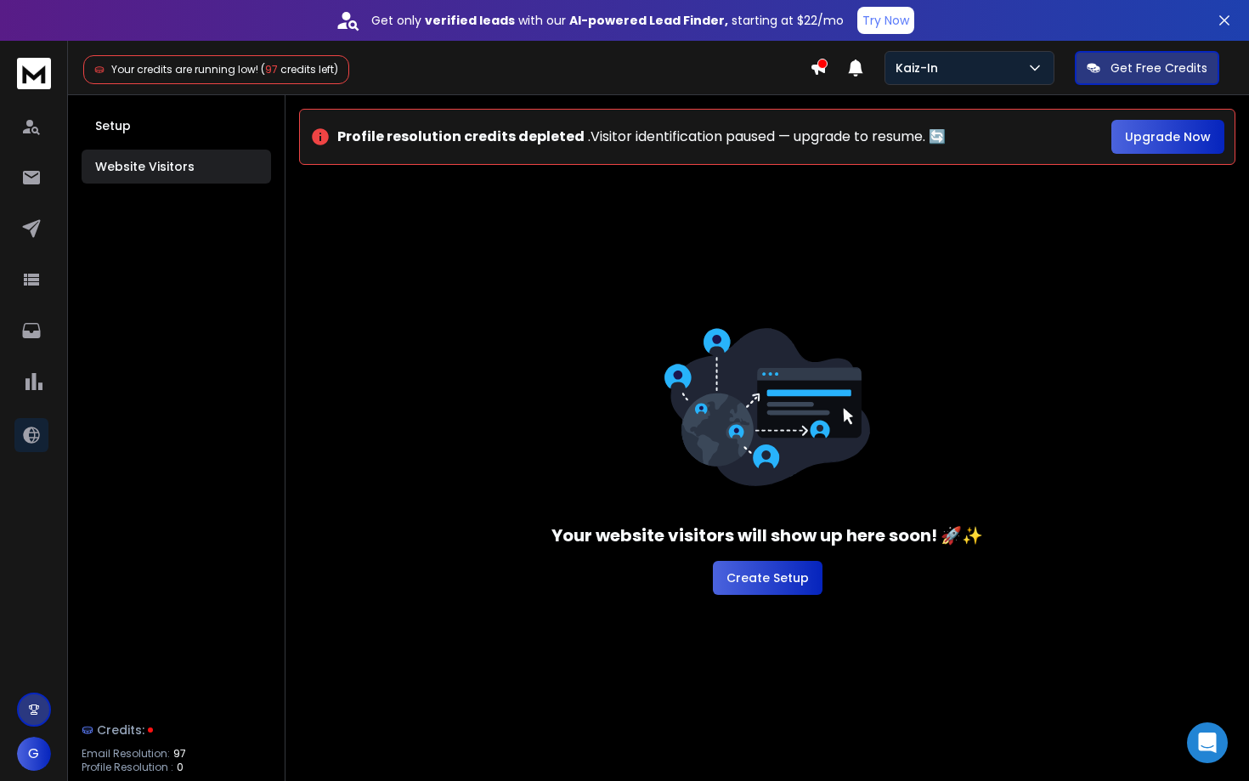
click at [917, 67] on p "Kaiz-In" at bounding box center [919, 67] width 49 height 17
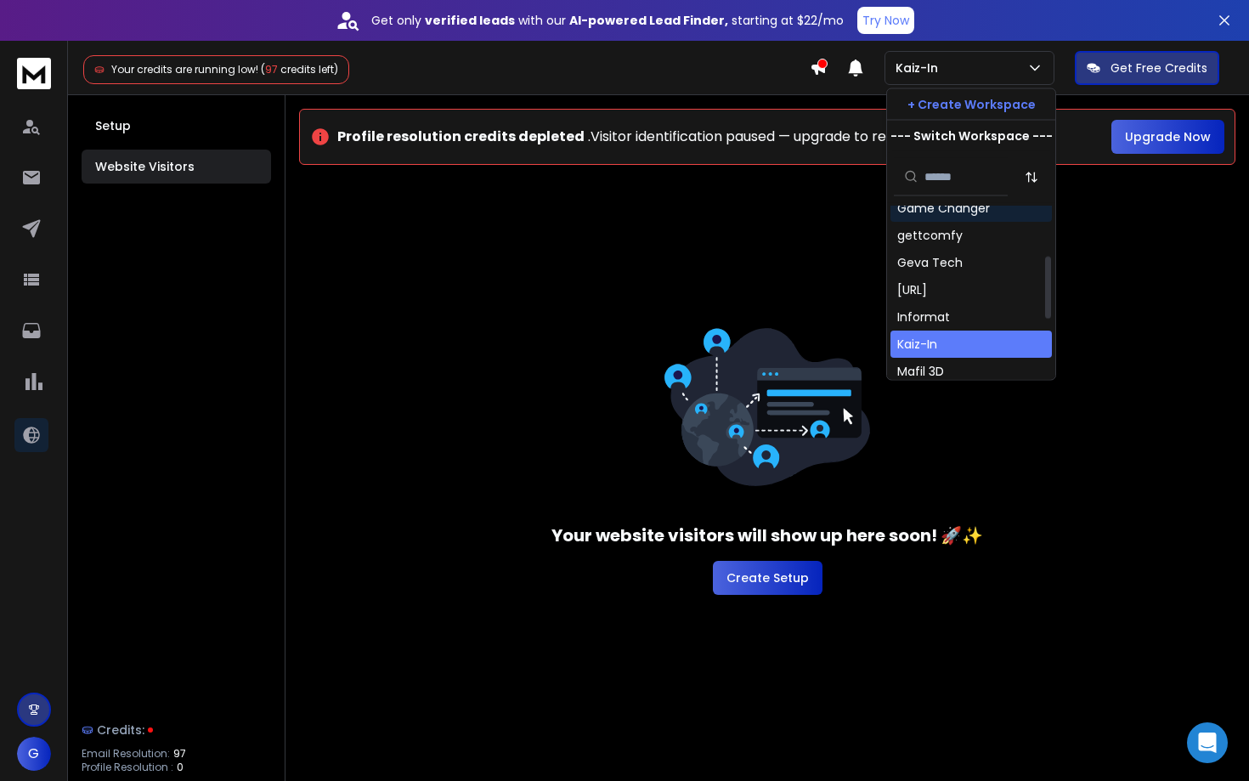
scroll to position [143, 0]
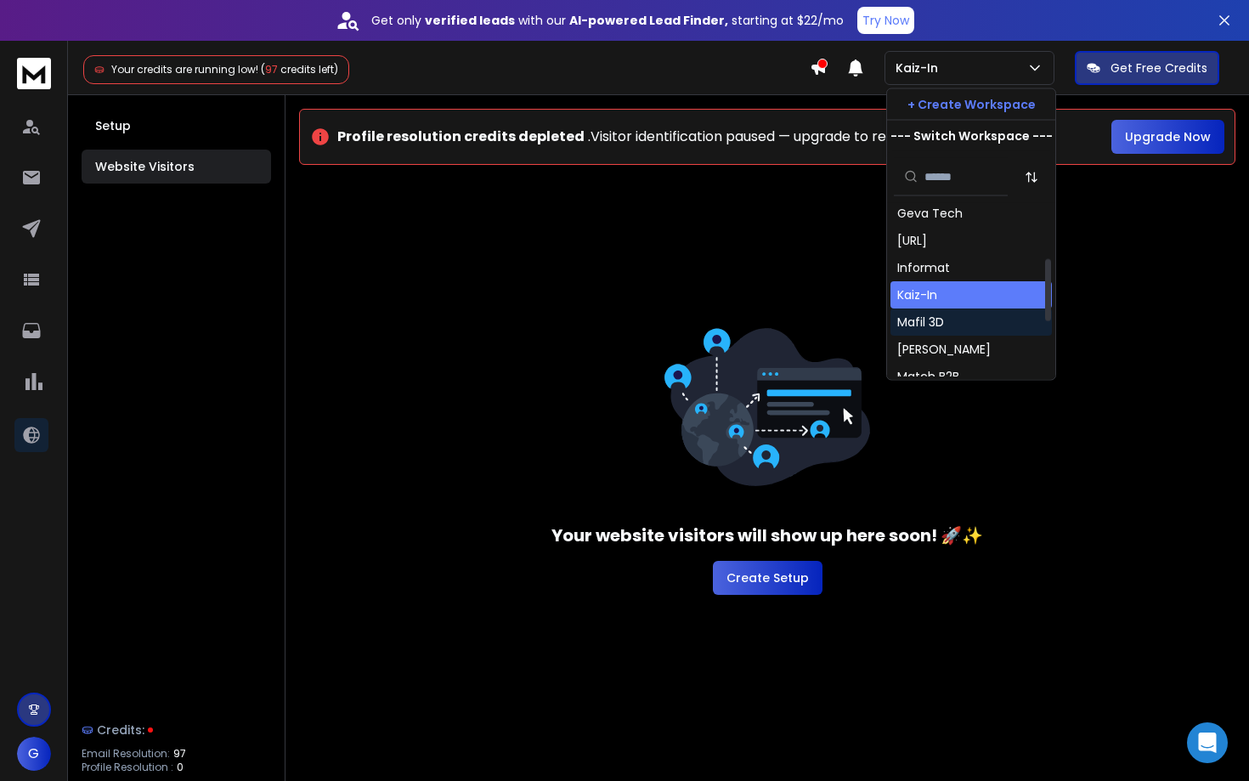
click at [923, 322] on div "Mafil 3D" at bounding box center [920, 321] width 47 height 17
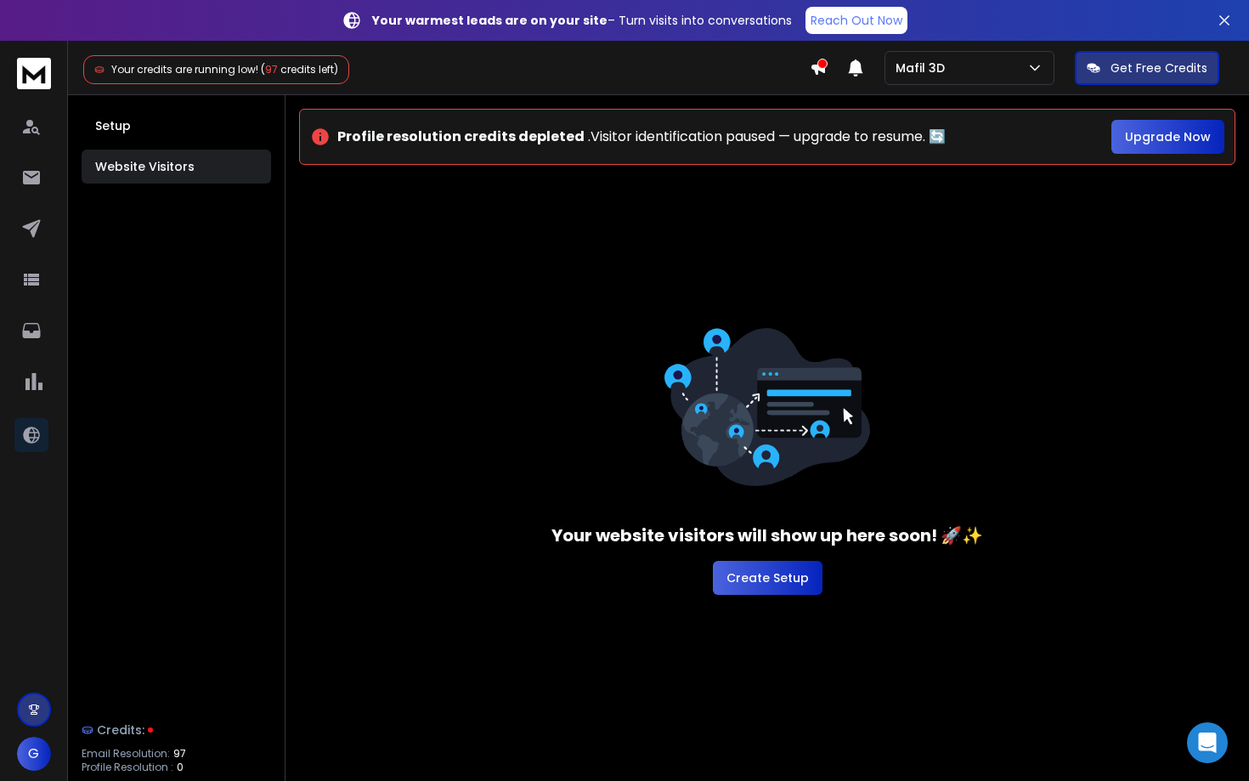
click at [923, 86] on div "Your credits are running low! ( 97 credits left) Mafil 3D Get Free Credits" at bounding box center [624, 68] width 1249 height 54
click at [935, 66] on p "Mafil 3D" at bounding box center [923, 67] width 56 height 17
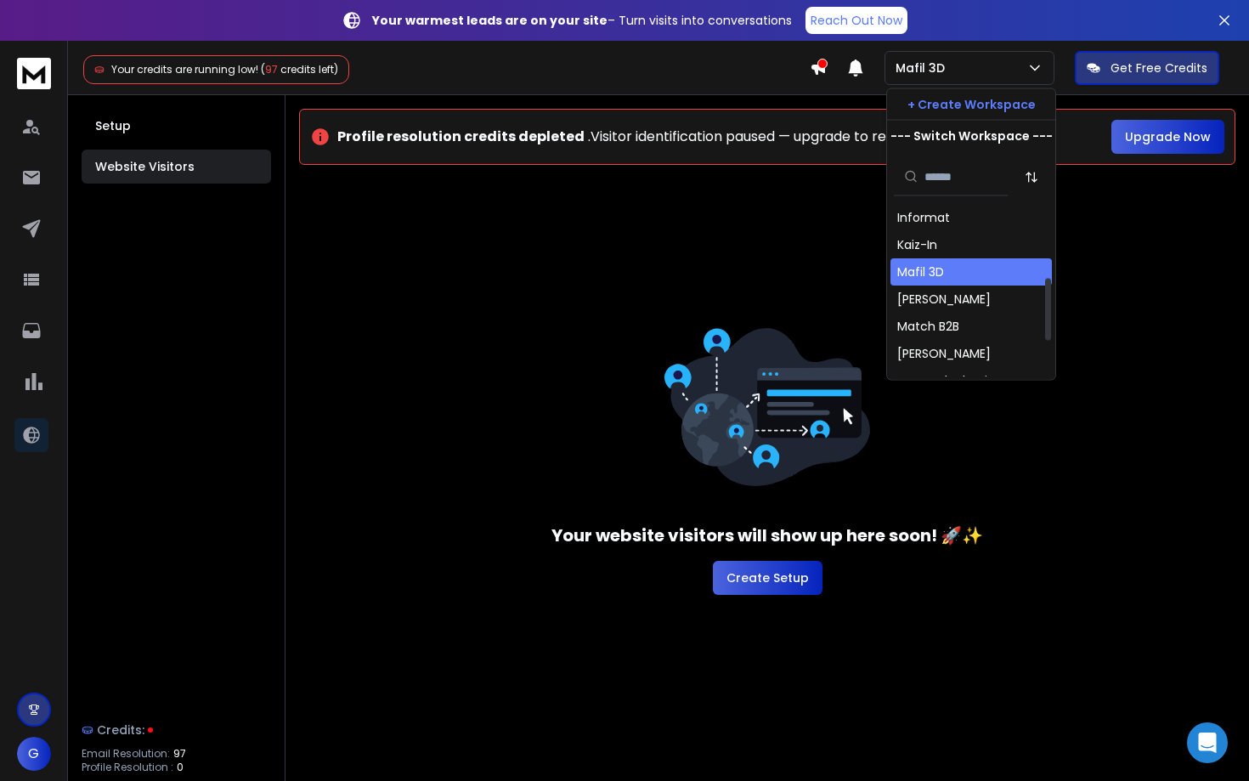
scroll to position [196, 0]
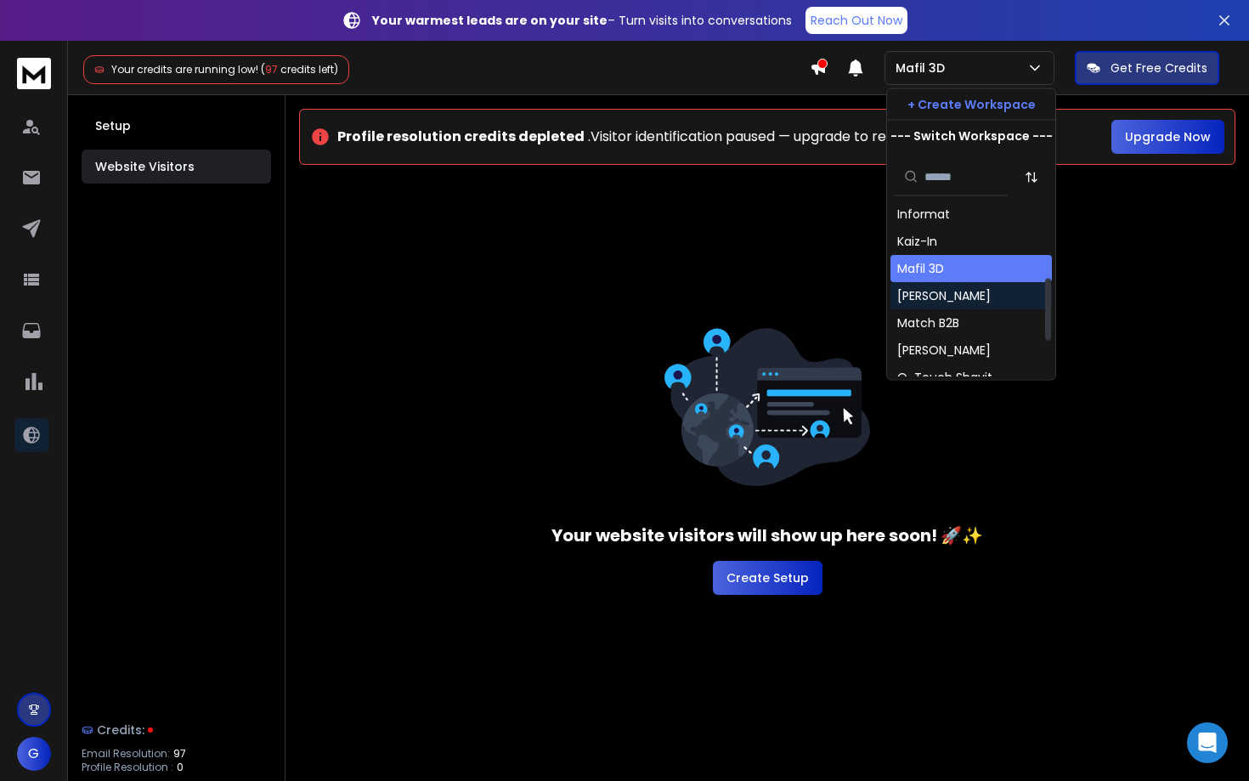
click at [901, 296] on div "[PERSON_NAME]" at bounding box center [943, 295] width 93 height 17
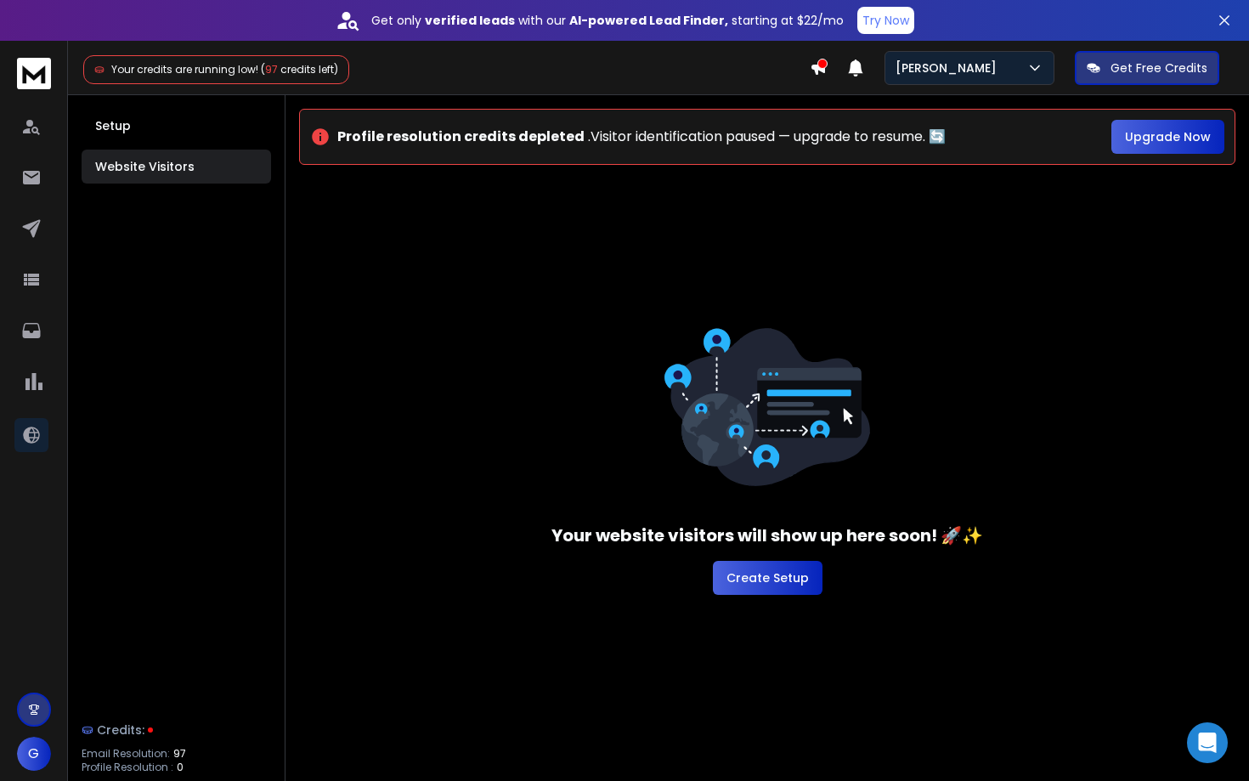
click at [985, 70] on div "[PERSON_NAME]" at bounding box center [969, 67] width 148 height 17
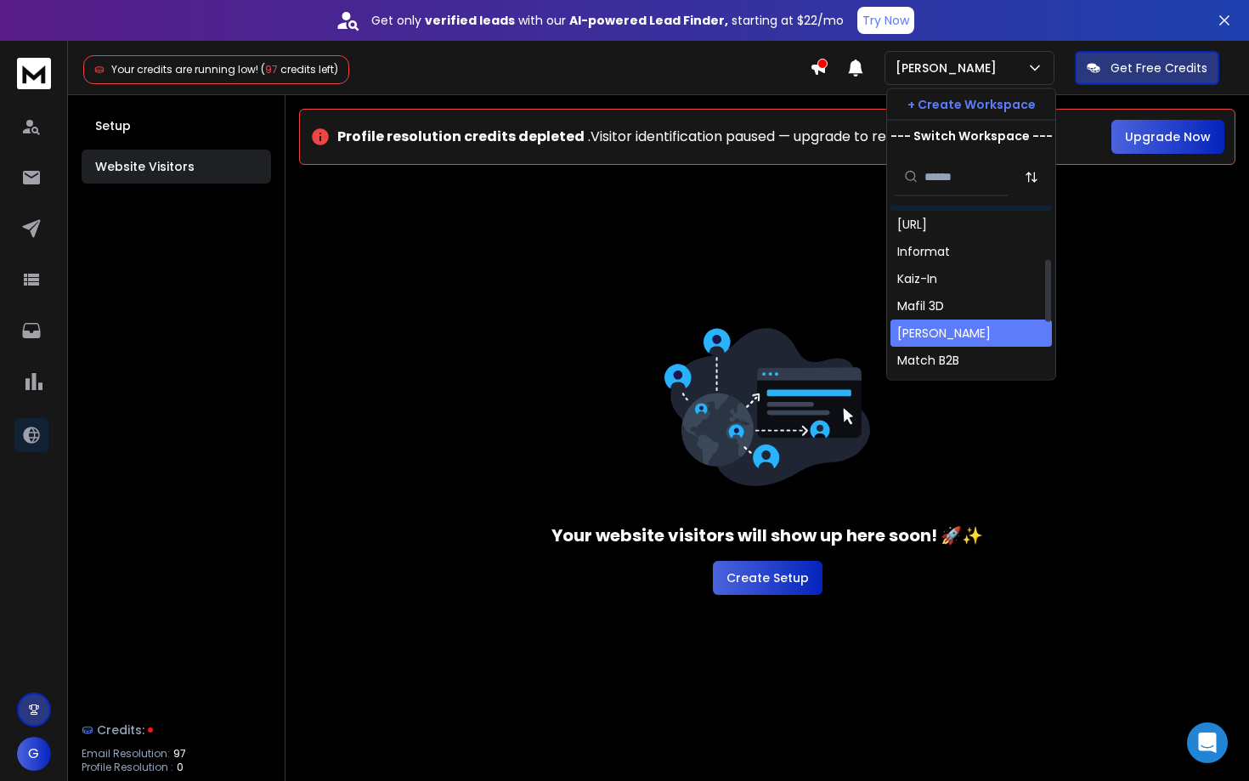
scroll to position [223, 0]
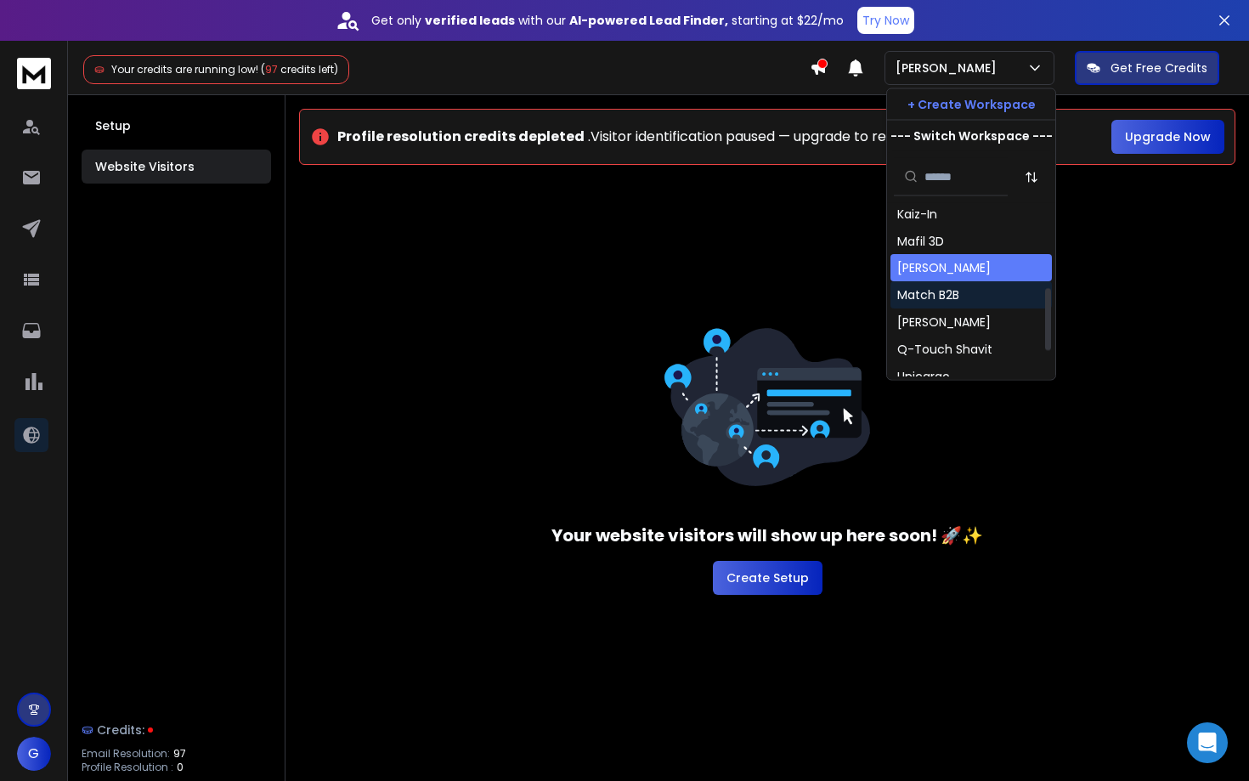
click at [949, 293] on div "Match B2B" at bounding box center [928, 295] width 62 height 17
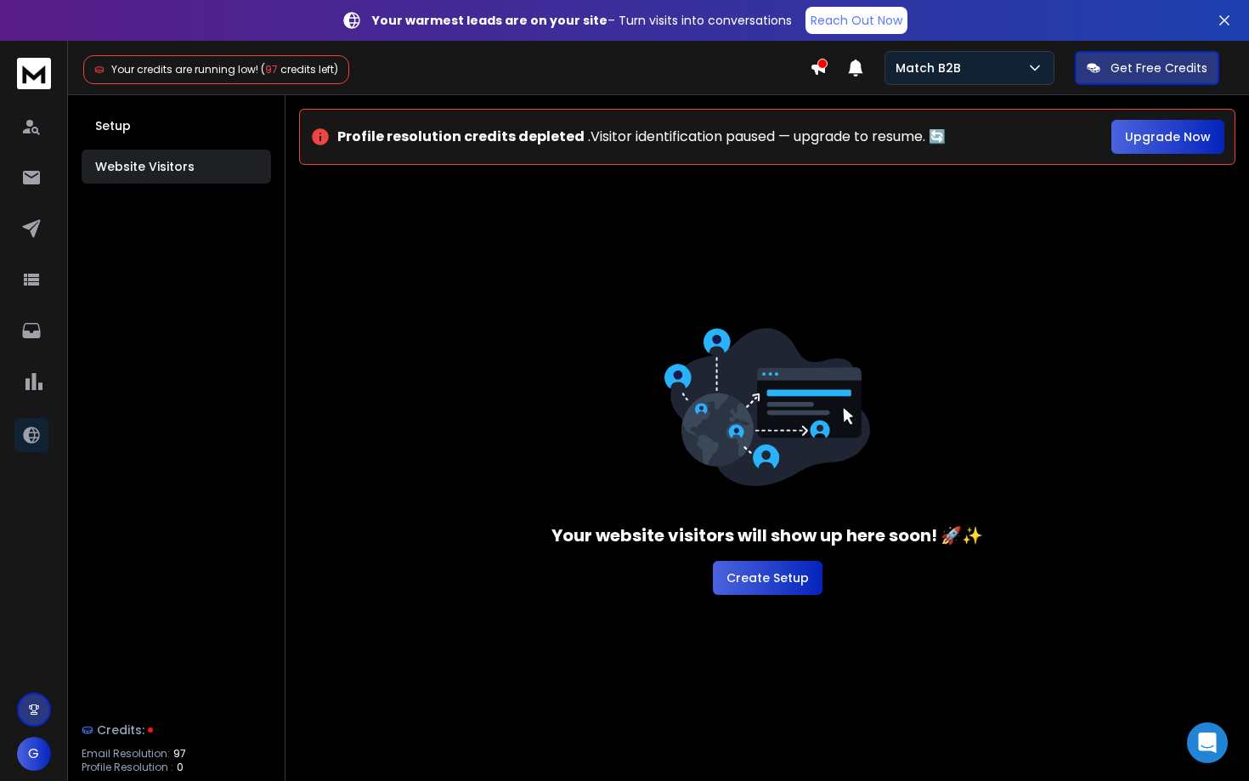
click at [935, 79] on button "Match B2B" at bounding box center [969, 68] width 170 height 34
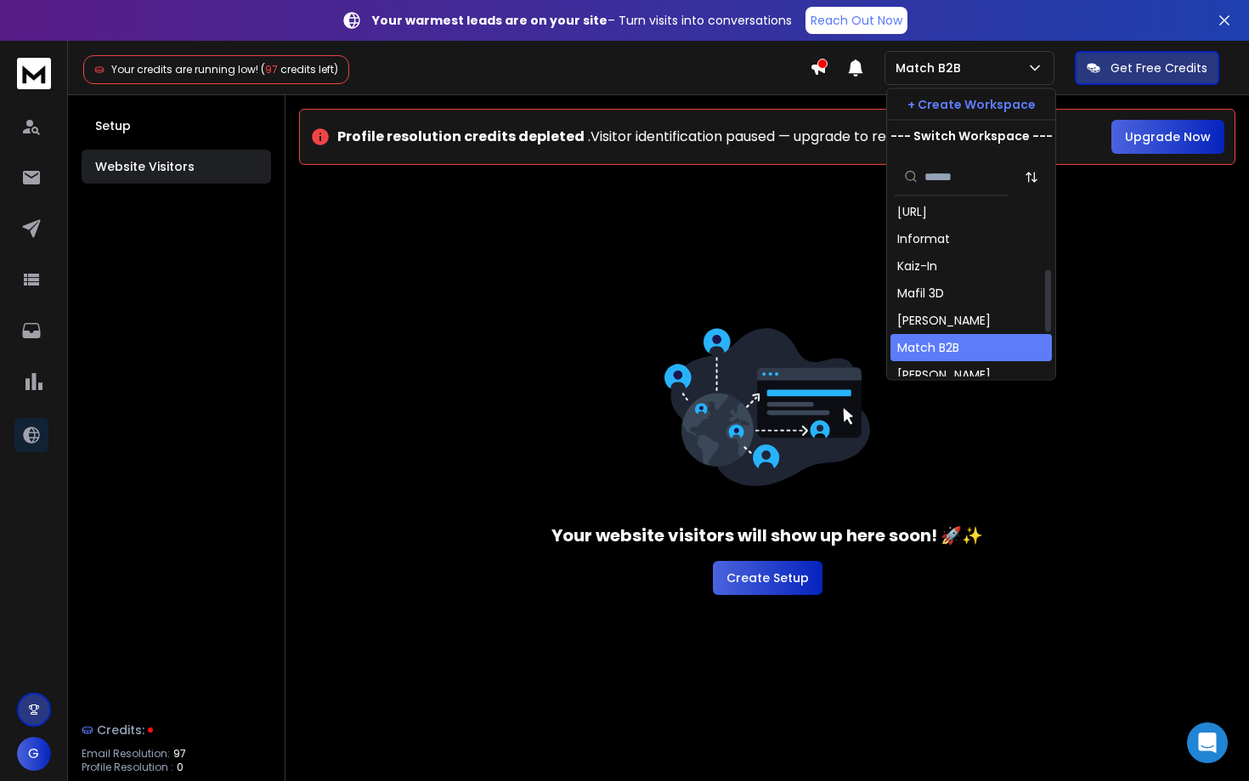
scroll to position [212, 0]
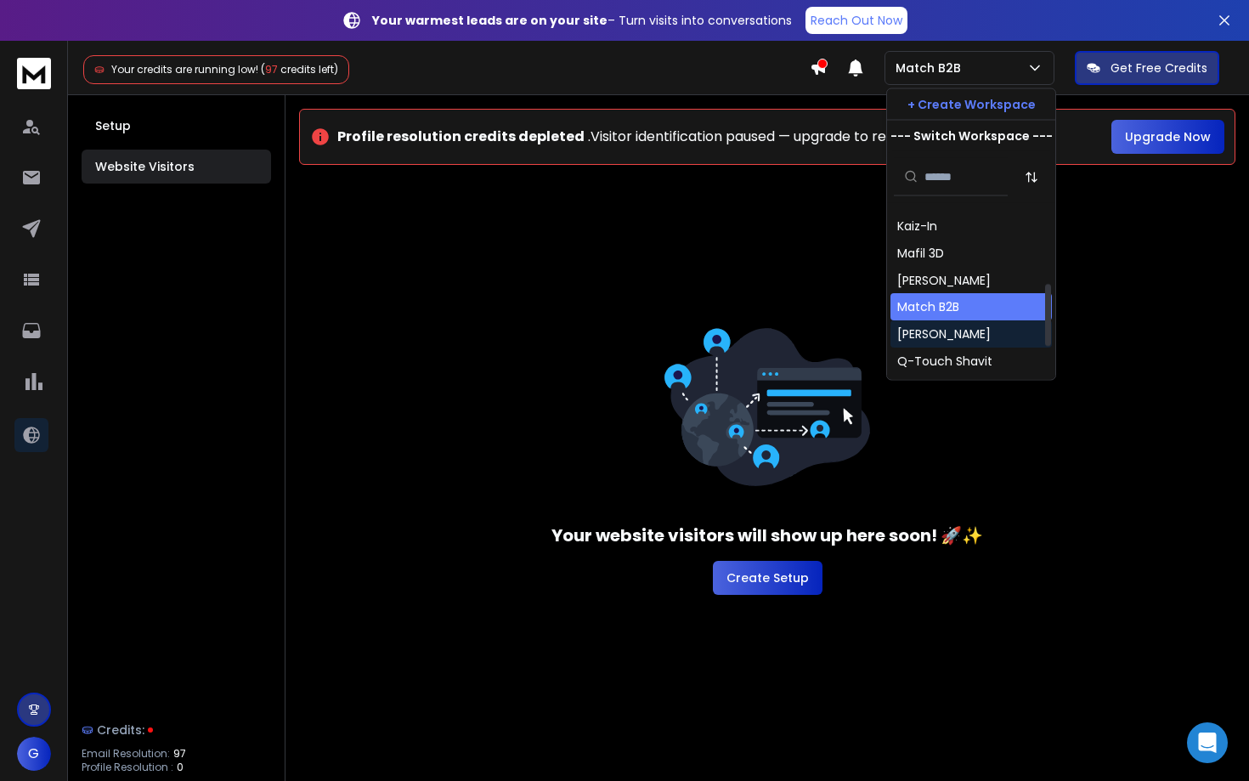
click at [947, 331] on div "[PERSON_NAME]" at bounding box center [970, 334] width 161 height 27
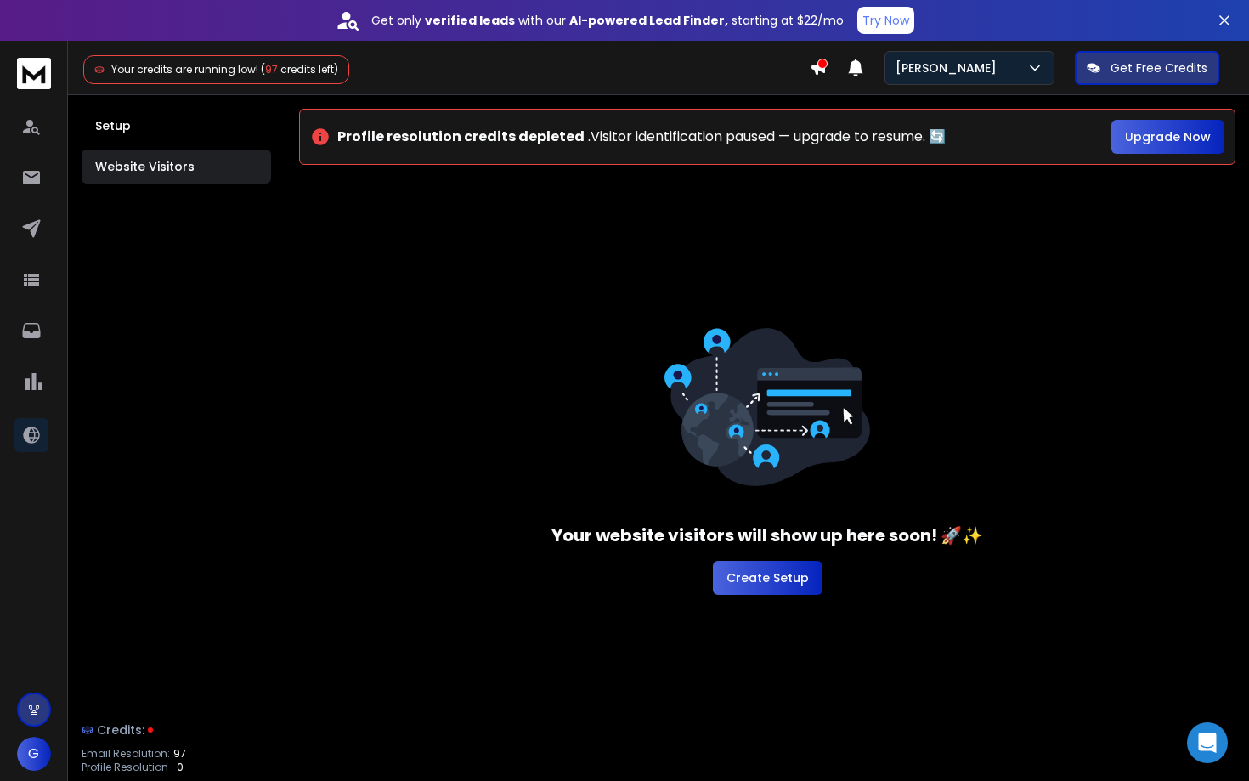
click at [962, 68] on div "[PERSON_NAME]" at bounding box center [969, 67] width 148 height 17
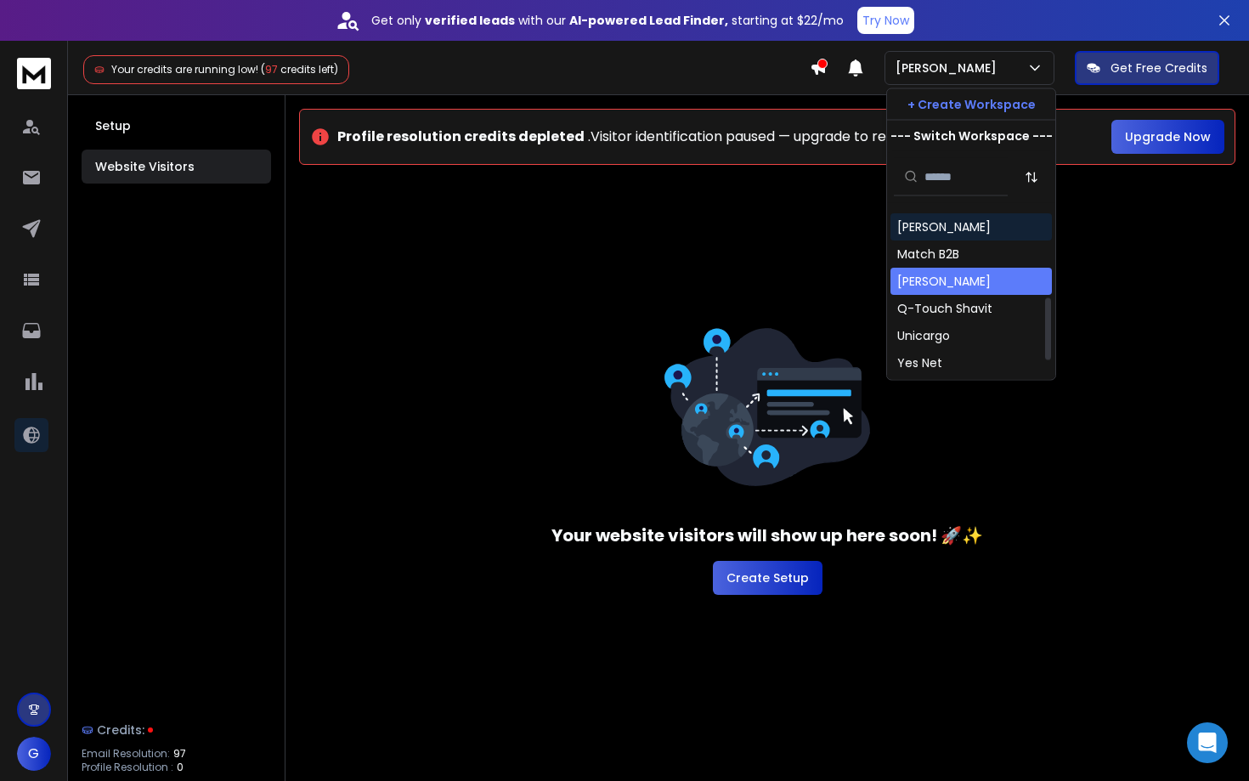
scroll to position [271, 0]
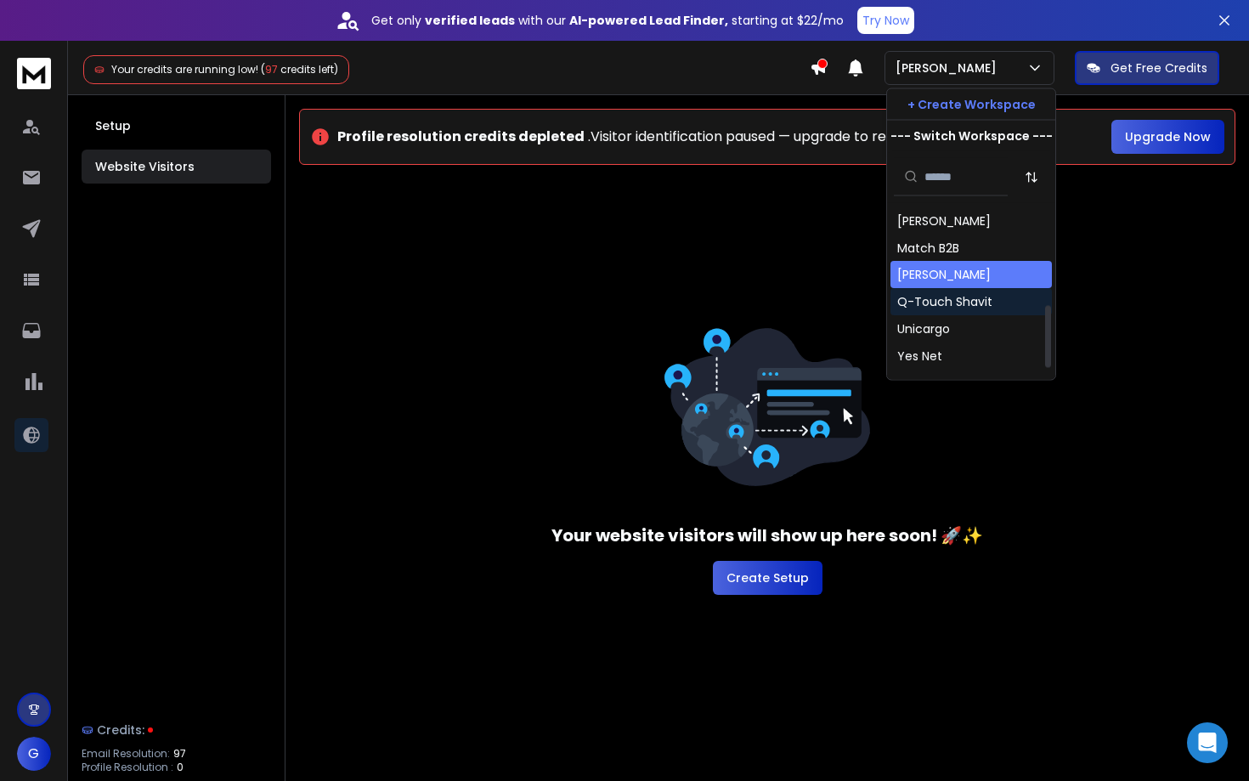
click at [934, 295] on div "Q-Touch Shavit" at bounding box center [944, 302] width 95 height 17
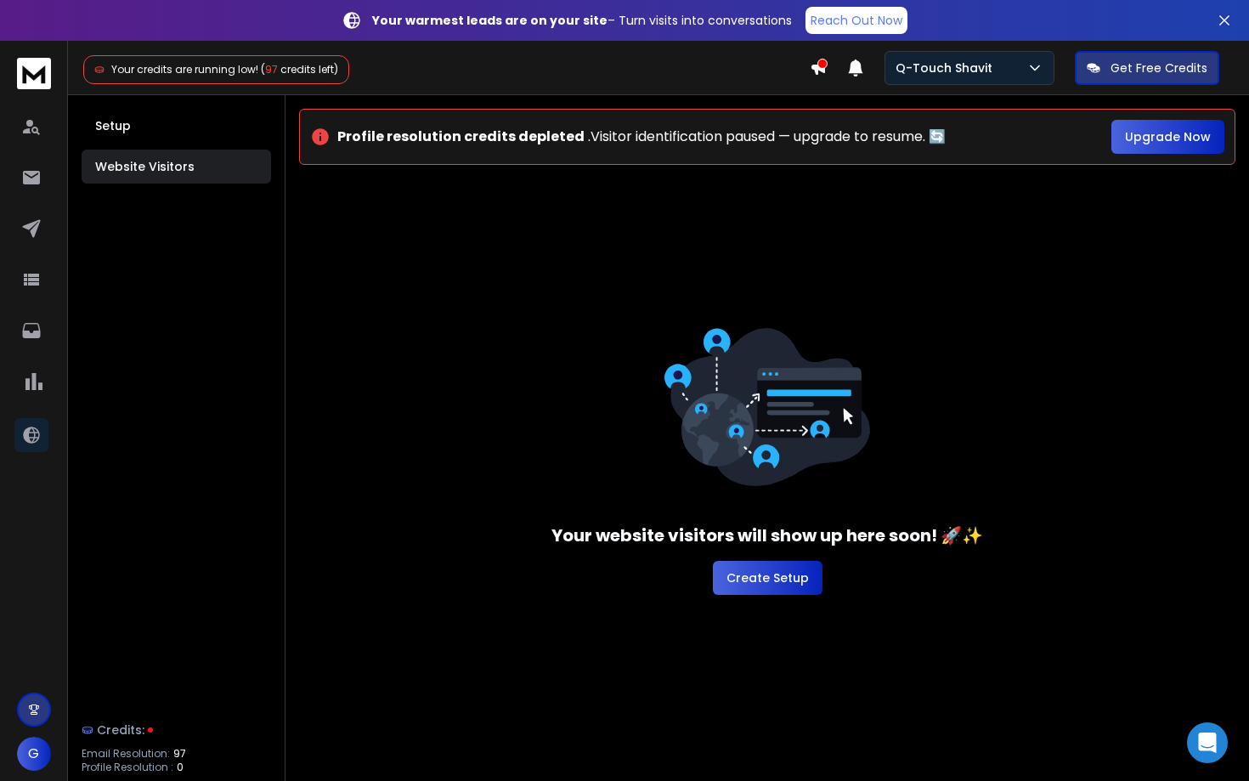
click at [944, 69] on p "Q-Touch Shavit" at bounding box center [947, 67] width 104 height 17
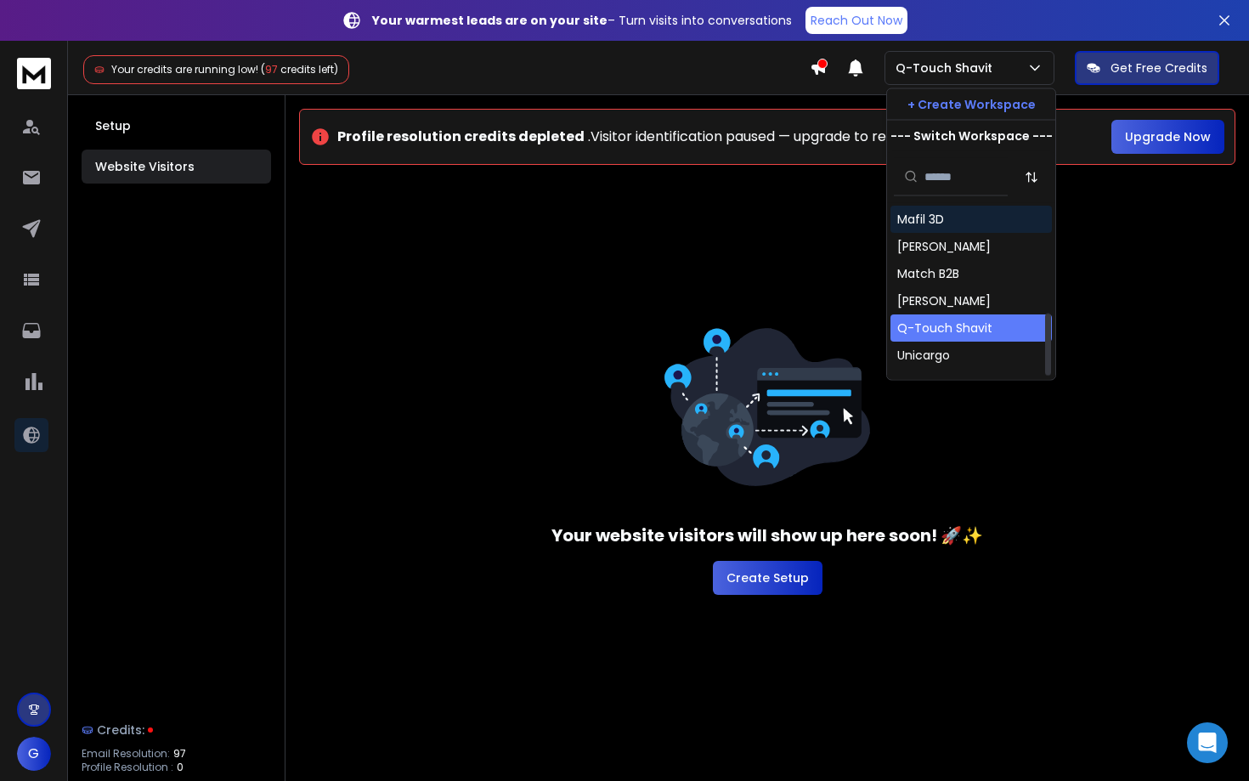
scroll to position [292, 0]
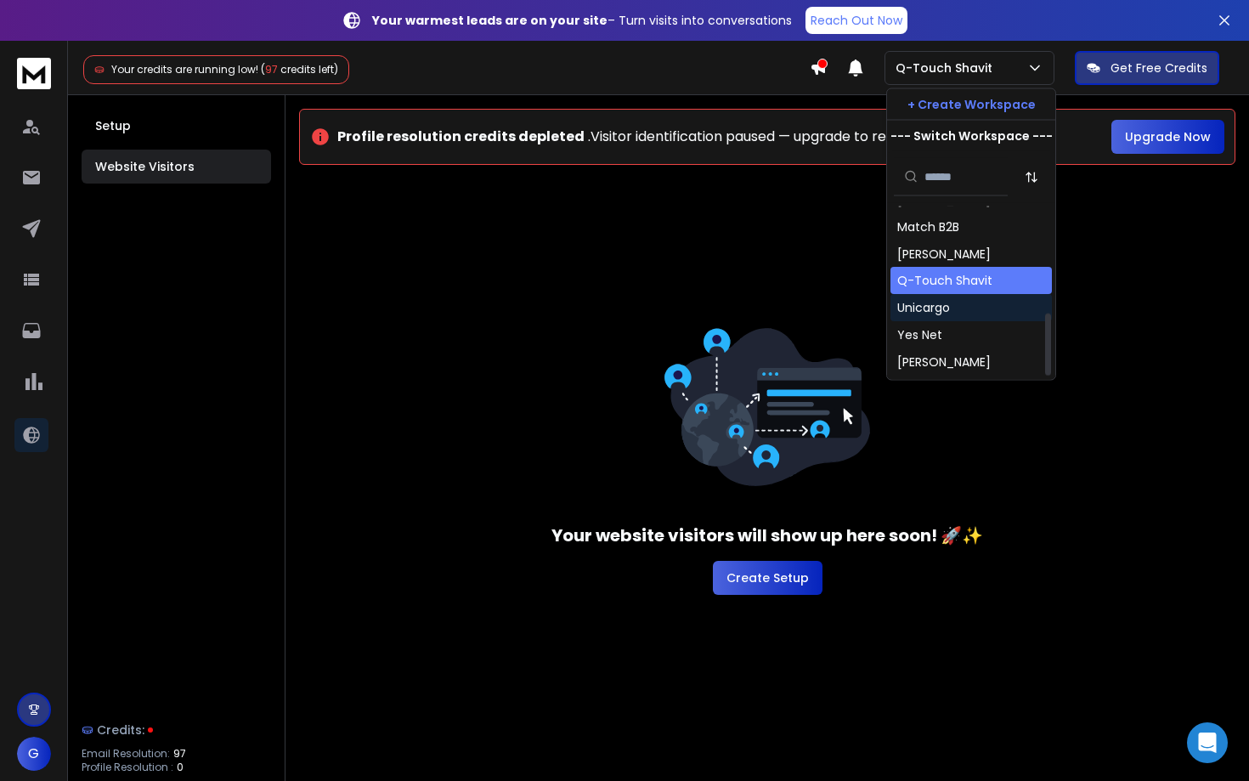
click at [930, 308] on div "Unicargo" at bounding box center [923, 308] width 53 height 17
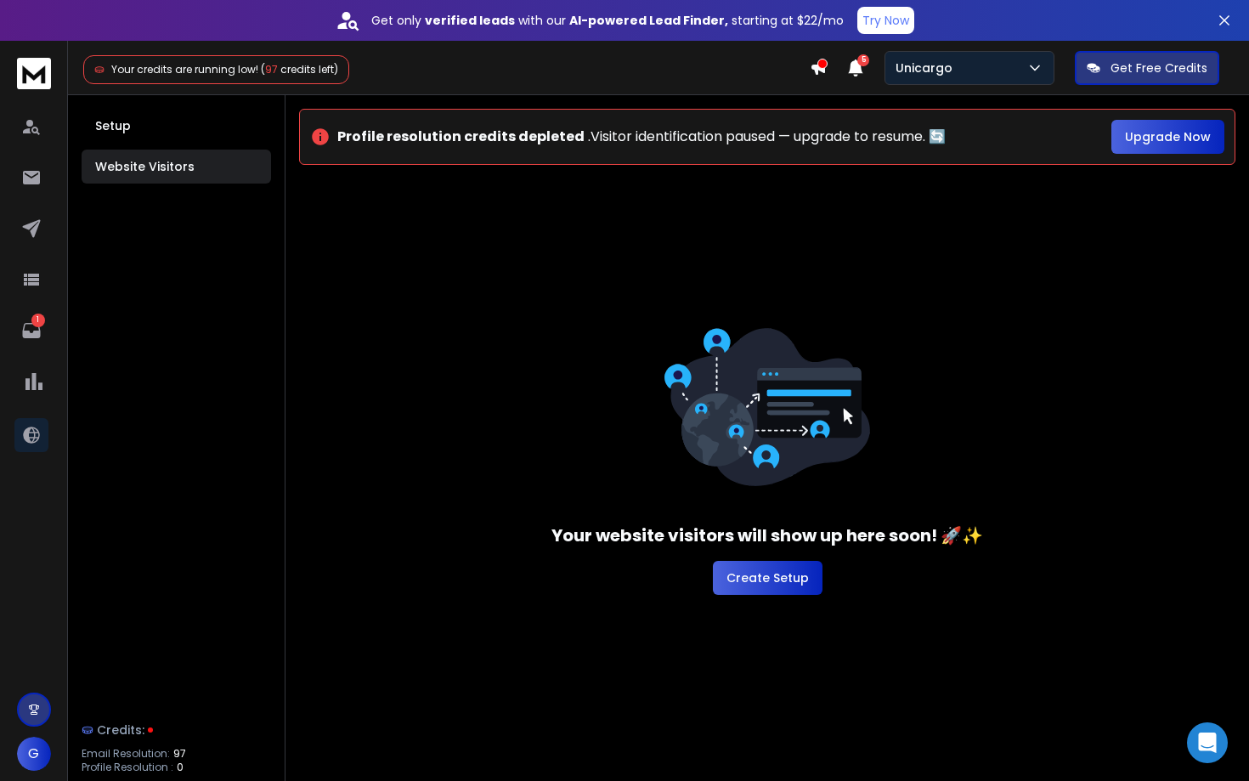
click at [979, 61] on div "Unicargo" at bounding box center [969, 67] width 148 height 17
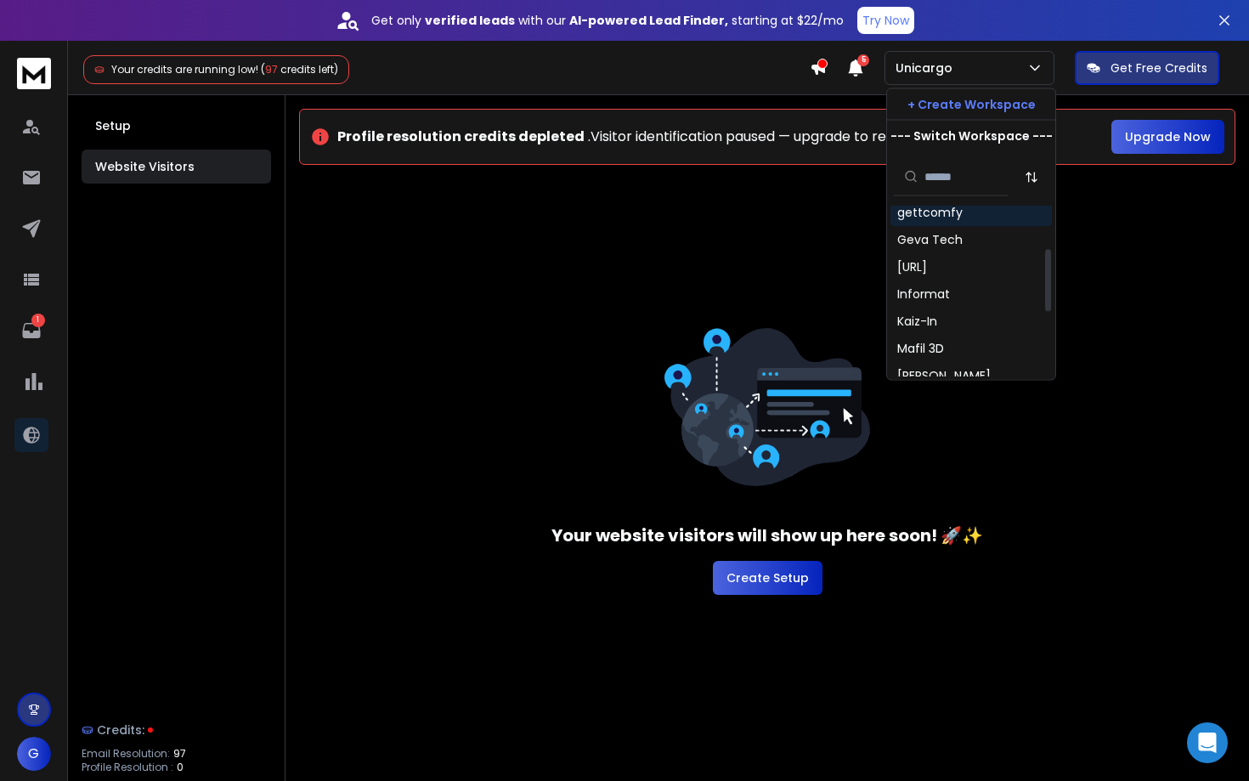
scroll to position [292, 0]
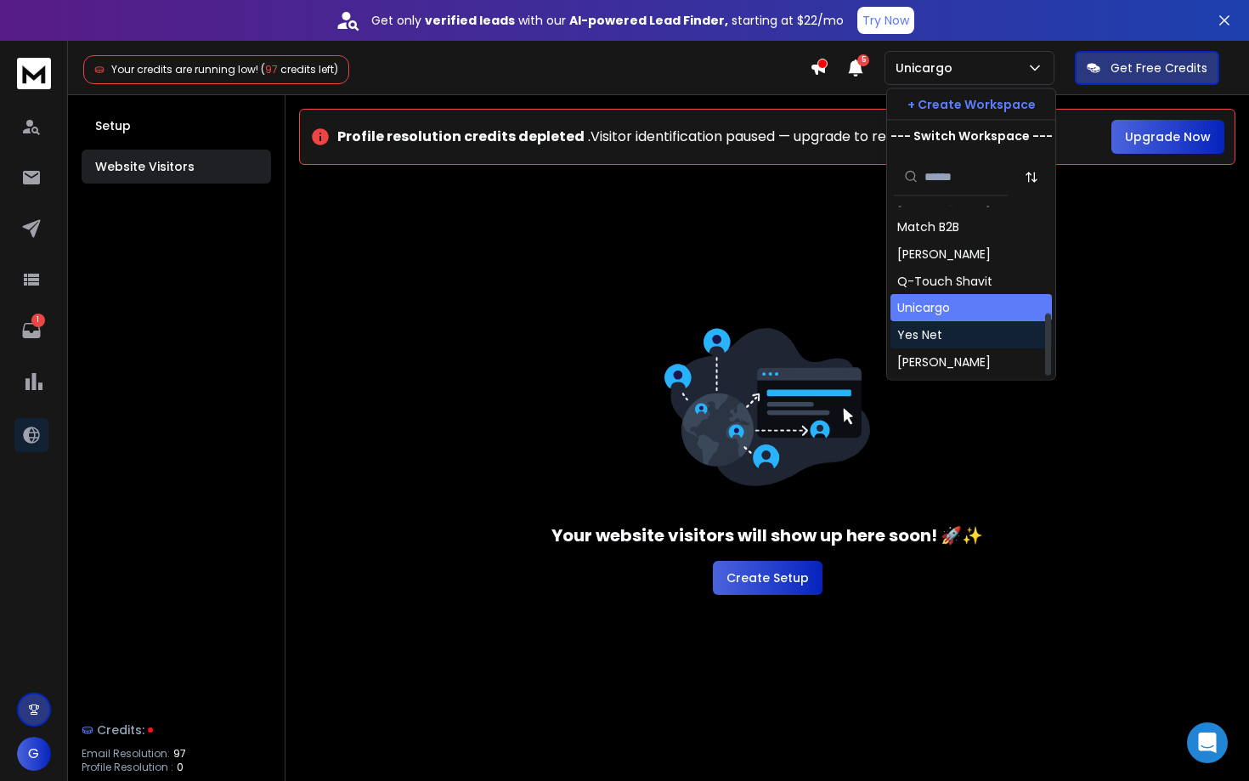
click at [939, 328] on div "Yes Net" at bounding box center [919, 335] width 45 height 17
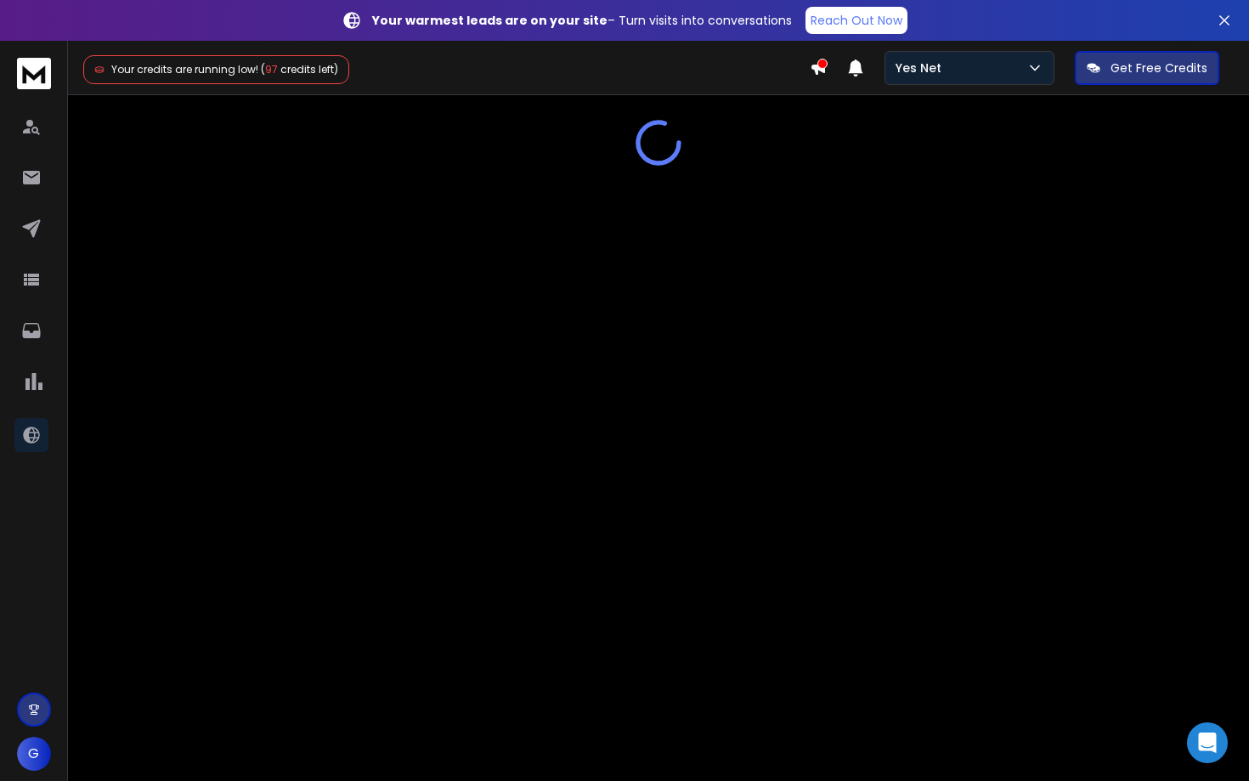
click at [929, 76] on p "Yes Net" at bounding box center [921, 67] width 53 height 17
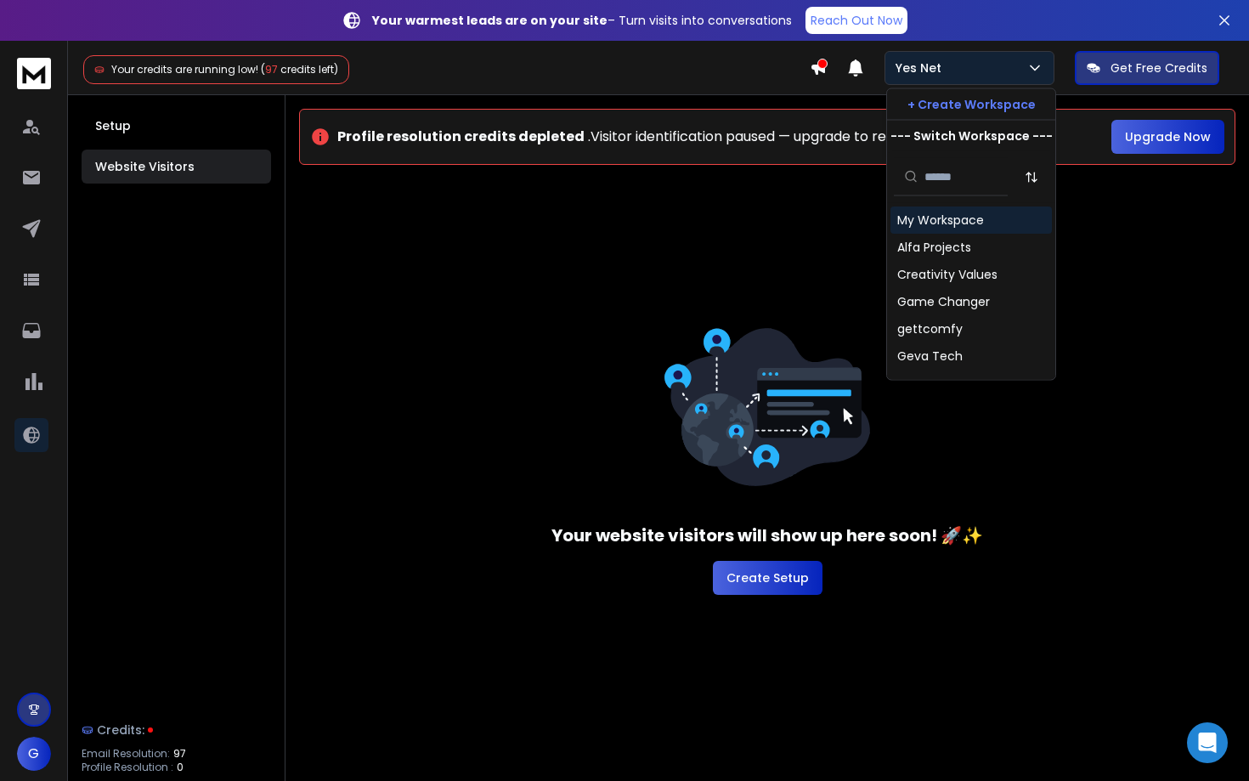
click at [929, 76] on p "Yes Net" at bounding box center [921, 67] width 53 height 17
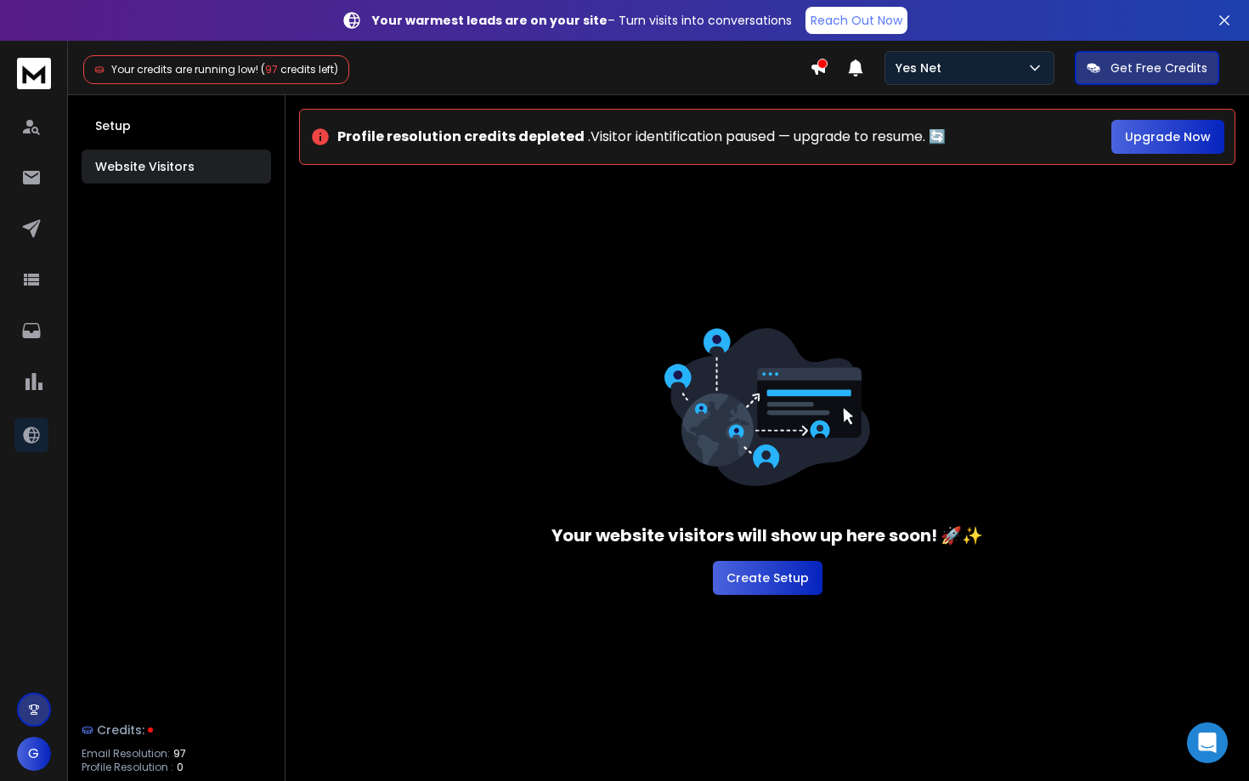
click at [929, 76] on p "Yes Net" at bounding box center [921, 67] width 53 height 17
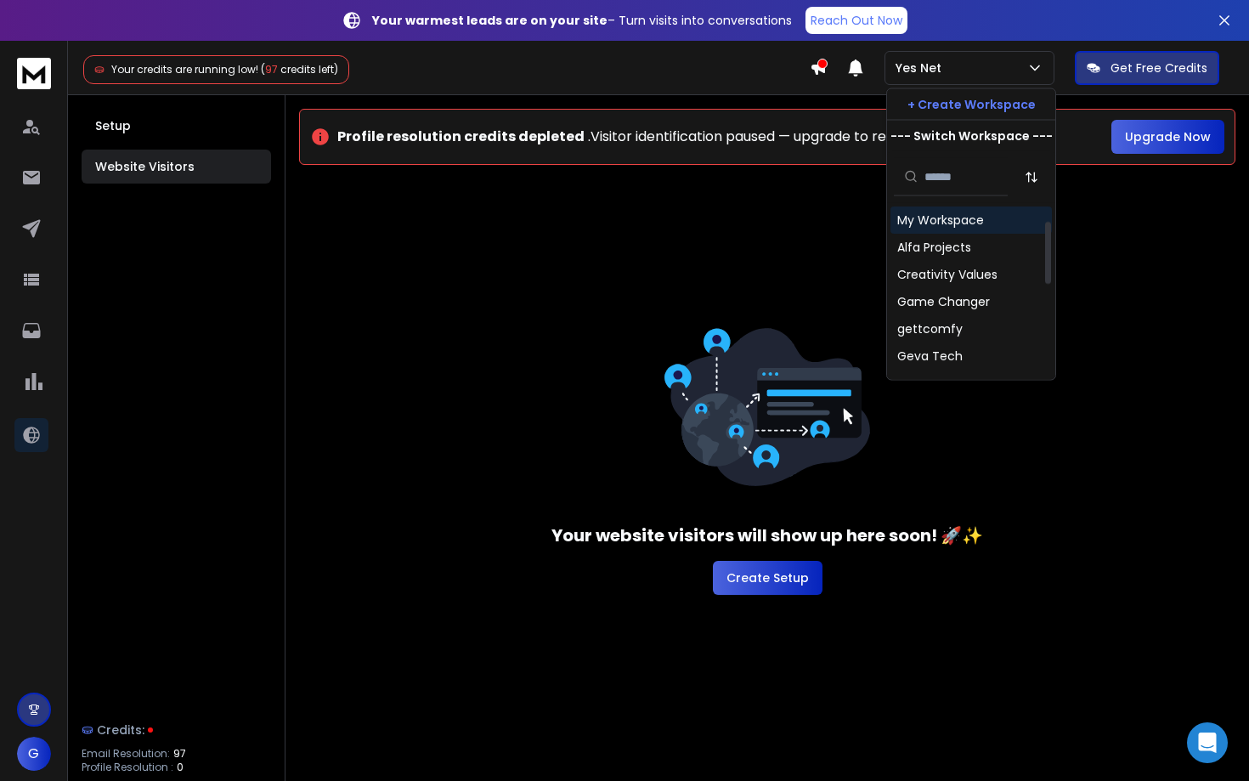
scroll to position [292, 0]
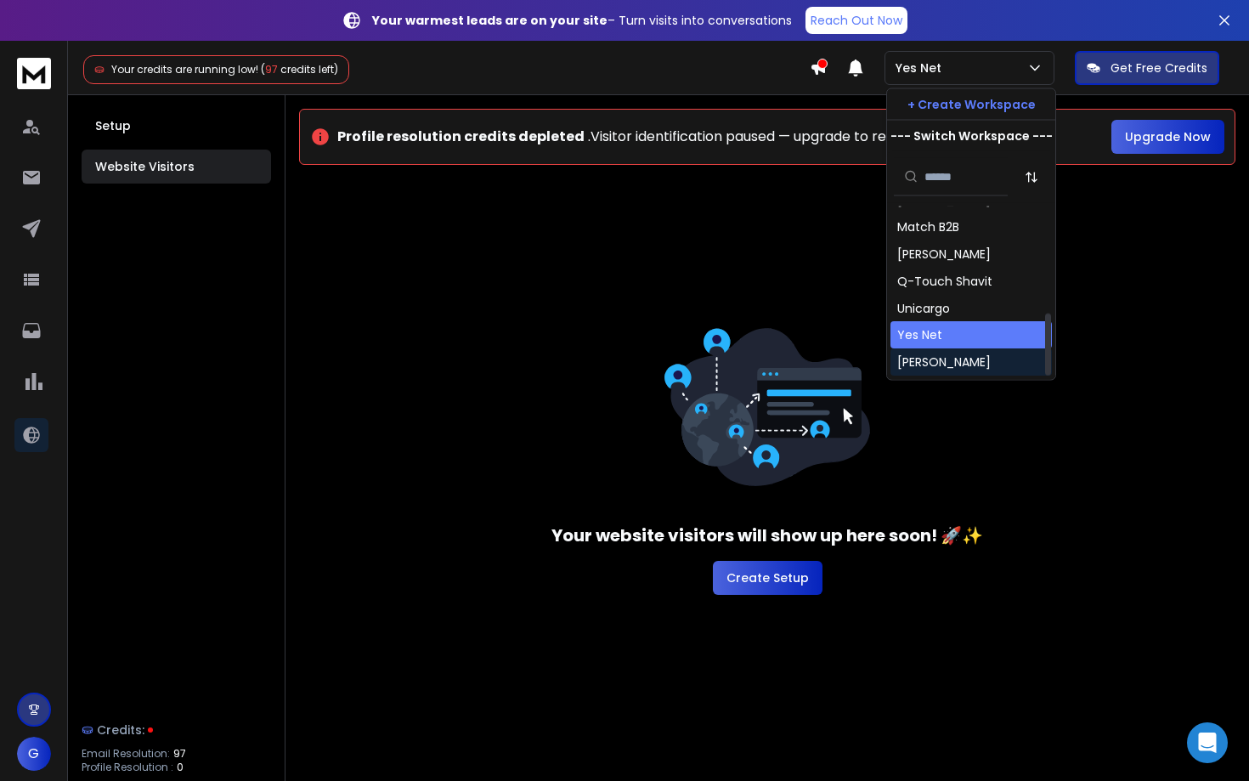
click at [921, 359] on div "[PERSON_NAME]" at bounding box center [943, 362] width 93 height 17
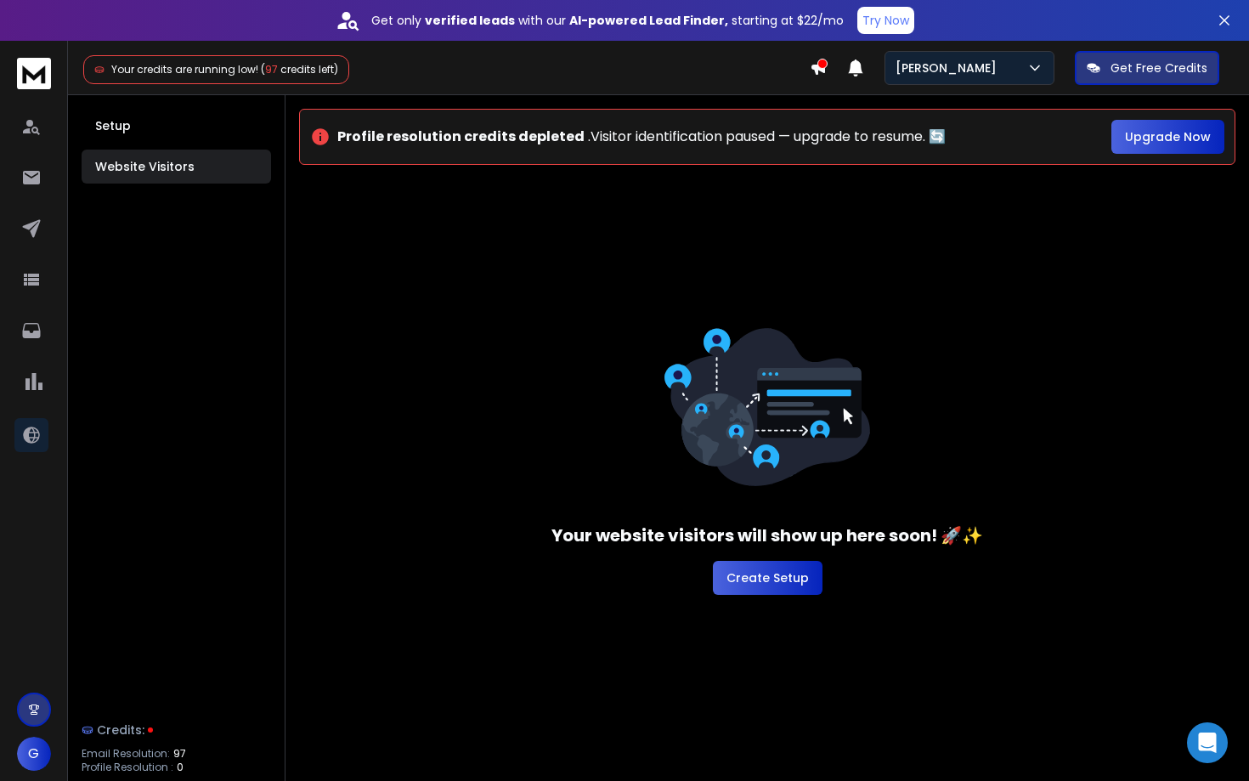
click at [937, 74] on p "[PERSON_NAME]" at bounding box center [949, 67] width 108 height 17
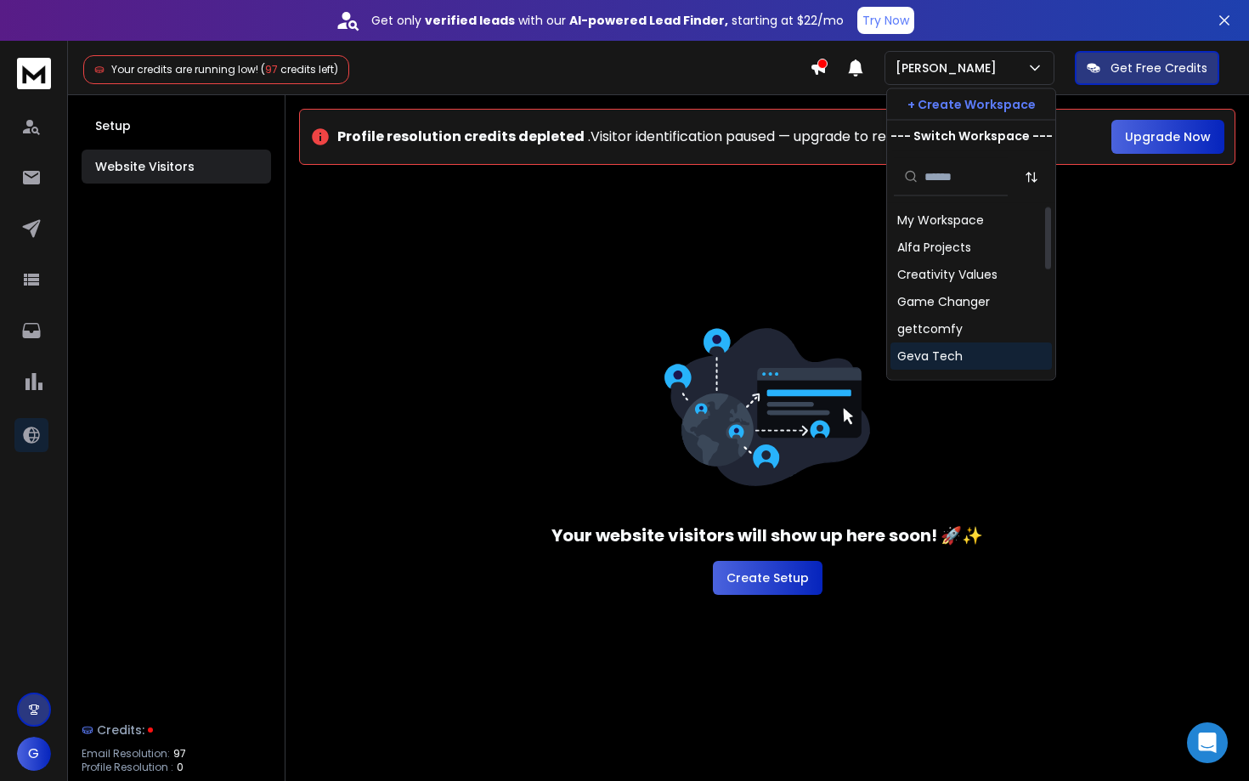
scroll to position [51, 0]
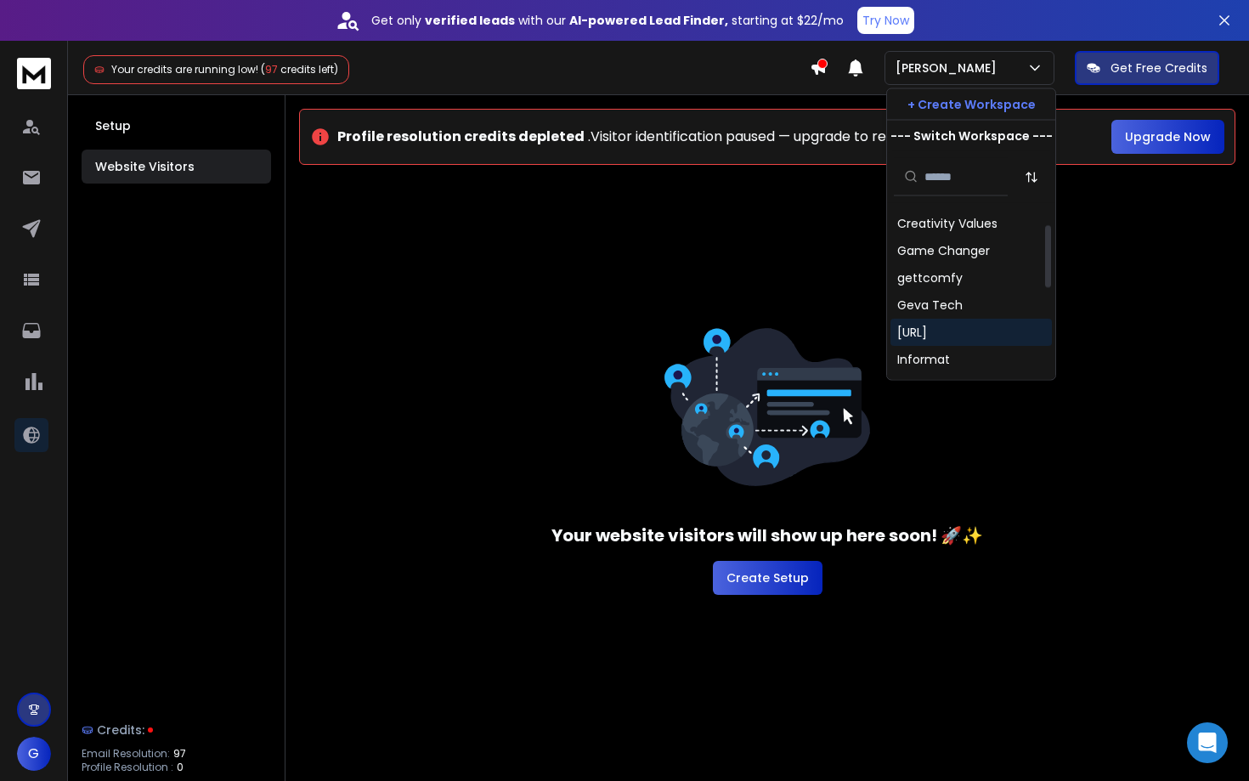
click at [927, 325] on div "[URL]" at bounding box center [912, 332] width 30 height 17
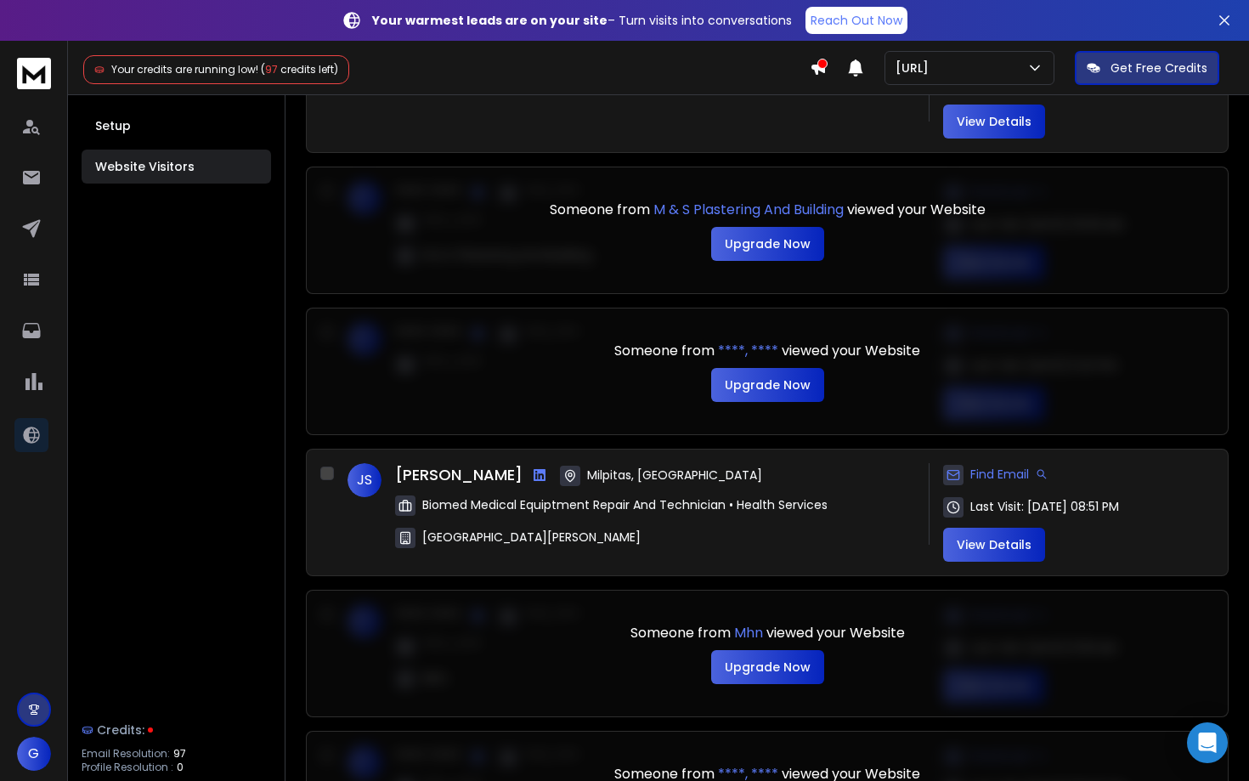
scroll to position [9846, 0]
